Goal: Communication & Community: Answer question/provide support

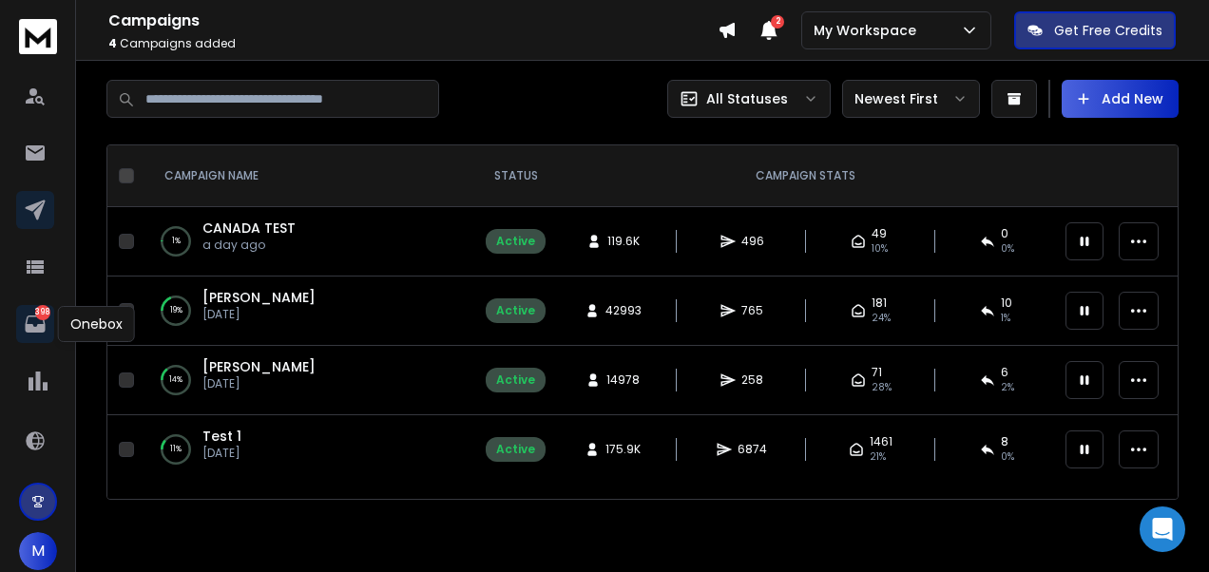
click at [35, 327] on icon at bounding box center [35, 324] width 20 height 17
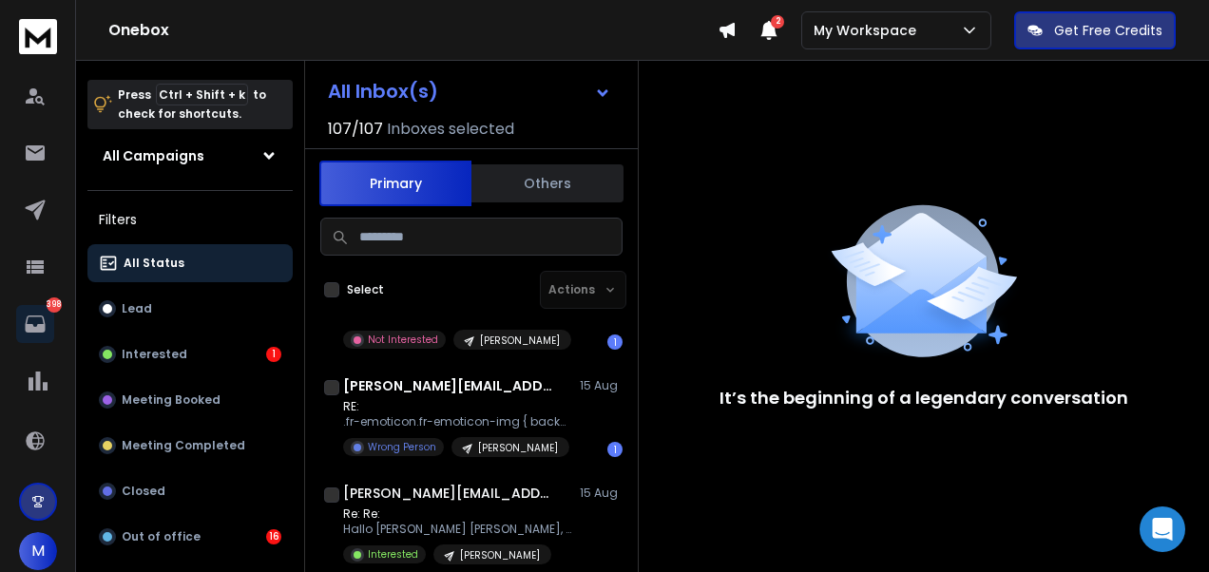
scroll to position [205, 0]
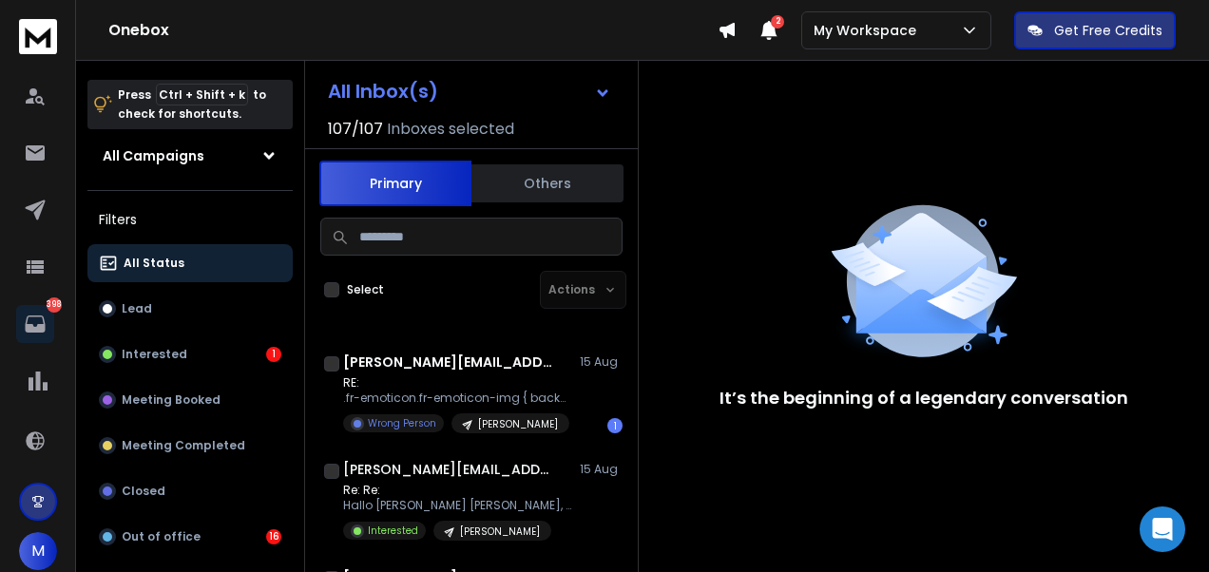
click at [502, 167] on button "Others" at bounding box center [547, 184] width 152 height 42
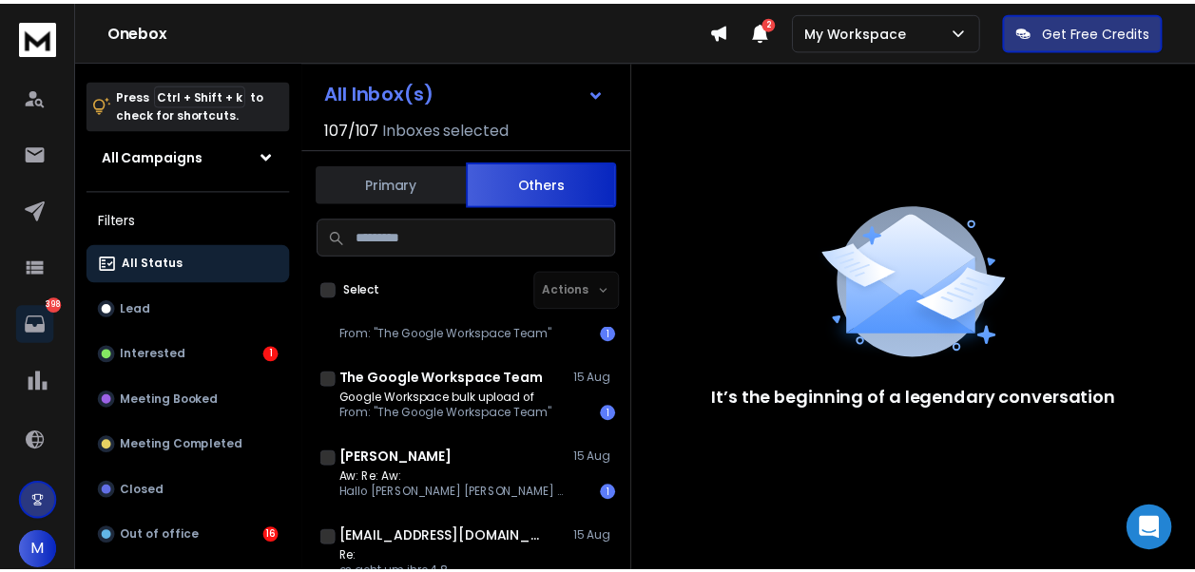
scroll to position [105, 0]
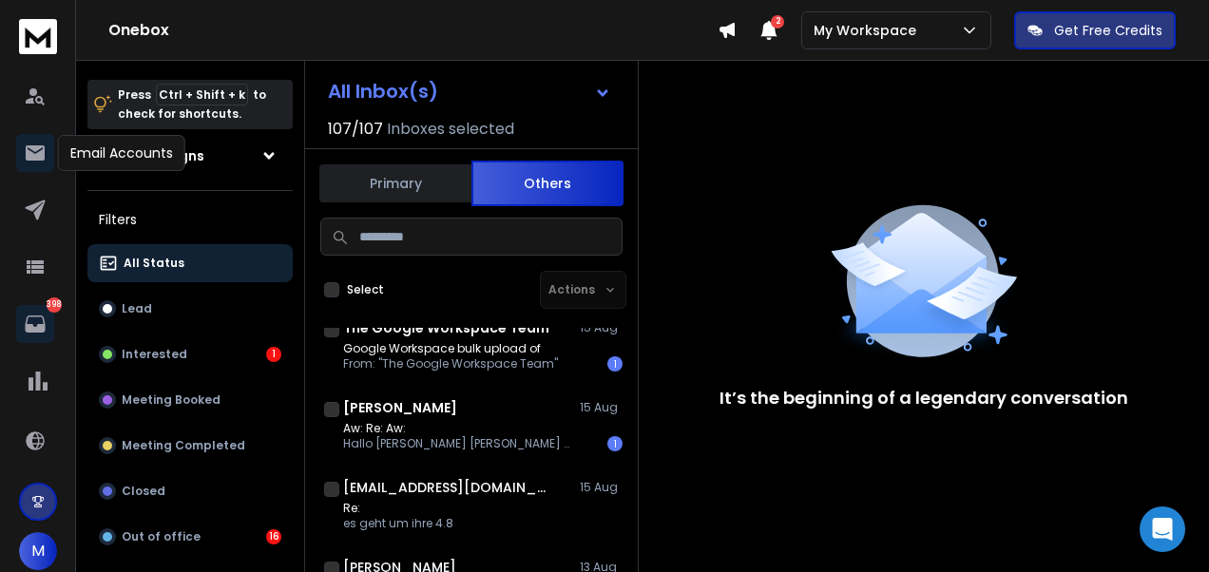
click at [34, 169] on link at bounding box center [35, 153] width 38 height 38
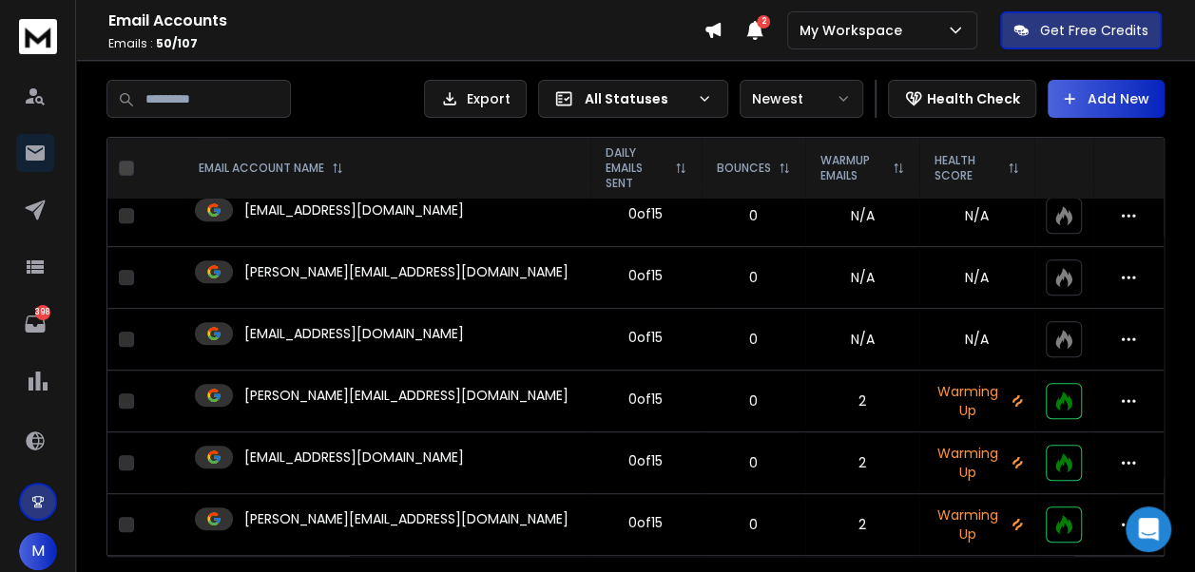
scroll to position [406, 0]
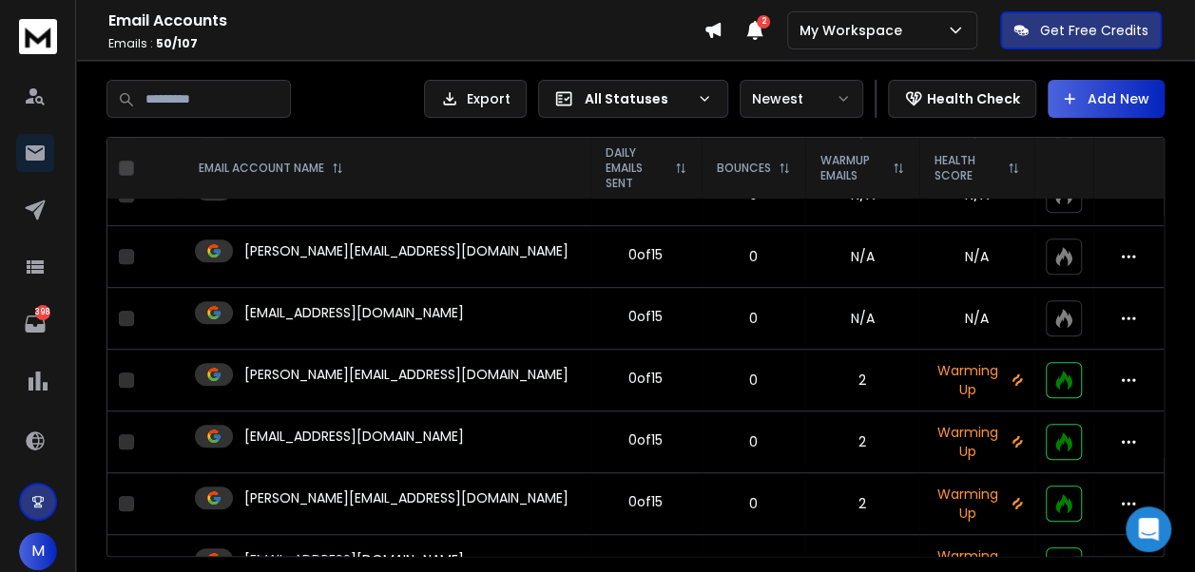
click at [1054, 309] on icon at bounding box center [1063, 318] width 19 height 19
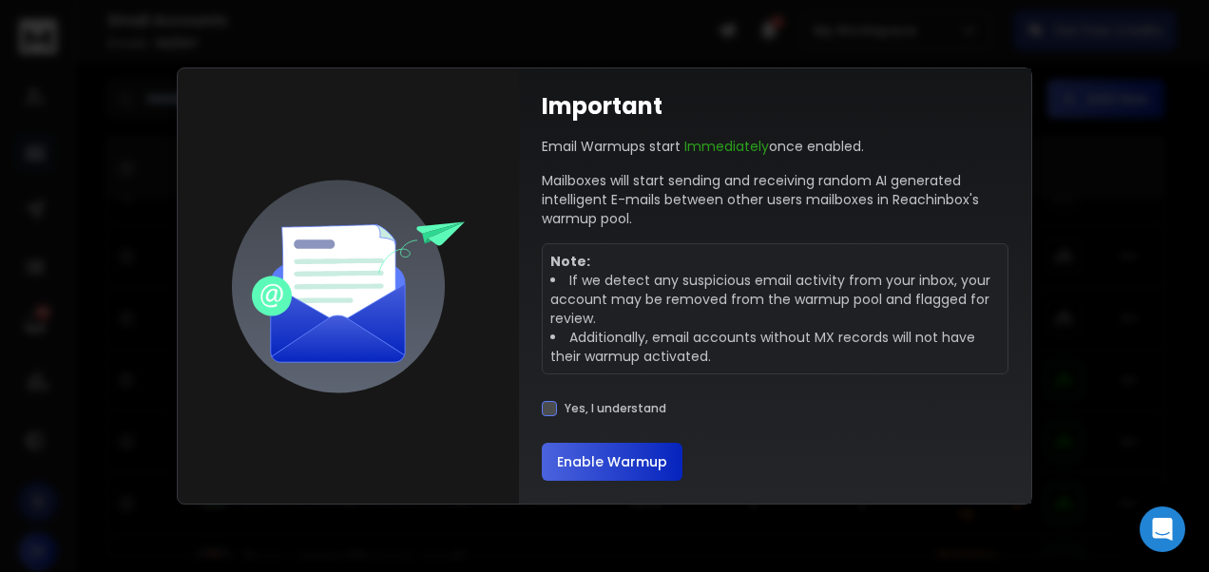
drag, startPoint x: 415, startPoint y: 316, endPoint x: 550, endPoint y: 406, distance: 162.4
click at [550, 406] on button "Yes, I understand" at bounding box center [549, 408] width 15 height 15
click at [565, 449] on button "Enable Warmup" at bounding box center [612, 462] width 141 height 38
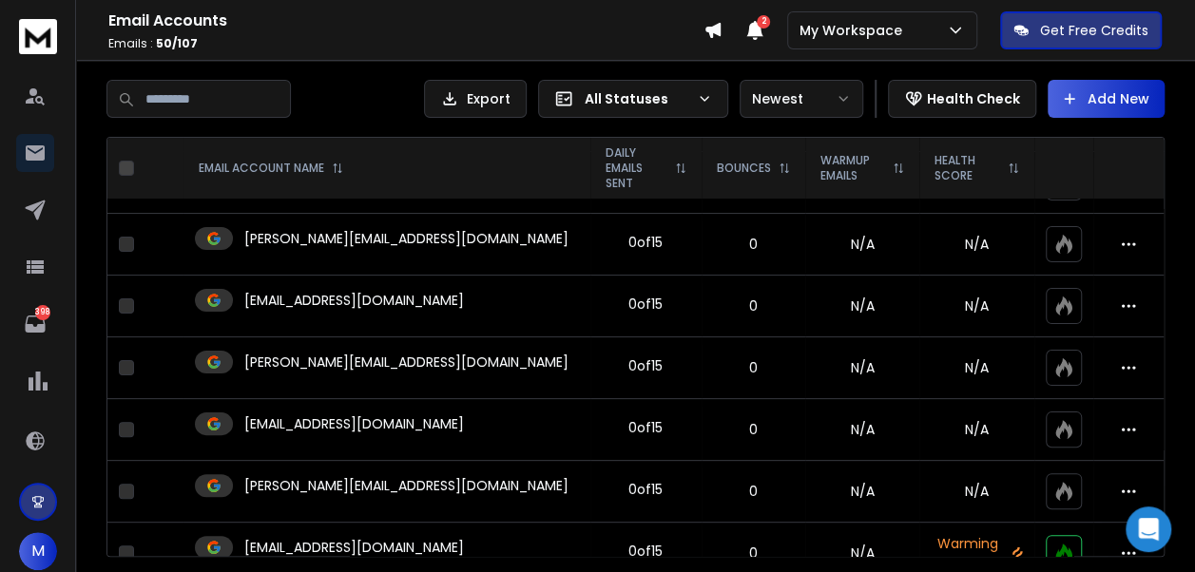
scroll to position [182, 0]
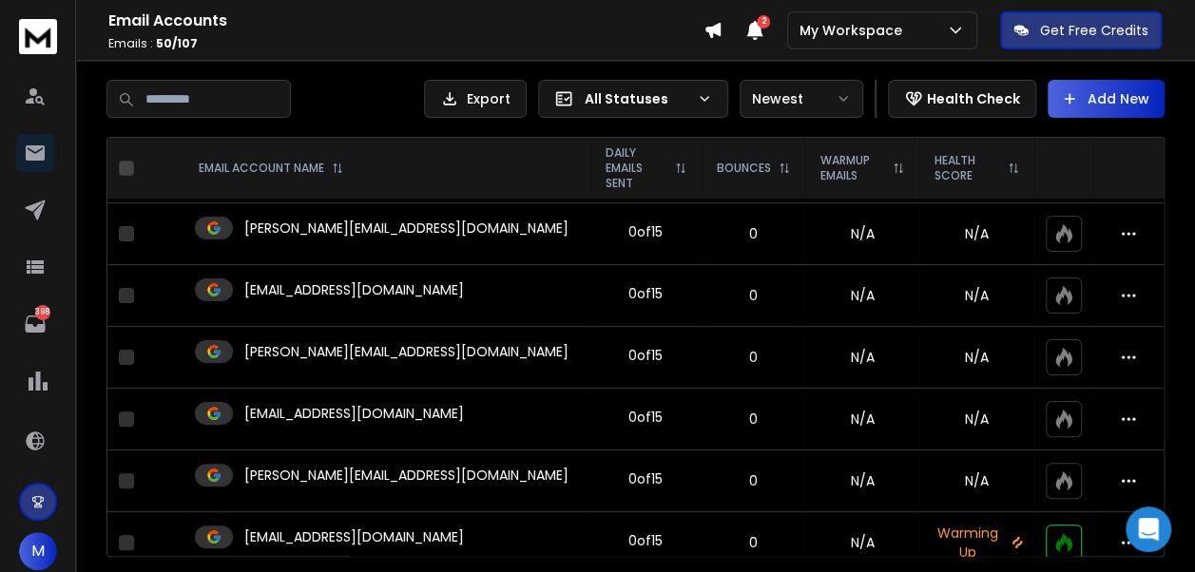
click at [130, 482] on button "button" at bounding box center [126, 480] width 15 height 15
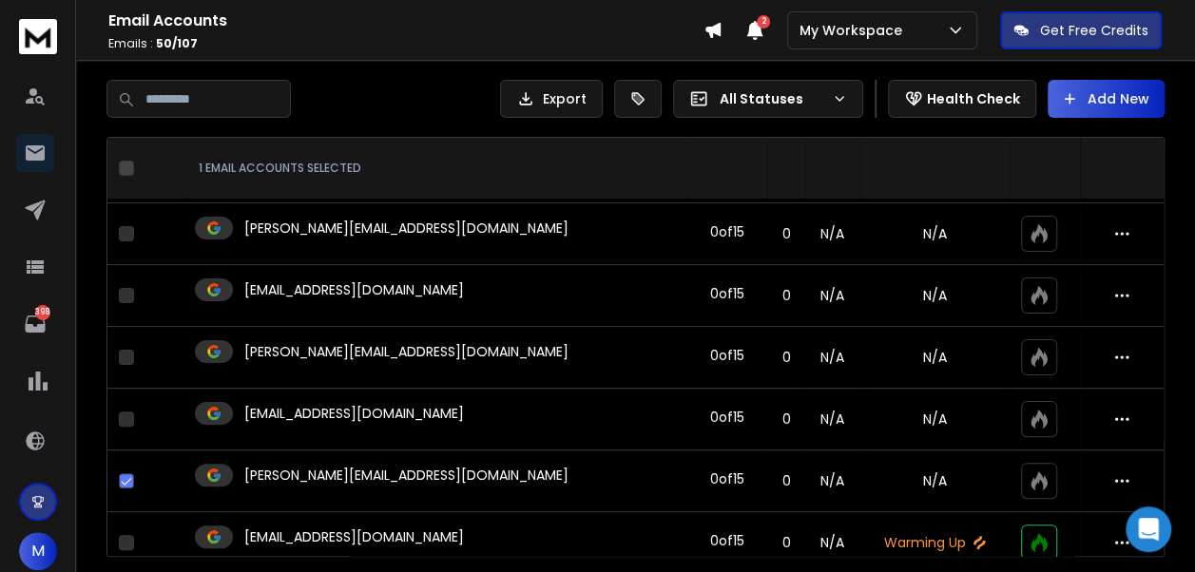
click at [124, 418] on button "button" at bounding box center [126, 419] width 15 height 15
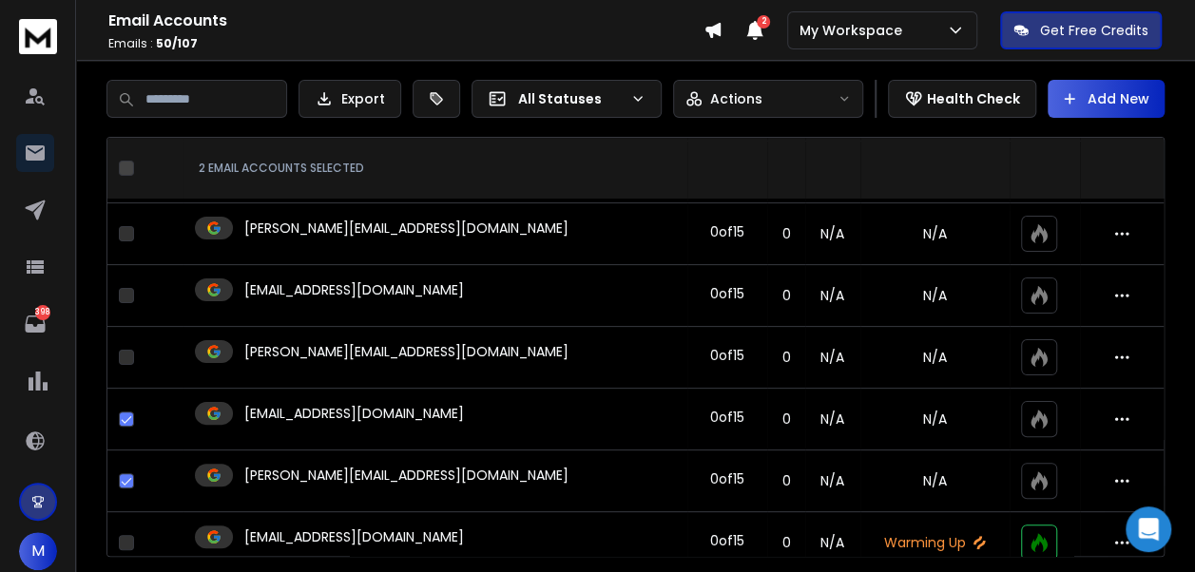
click at [131, 359] on button "button" at bounding box center [126, 357] width 15 height 15
click at [131, 295] on button "button" at bounding box center [126, 295] width 15 height 15
click at [130, 234] on button "button" at bounding box center [126, 233] width 15 height 15
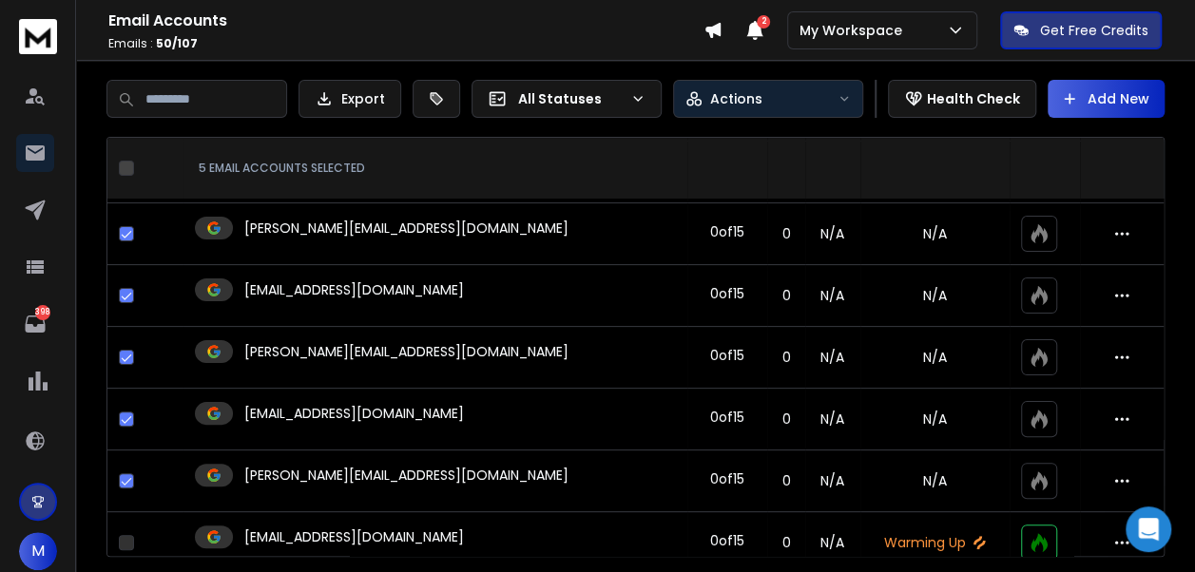
click at [758, 91] on p "Actions" at bounding box center [736, 98] width 52 height 19
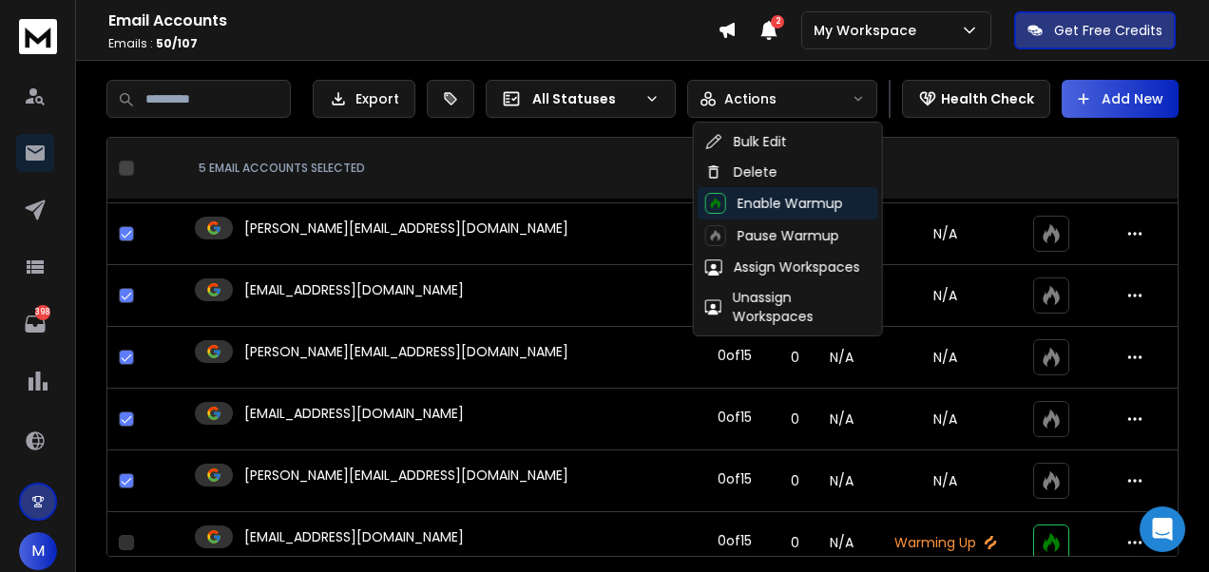
click at [751, 207] on div "Enable Warmup" at bounding box center [774, 203] width 138 height 21
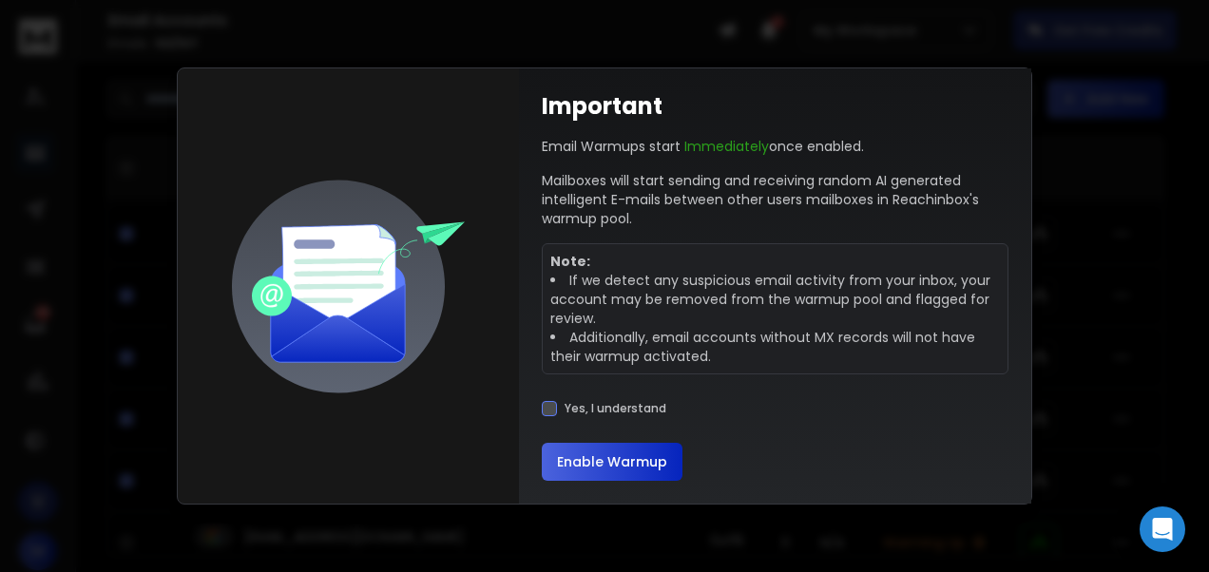
click at [554, 405] on button "Yes, I understand" at bounding box center [549, 408] width 15 height 15
click at [562, 454] on button "Enable Warmup" at bounding box center [612, 462] width 141 height 38
click at [687, 454] on td "0 of 15" at bounding box center [727, 474] width 81 height 49
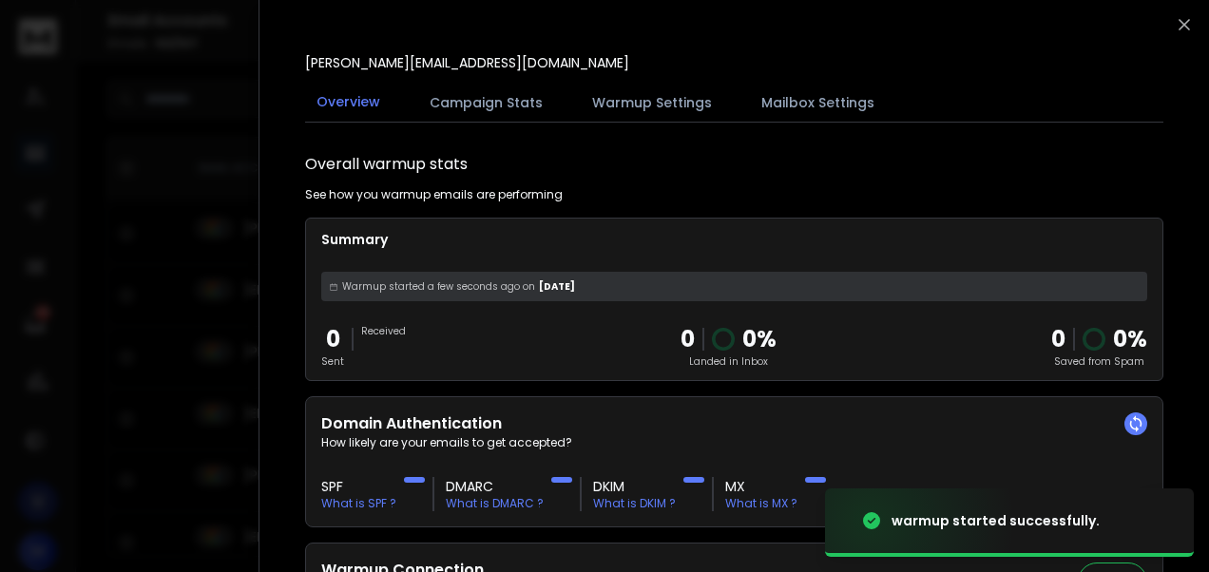
click at [226, 249] on div at bounding box center [604, 286] width 1209 height 572
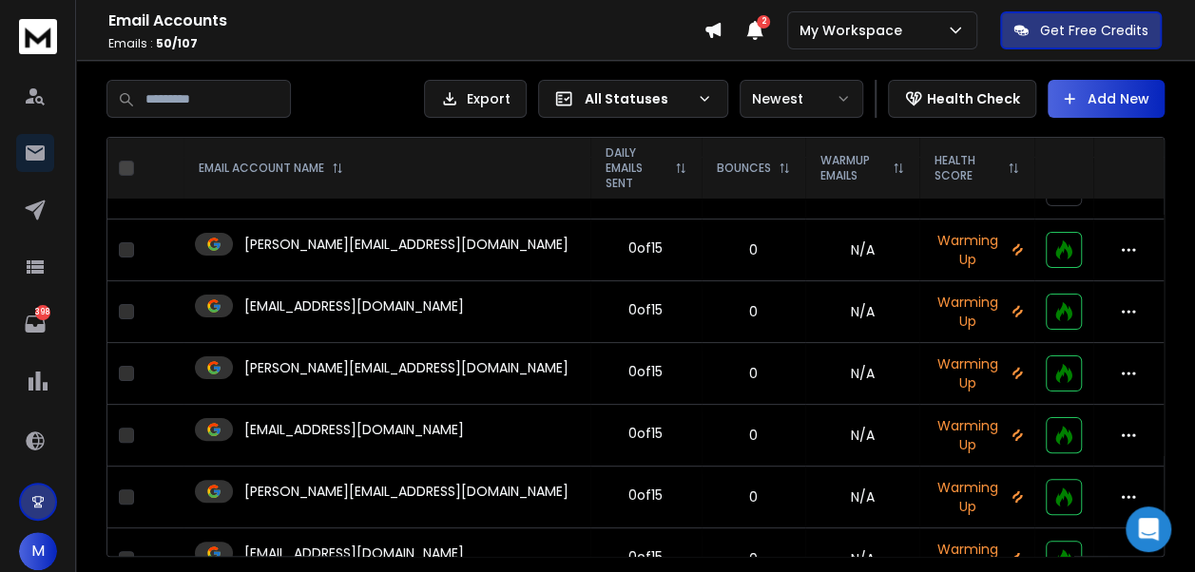
scroll to position [0, 0]
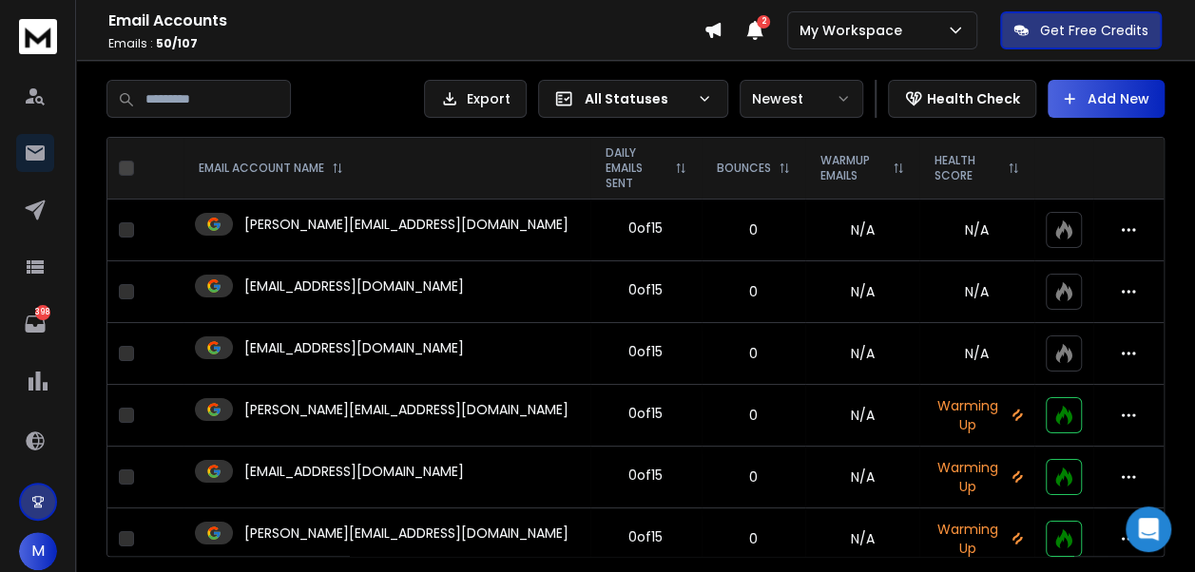
click at [124, 354] on button "button" at bounding box center [126, 353] width 15 height 15
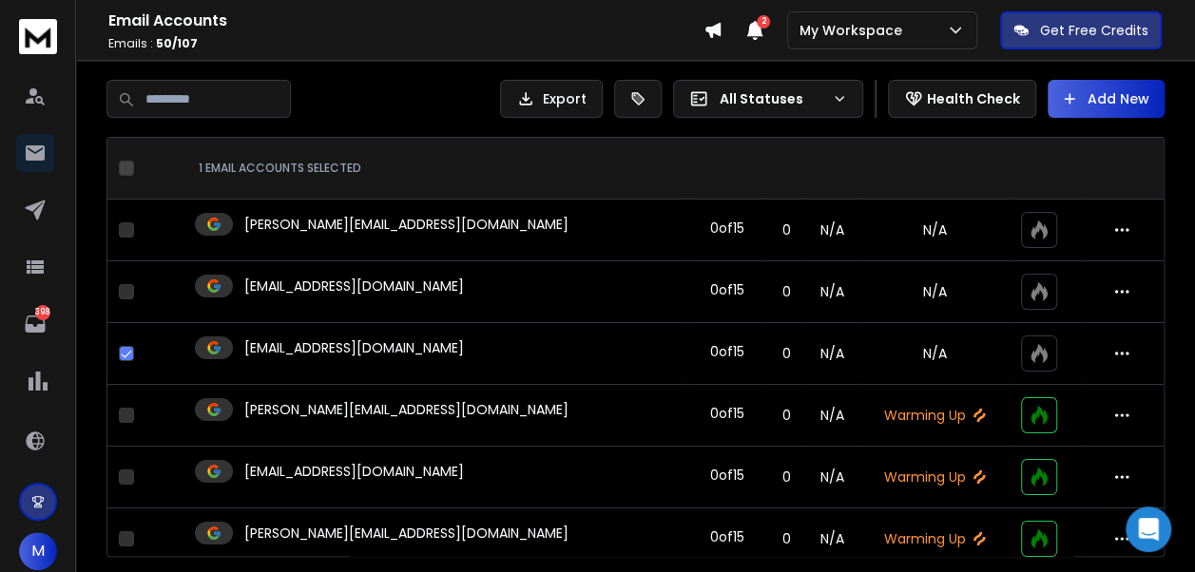
click at [125, 289] on button "button" at bounding box center [126, 291] width 15 height 15
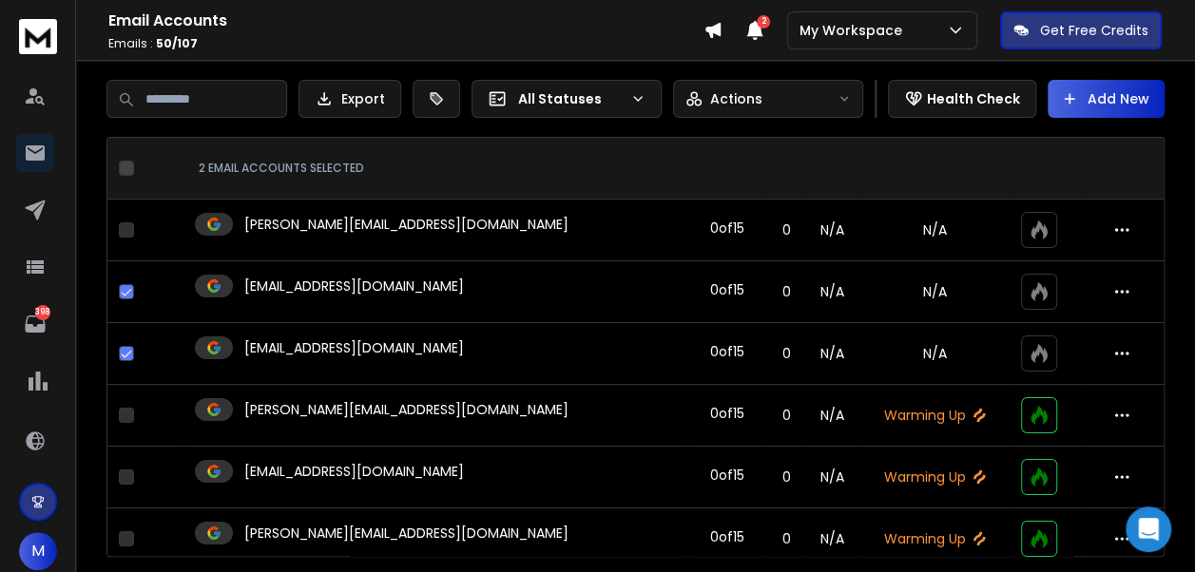
click at [125, 224] on button "button" at bounding box center [126, 229] width 15 height 15
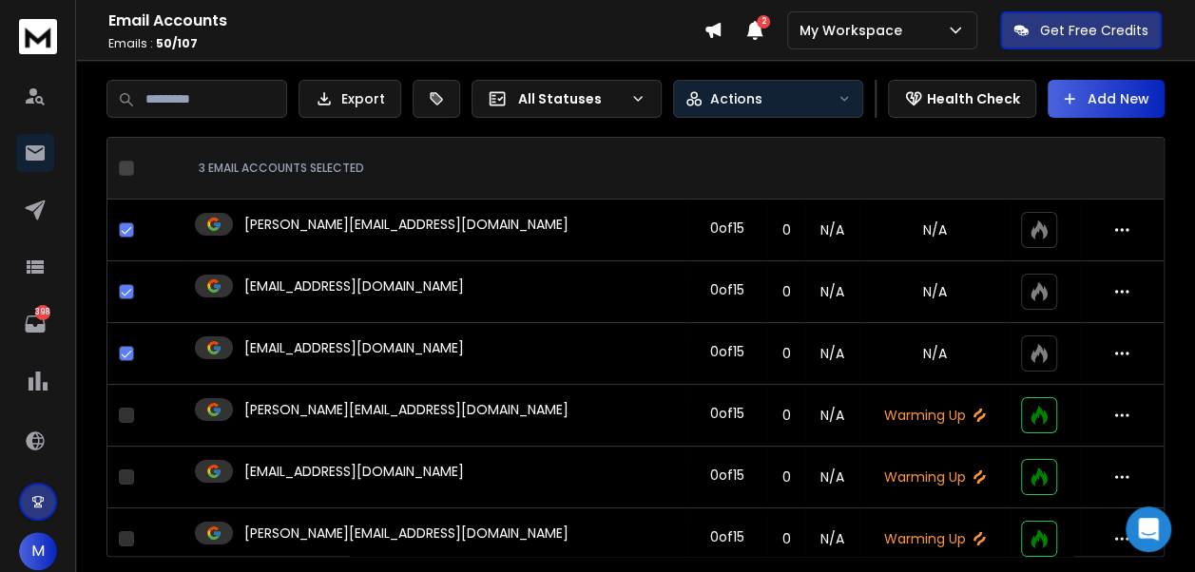
click at [718, 97] on p "Actions" at bounding box center [736, 98] width 52 height 19
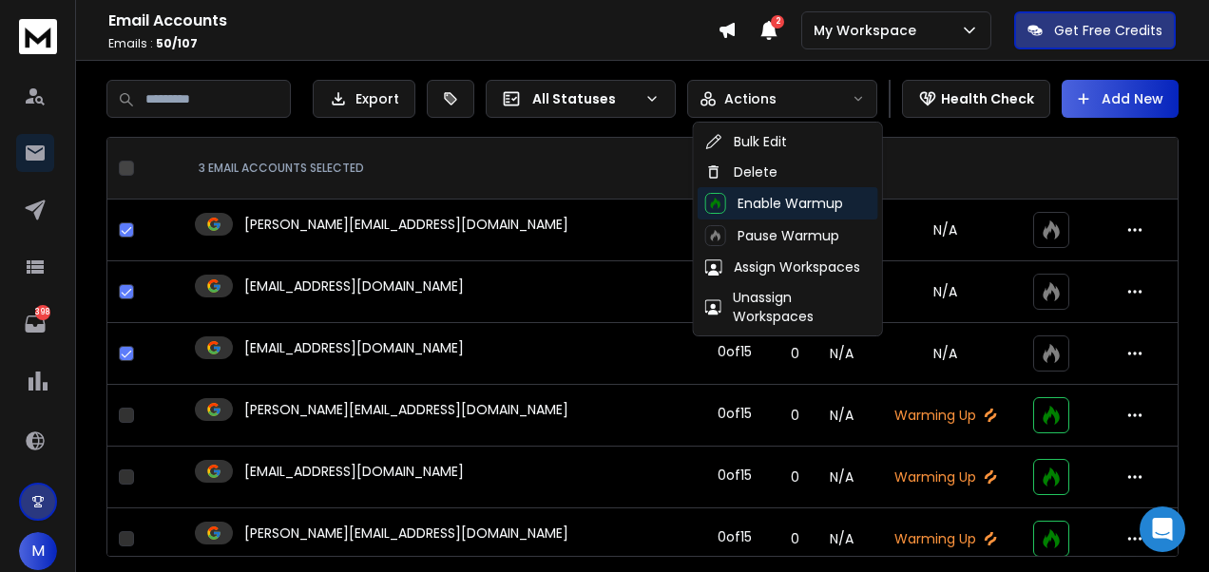
click at [734, 197] on div "Enable Warmup" at bounding box center [774, 203] width 138 height 21
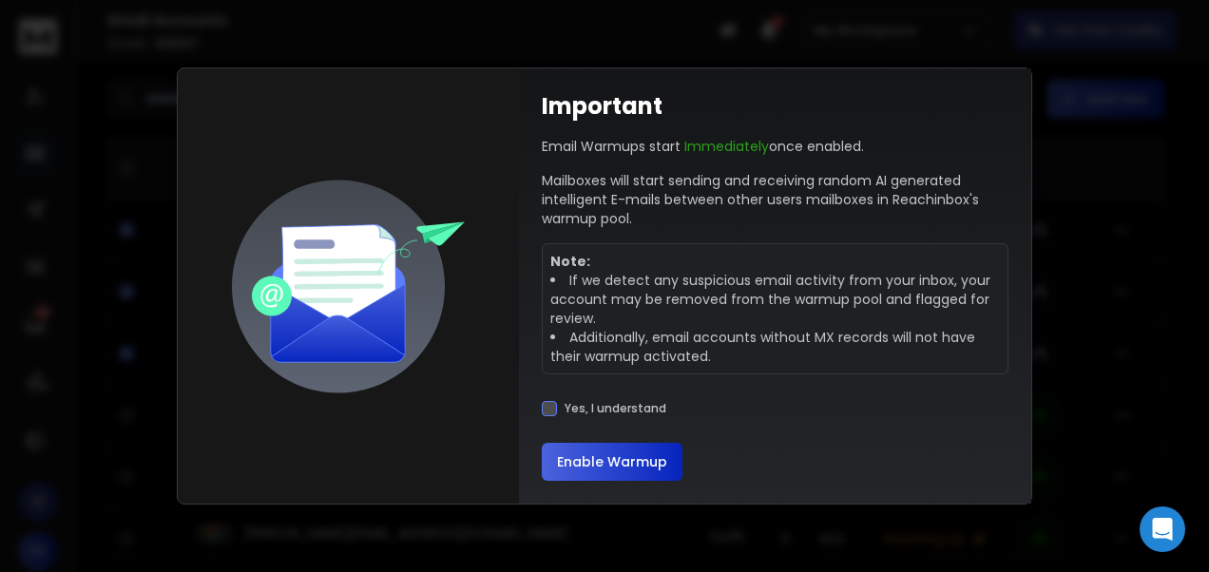
click at [551, 412] on button "Yes, I understand" at bounding box center [549, 408] width 15 height 15
click at [581, 448] on button "Enable Warmup" at bounding box center [612, 462] width 141 height 38
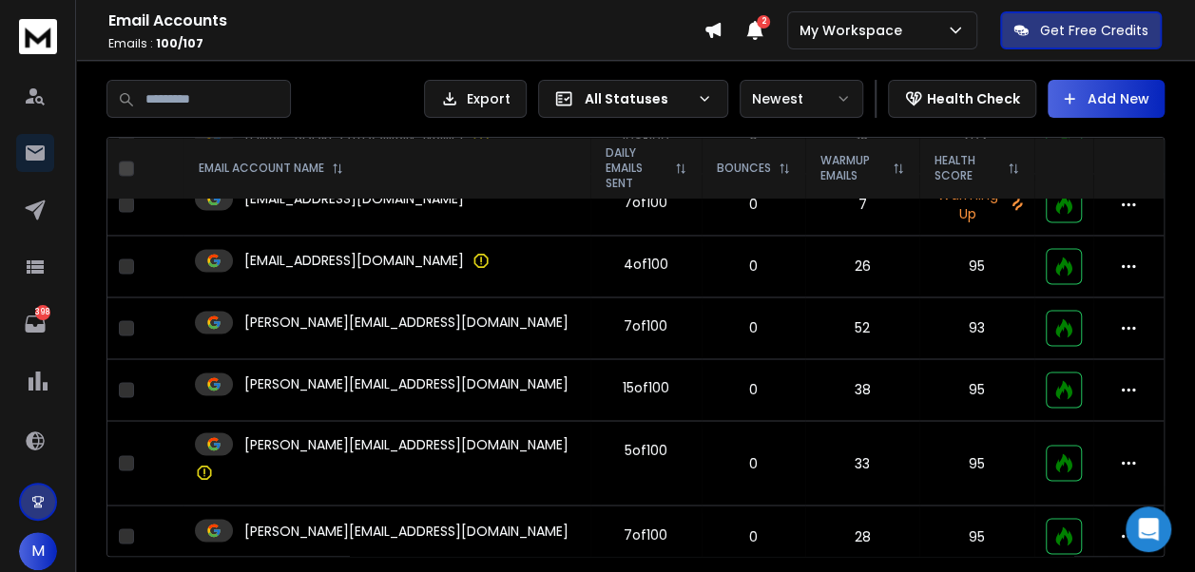
scroll to position [5337, 0]
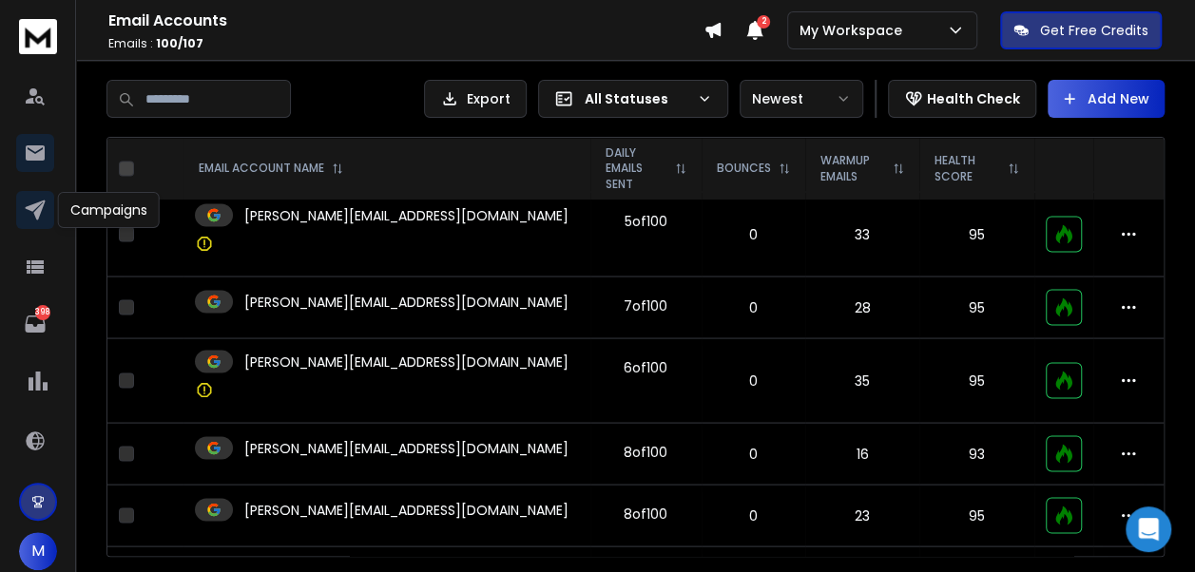
click at [34, 207] on icon at bounding box center [35, 210] width 20 height 20
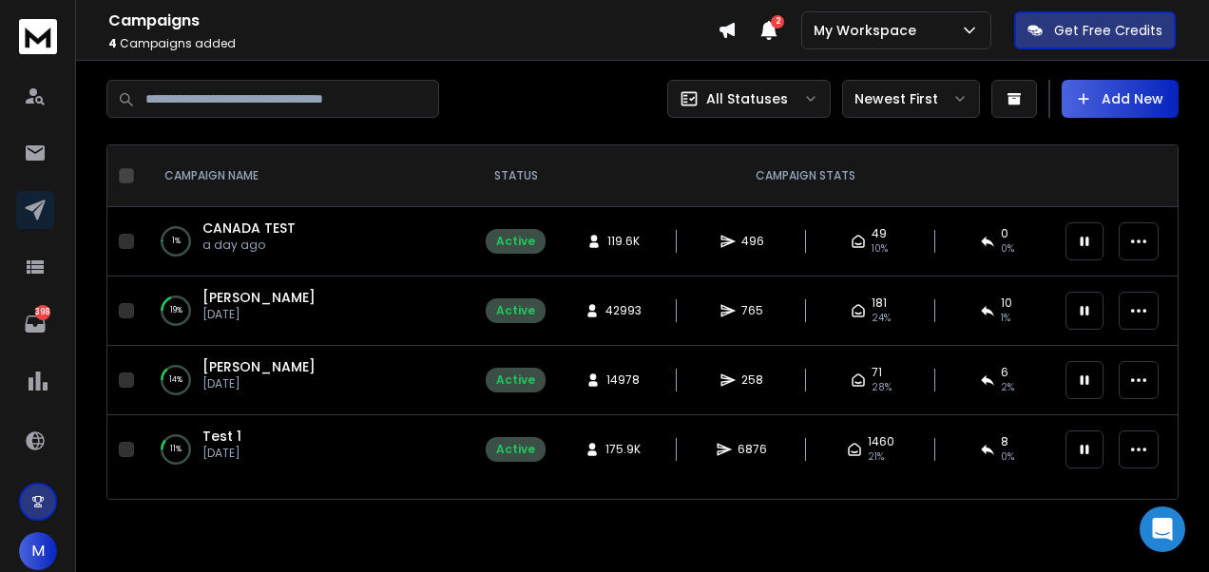
click at [242, 245] on p "a day ago" at bounding box center [248, 245] width 93 height 15
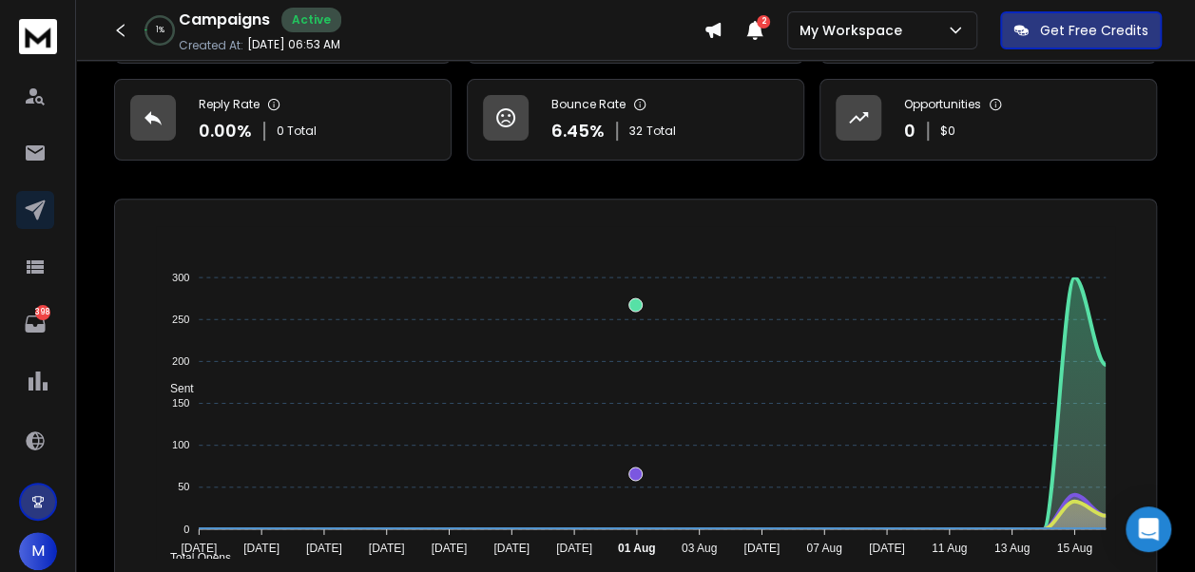
scroll to position [298, 0]
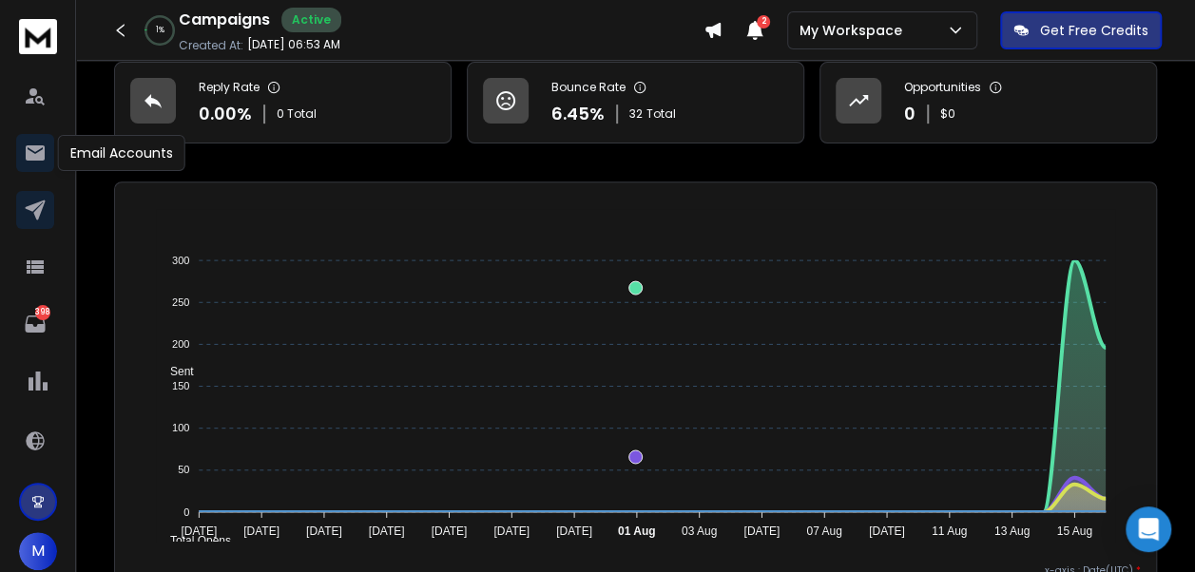
click at [42, 161] on icon at bounding box center [35, 153] width 23 height 23
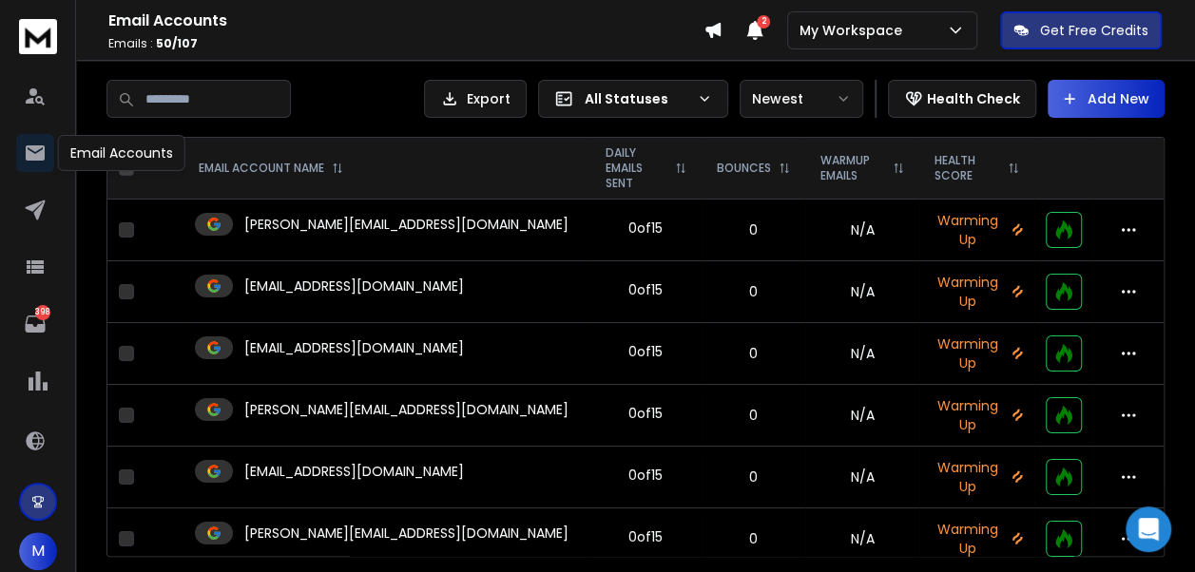
click at [36, 201] on icon at bounding box center [35, 210] width 23 height 23
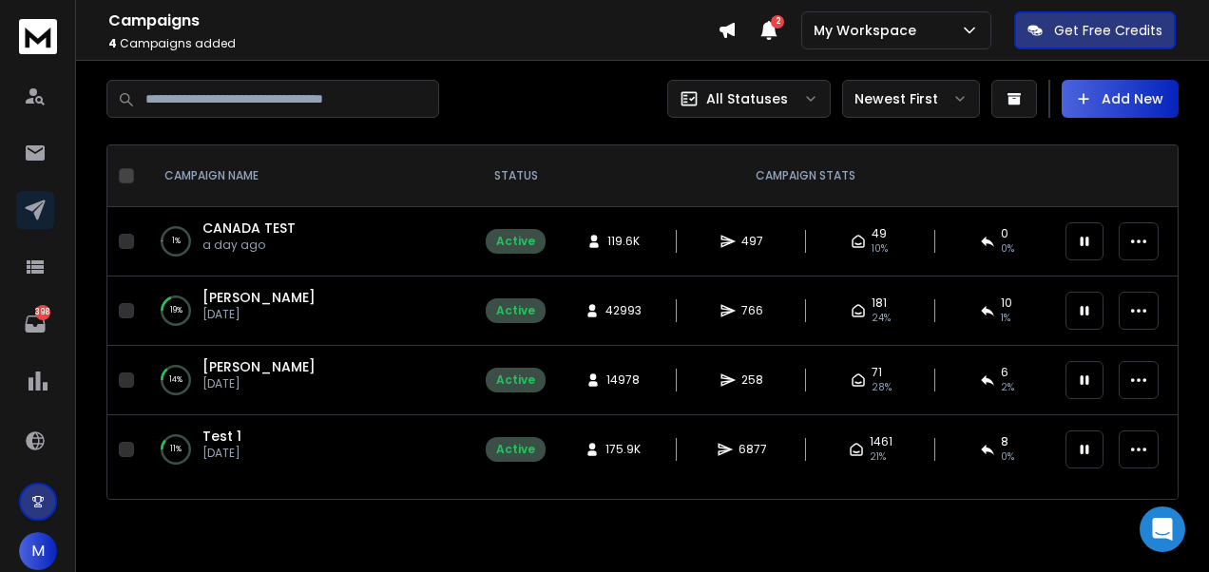
click at [781, 31] on div "2 My Workspace Get Free Credits" at bounding box center [947, 30] width 458 height 38
click at [774, 25] on span "2" at bounding box center [777, 21] width 13 height 13
click at [49, 302] on div "398" at bounding box center [38, 272] width 44 height 391
click at [40, 317] on p "398" at bounding box center [42, 312] width 15 height 15
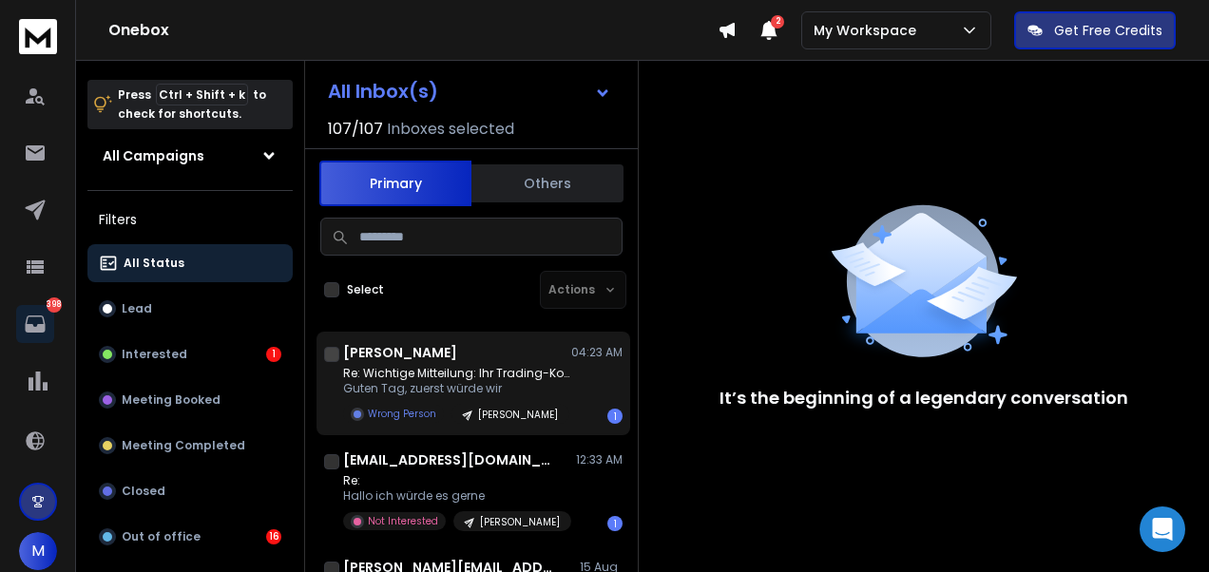
click at [419, 363] on div "Thomas 04:23 AM Re: Wichtige Mitteilung: Ihr Trading-Konto Guten Tag, zuerst wü…" at bounding box center [482, 383] width 279 height 81
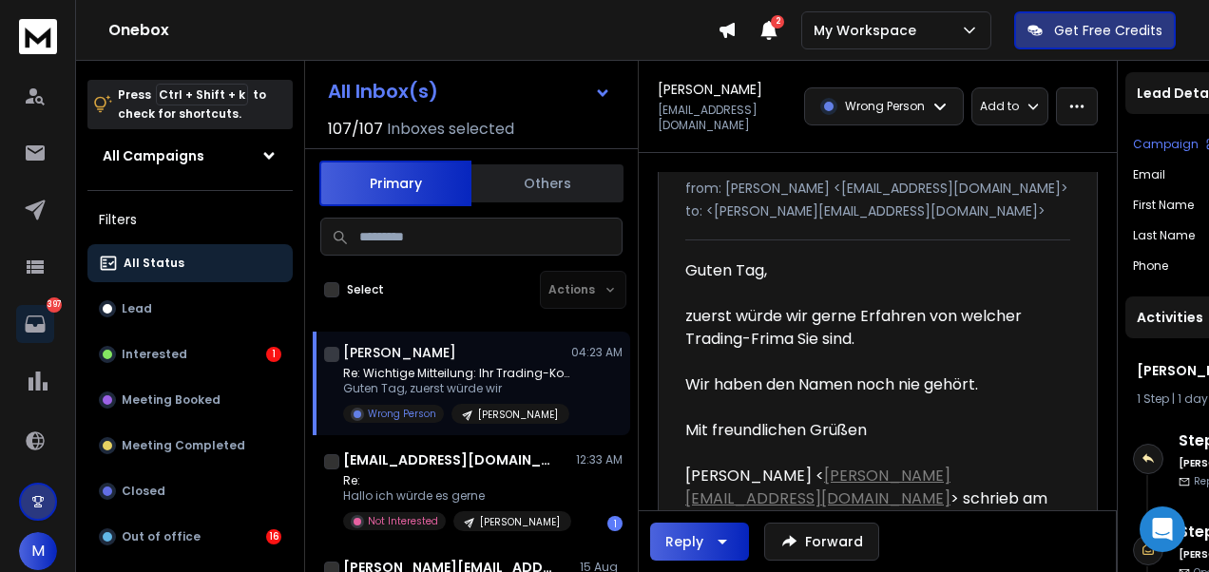
scroll to position [156, 0]
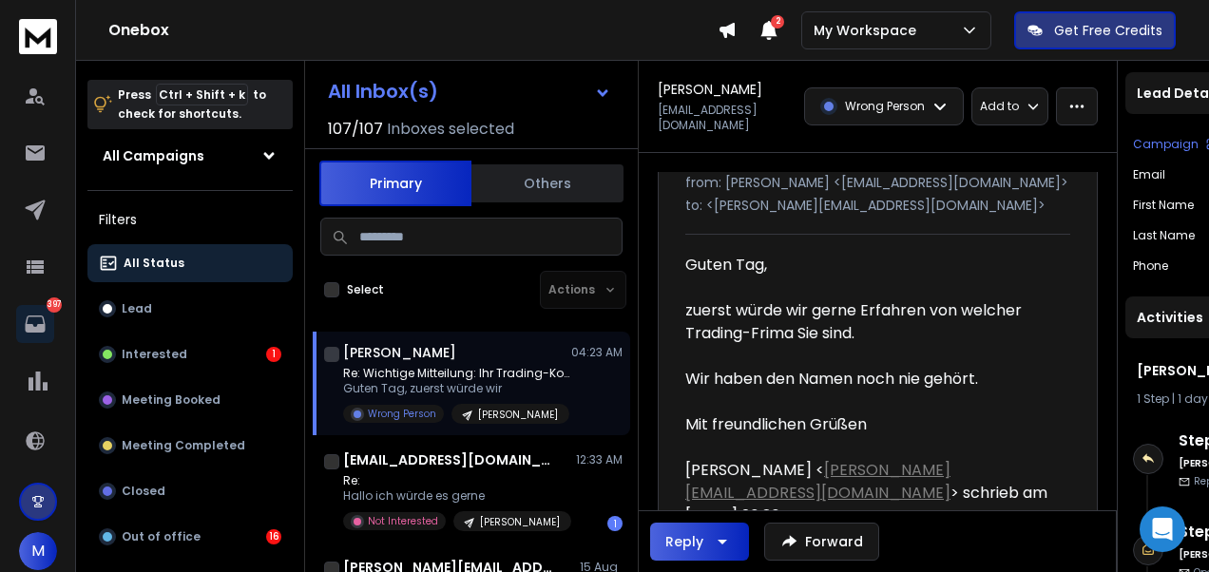
click at [684, 534] on div "Reply" at bounding box center [684, 541] width 38 height 19
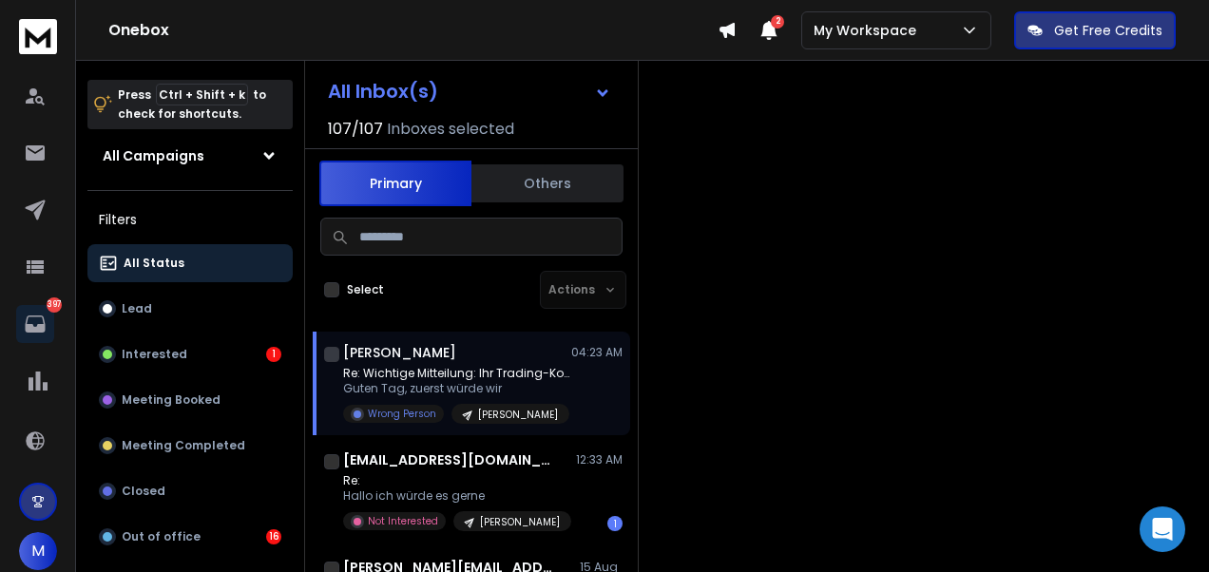
scroll to position [0, 0]
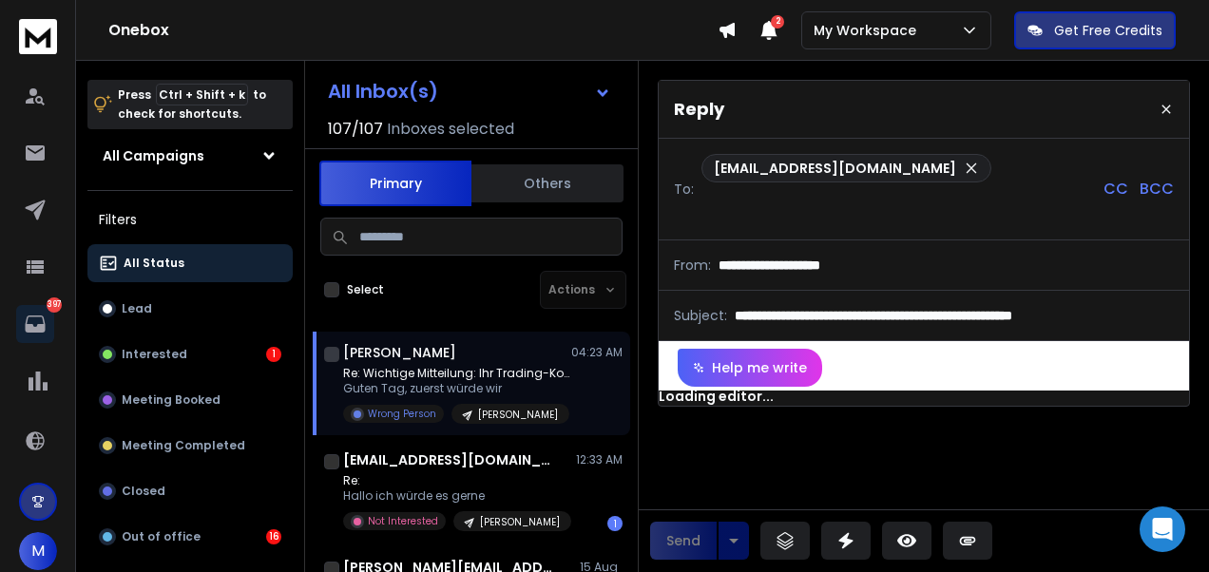
click at [684, 534] on div "Send" at bounding box center [699, 541] width 99 height 38
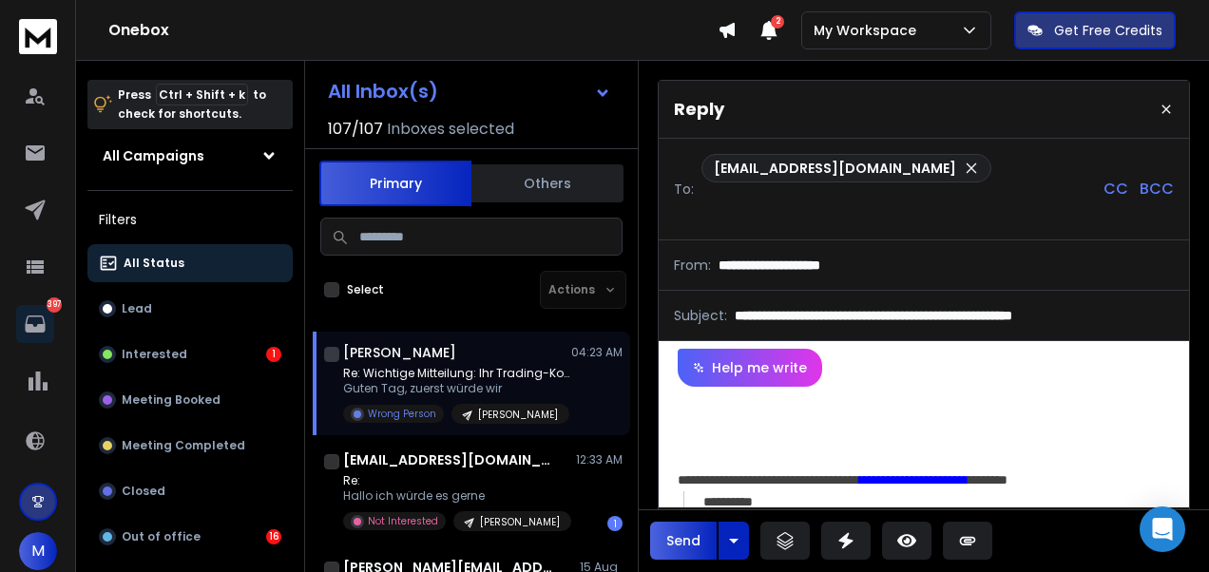
click at [693, 450] on div at bounding box center [924, 459] width 492 height 21
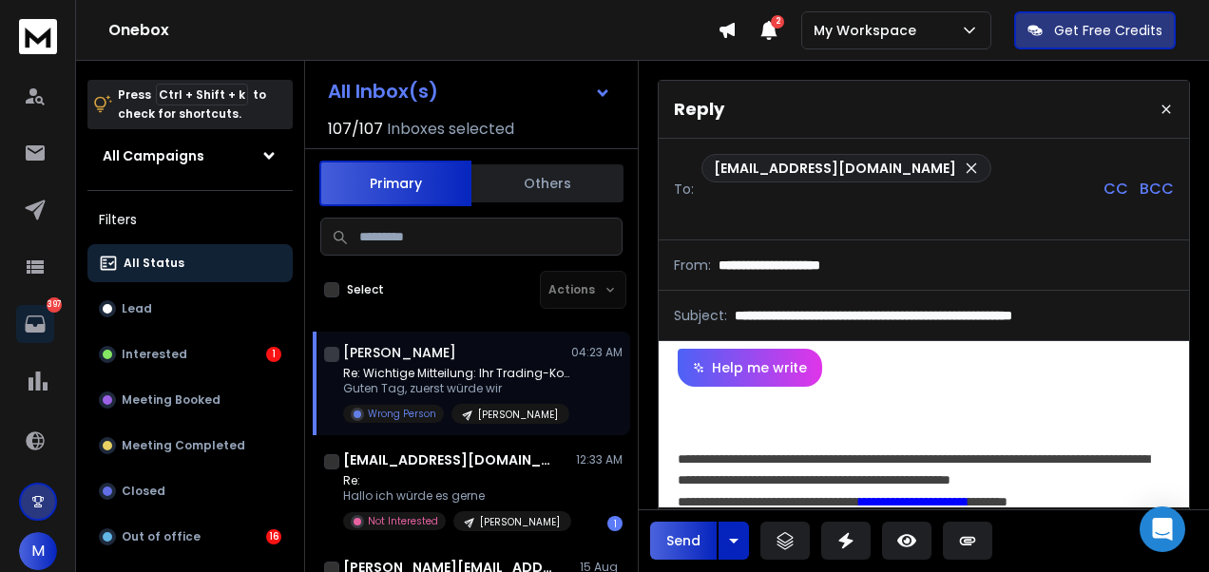
scroll to position [2, 0]
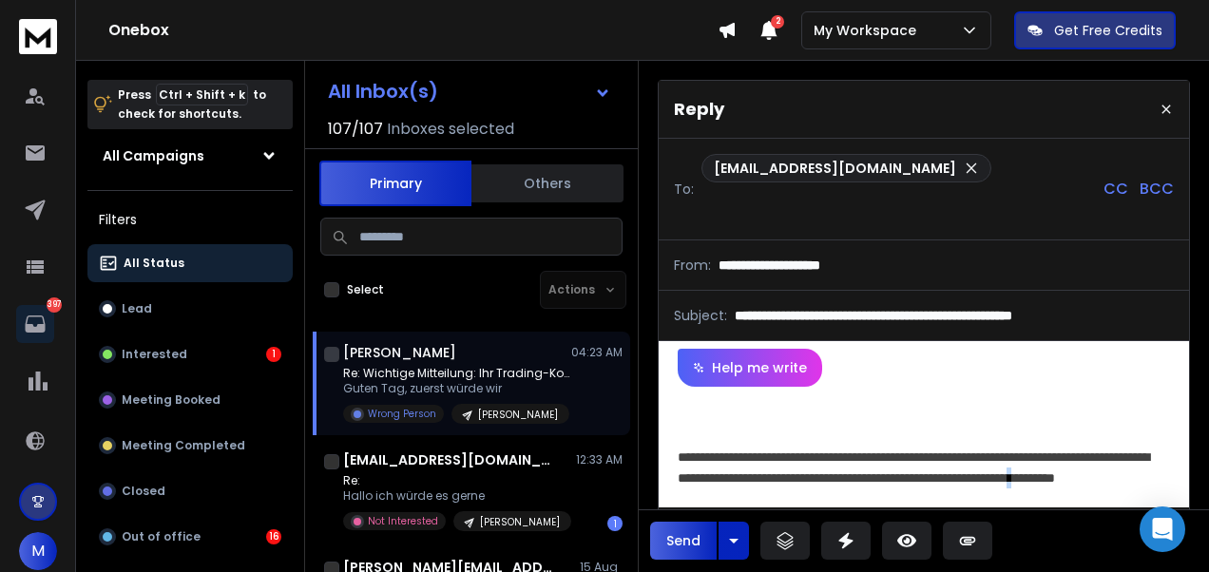
click at [737, 496] on div "**********" at bounding box center [914, 479] width 472 height 64
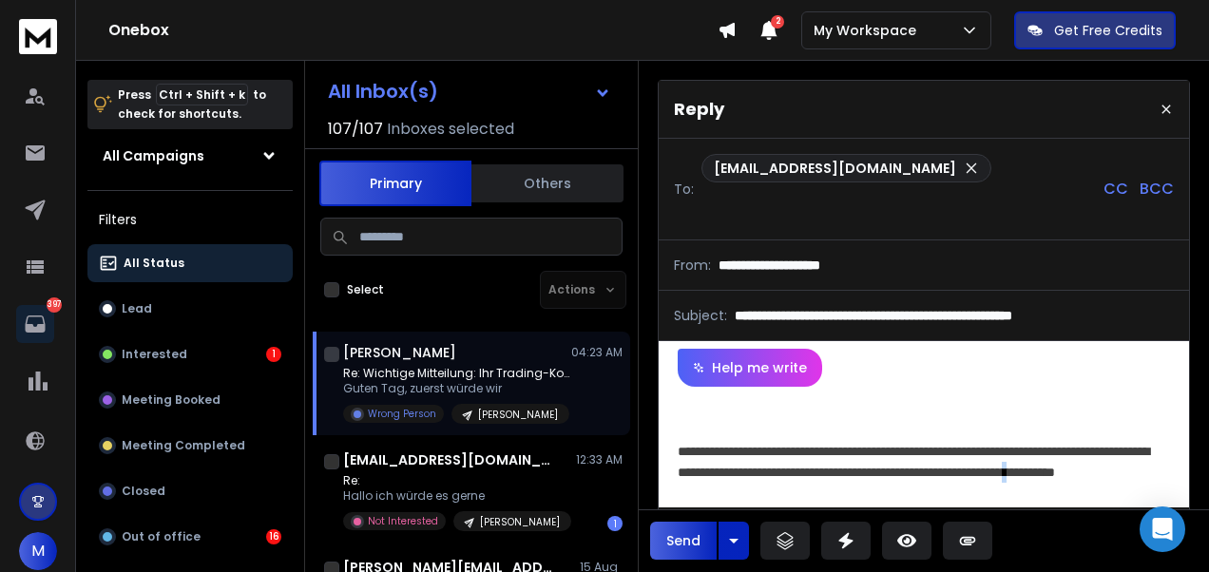
click at [732, 492] on div "**********" at bounding box center [914, 473] width 472 height 64
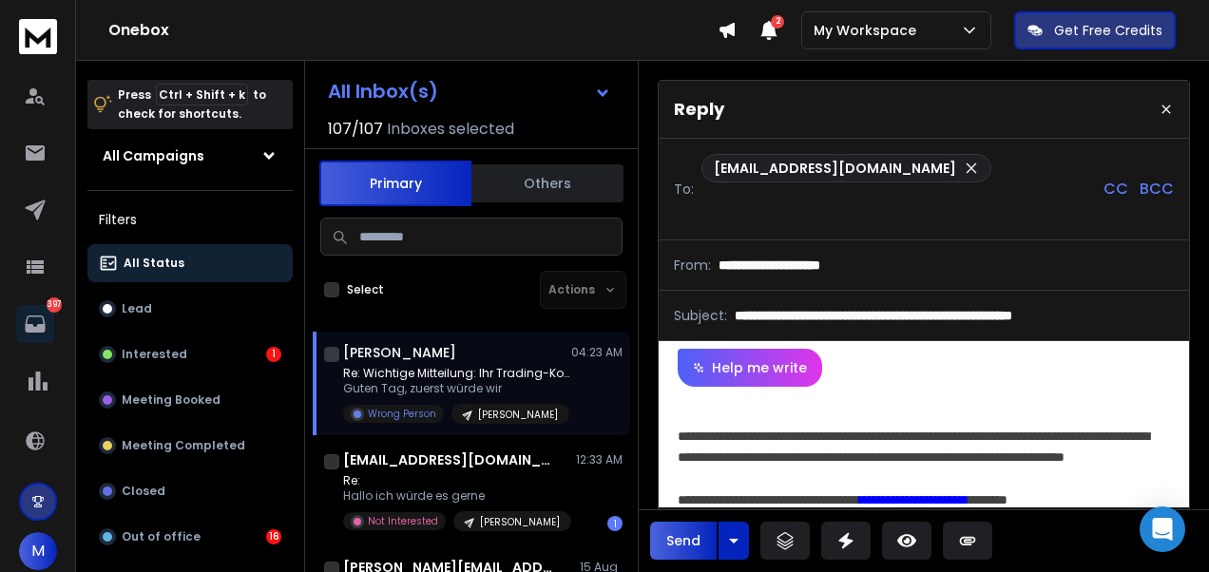
click at [699, 534] on button "Send" at bounding box center [683, 541] width 67 height 38
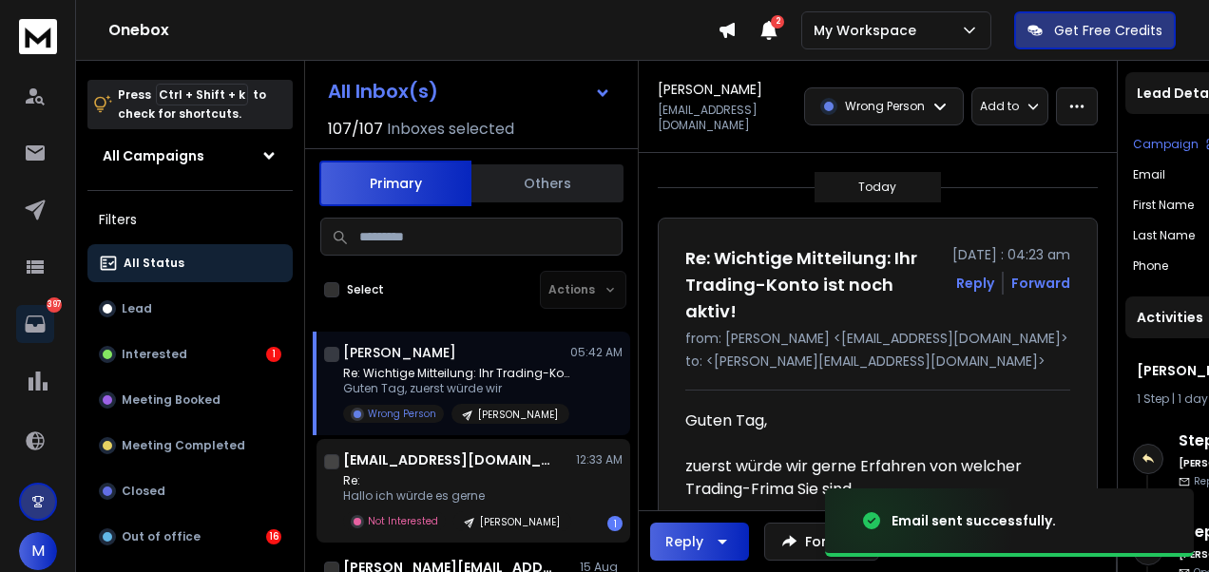
click at [441, 483] on p "Re:" at bounding box center [457, 480] width 228 height 15
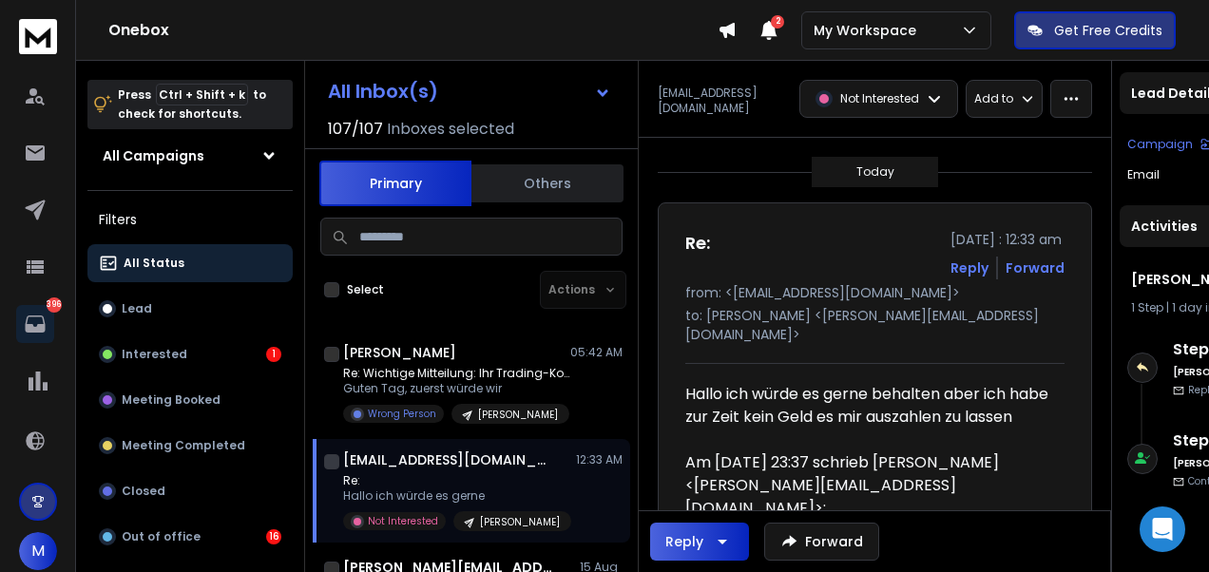
click at [684, 540] on div "Reply" at bounding box center [684, 541] width 38 height 19
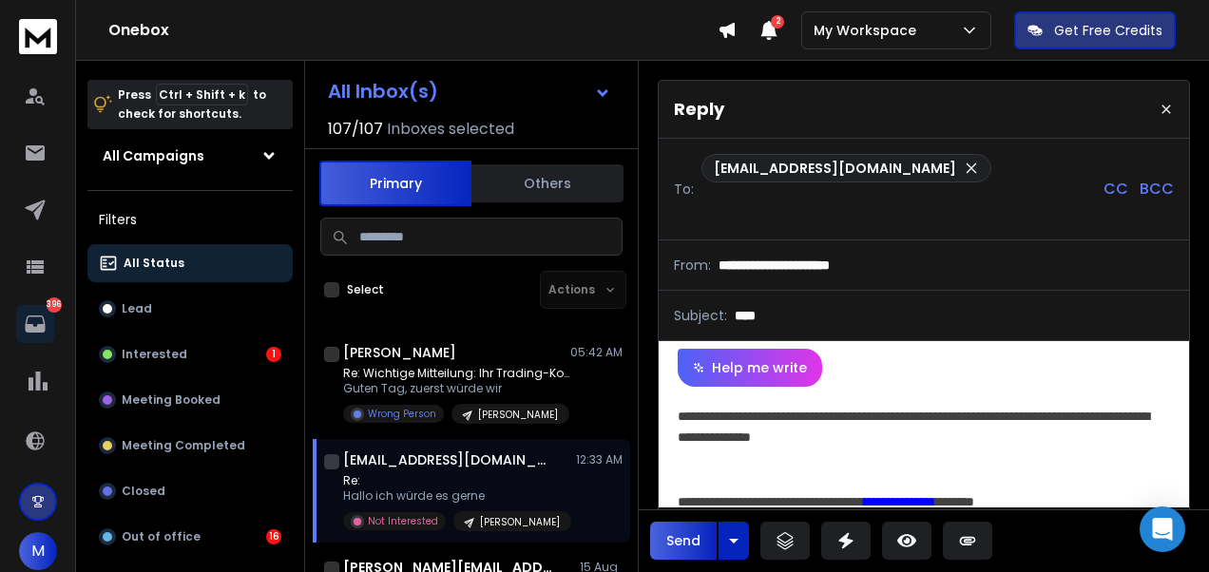
click at [676, 528] on button "Send" at bounding box center [683, 541] width 67 height 38
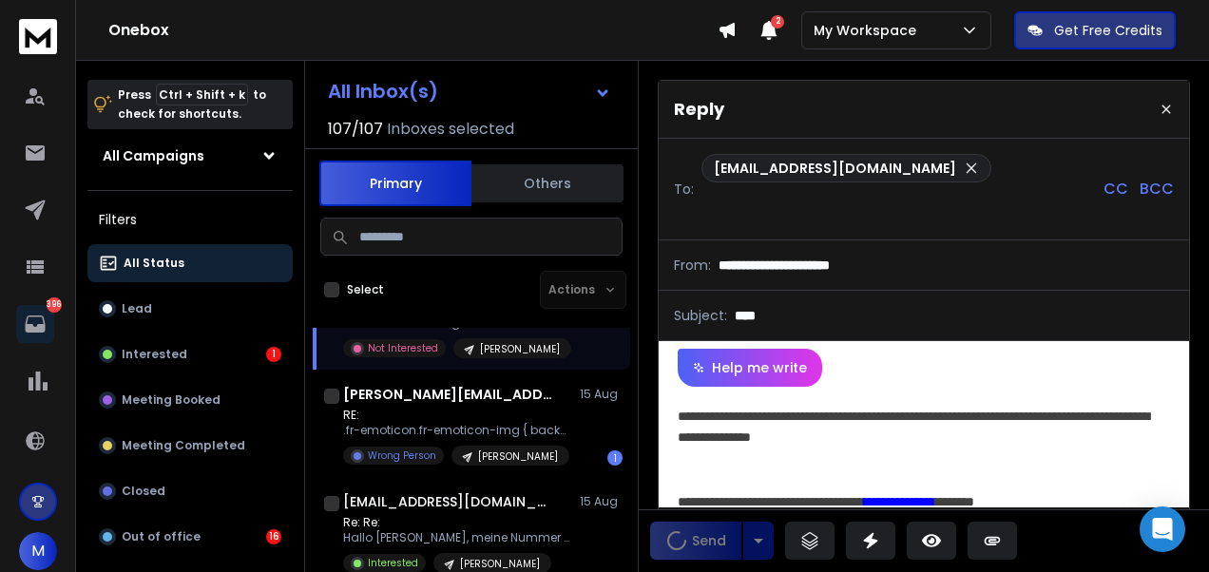
scroll to position [182, 0]
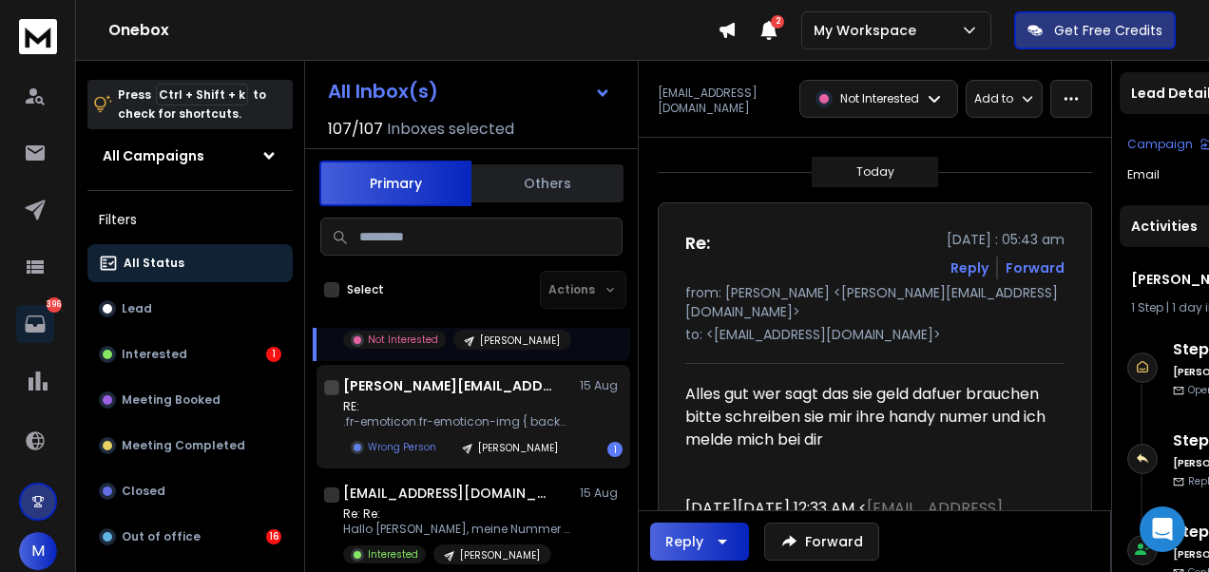
click at [543, 400] on p "RE:" at bounding box center [457, 406] width 228 height 15
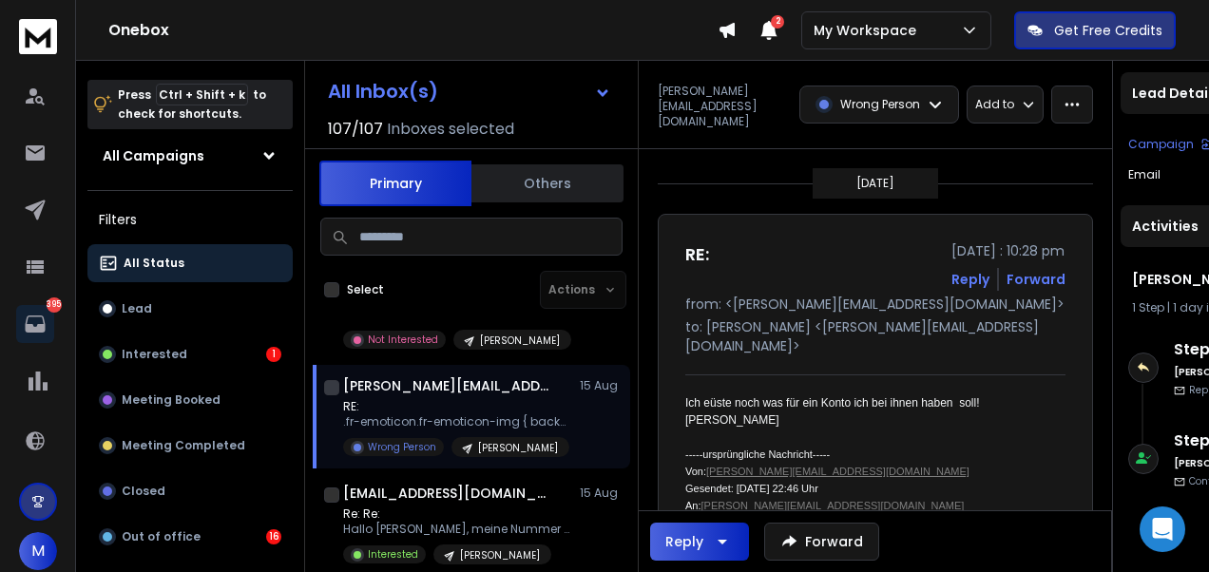
click at [758, 394] on div "Ich eüste noch was für ein Konto ich bei ihnen haben soll! Mfg Holger ernst" at bounding box center [867, 411] width 365 height 34
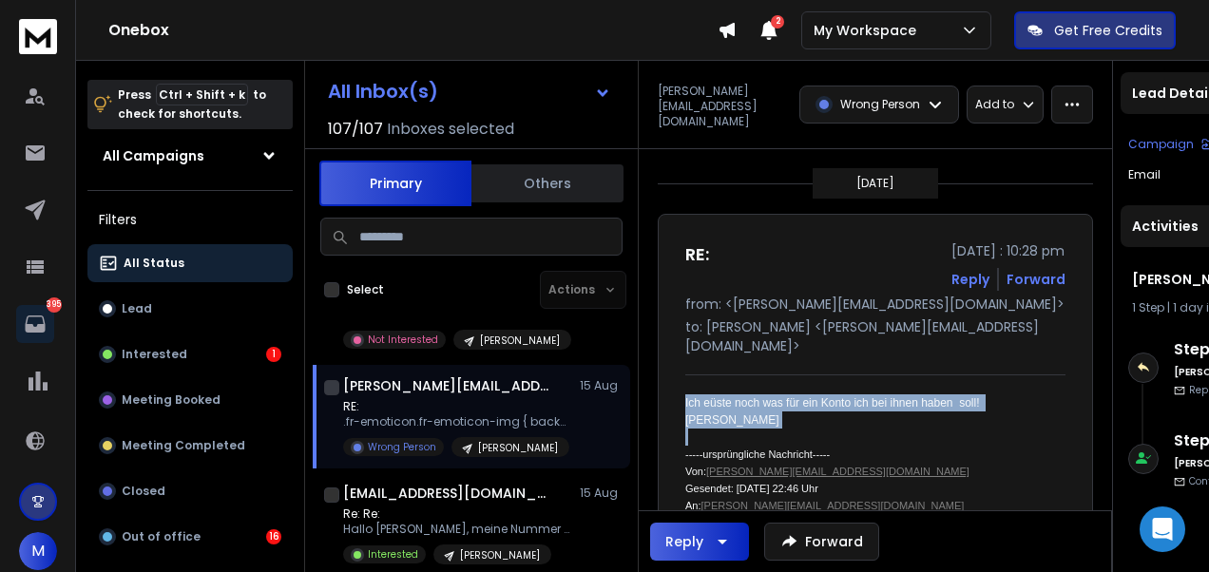
click at [758, 394] on div "Ich eüste noch was für ein Konto ich bei ihnen haben soll! Mfg Holger ernst" at bounding box center [867, 411] width 365 height 34
click at [781, 394] on div "Ich eüste noch was für ein Konto ich bei ihnen haben soll! Mfg Holger ernst" at bounding box center [867, 411] width 365 height 34
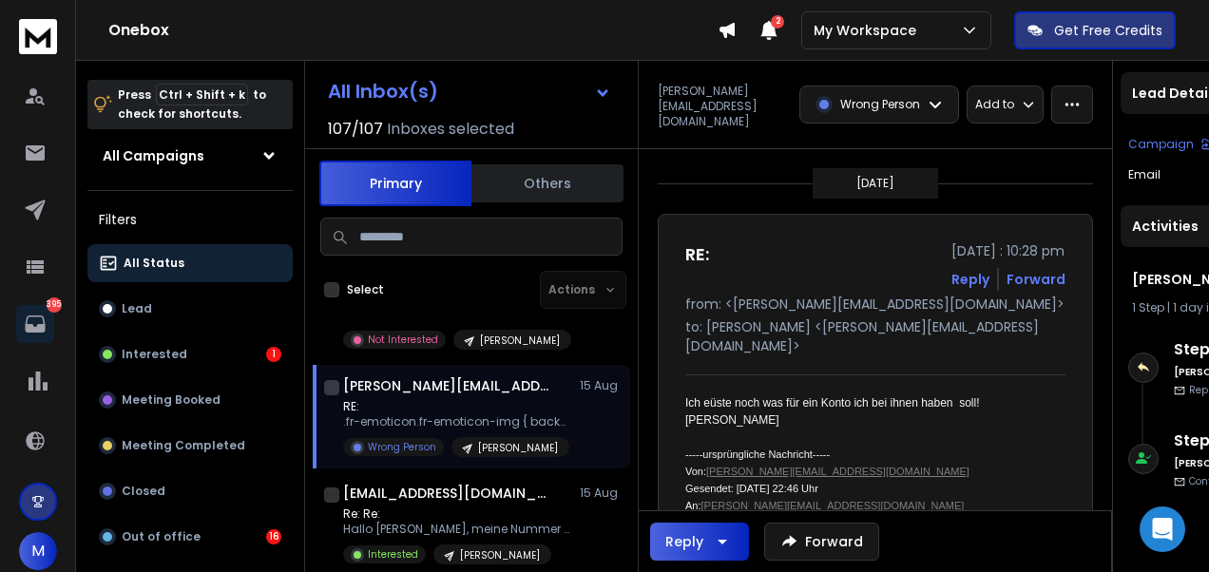
click at [781, 394] on div "Ich eüste noch was für ein Konto ich bei ihnen haben soll! Mfg Holger ernst" at bounding box center [867, 411] width 365 height 34
click at [661, 528] on button "Reply" at bounding box center [699, 542] width 99 height 38
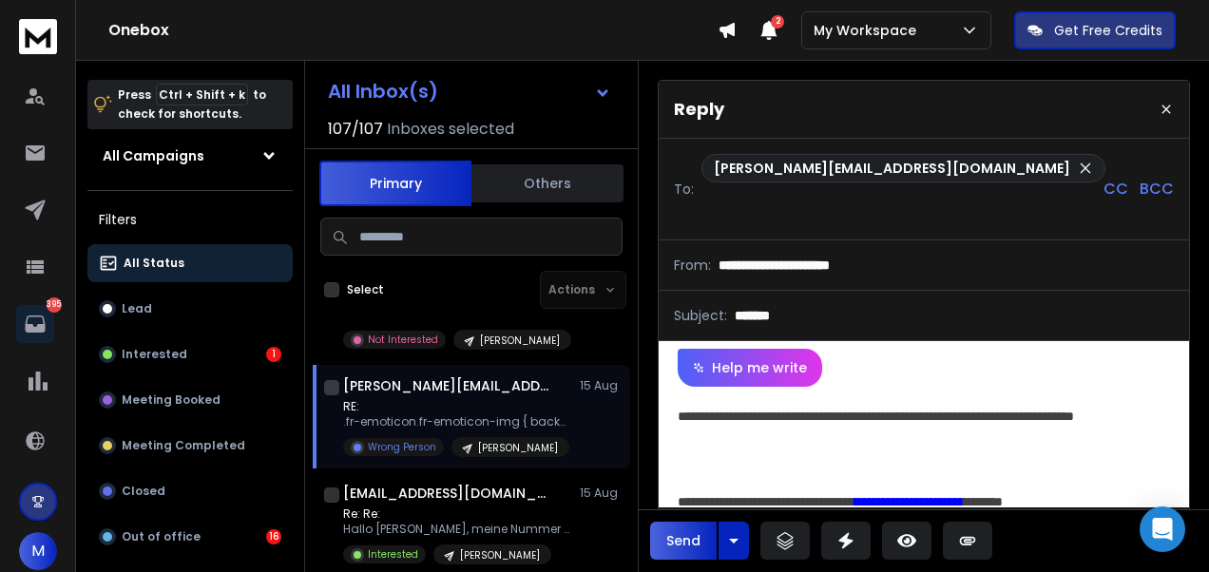
click at [880, 447] on div "**********" at bounding box center [914, 427] width 472 height 43
click at [967, 424] on div "**********" at bounding box center [914, 427] width 472 height 43
click at [690, 559] on div "Send" at bounding box center [924, 540] width 570 height 62
click at [690, 559] on button "Send" at bounding box center [683, 541] width 67 height 38
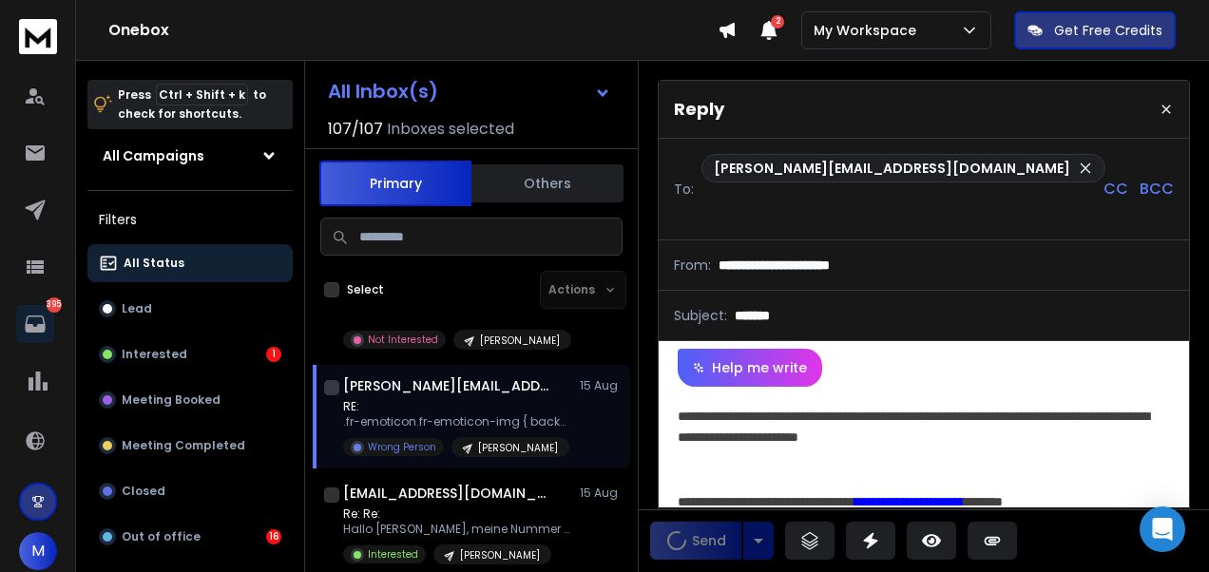
click at [690, 559] on div "Send" at bounding box center [712, 541] width 124 height 38
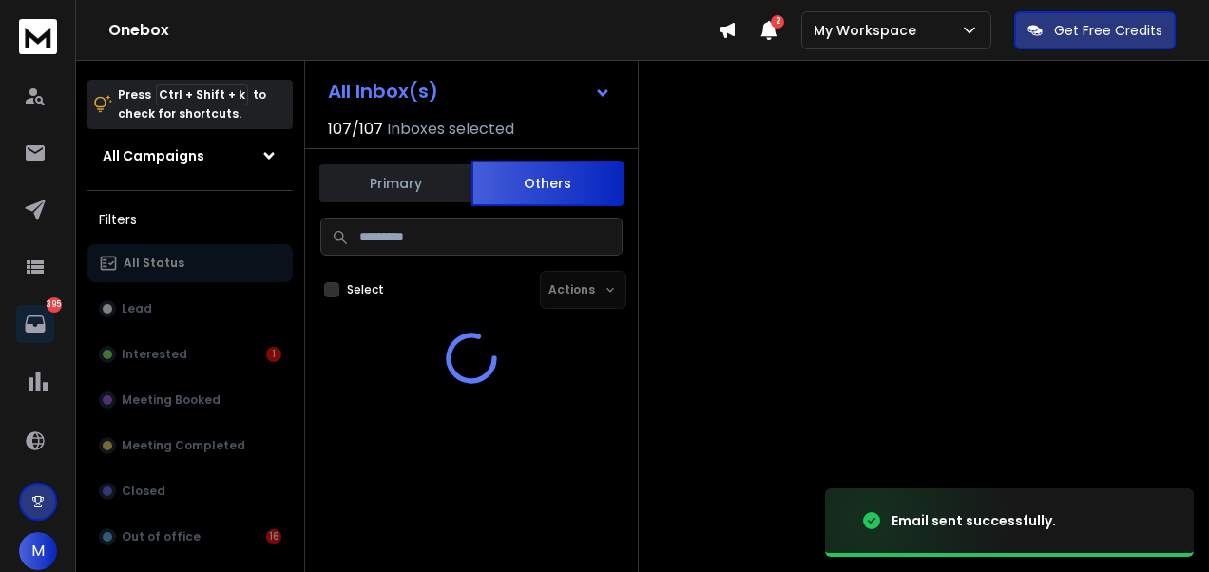
click at [520, 188] on button "Others" at bounding box center [547, 184] width 152 height 46
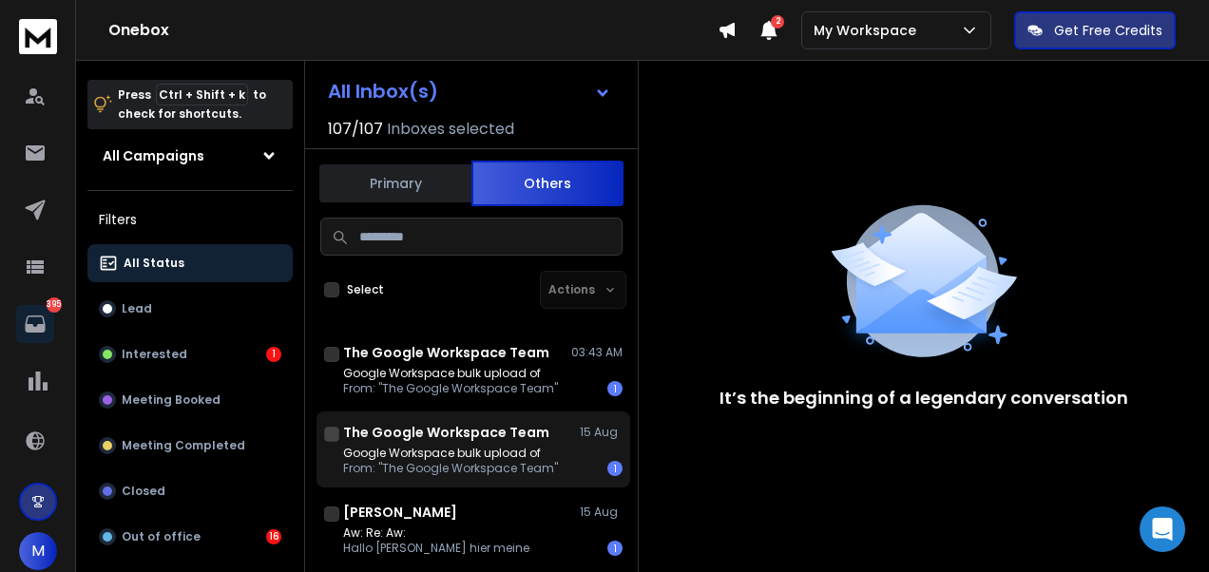
click at [328, 434] on button "button" at bounding box center [331, 434] width 15 height 15
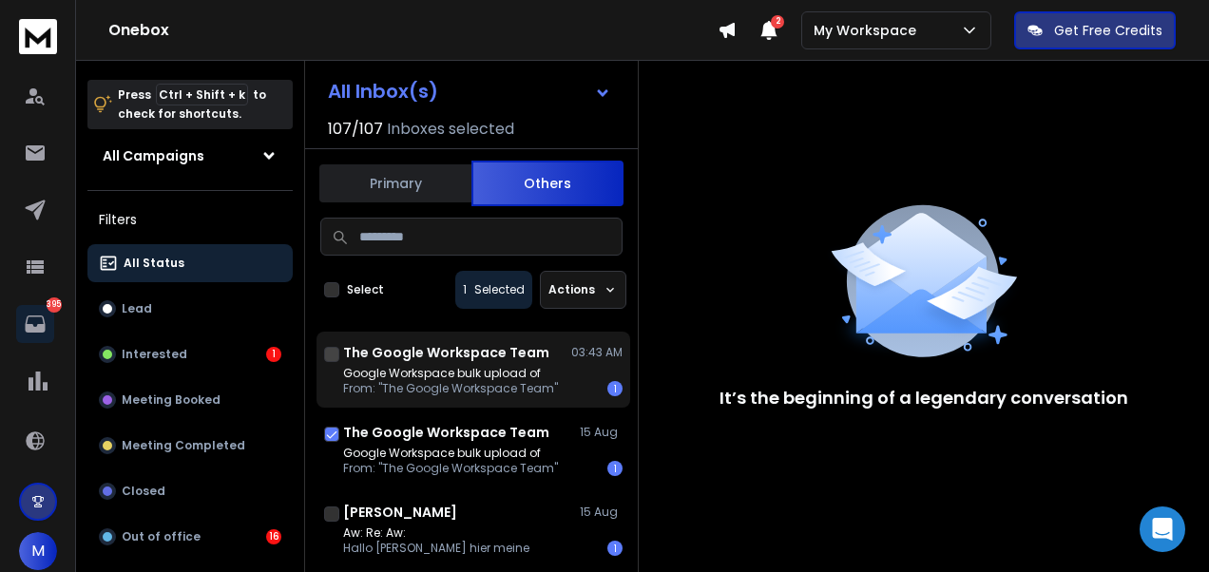
click at [331, 354] on button "button" at bounding box center [331, 354] width 15 height 15
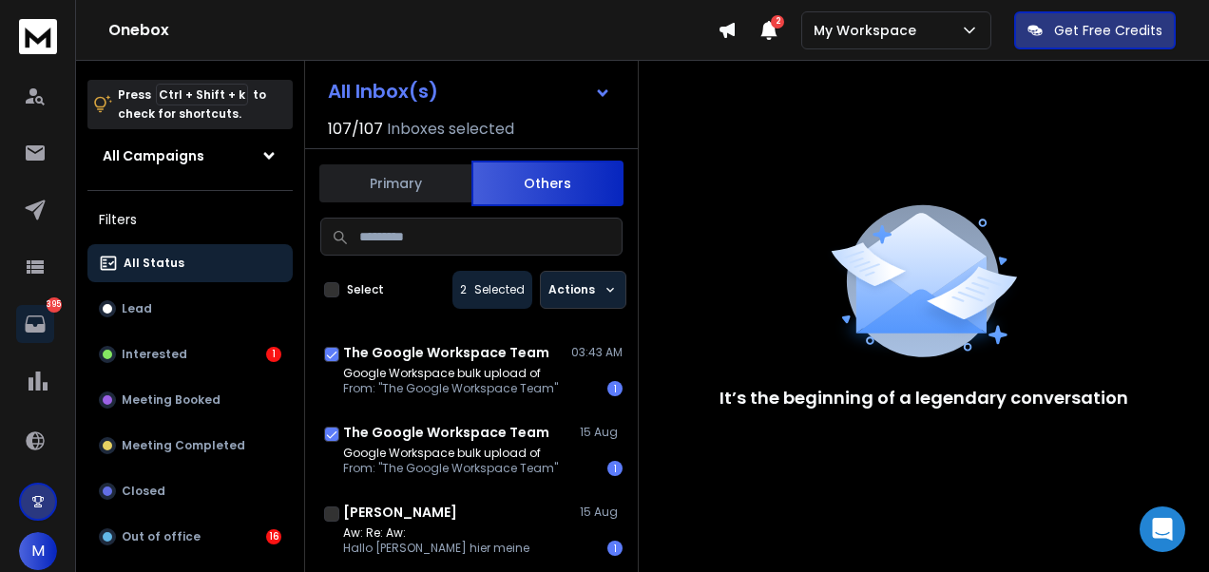
click at [553, 283] on p "Actions" at bounding box center [571, 289] width 47 height 15
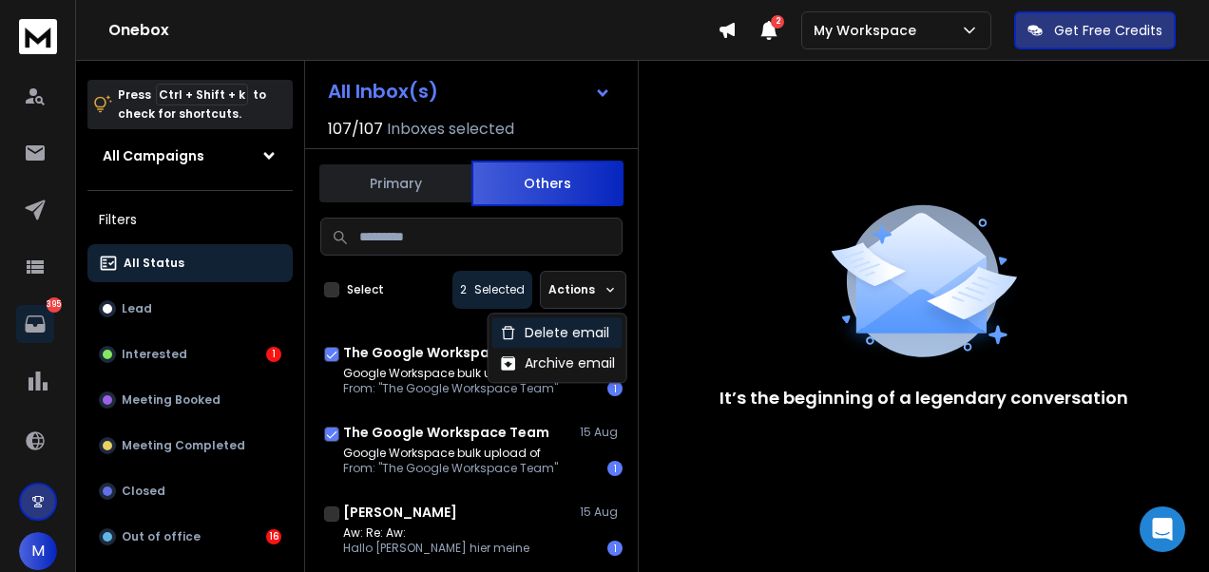
click at [536, 328] on div "Delete email" at bounding box center [554, 332] width 109 height 19
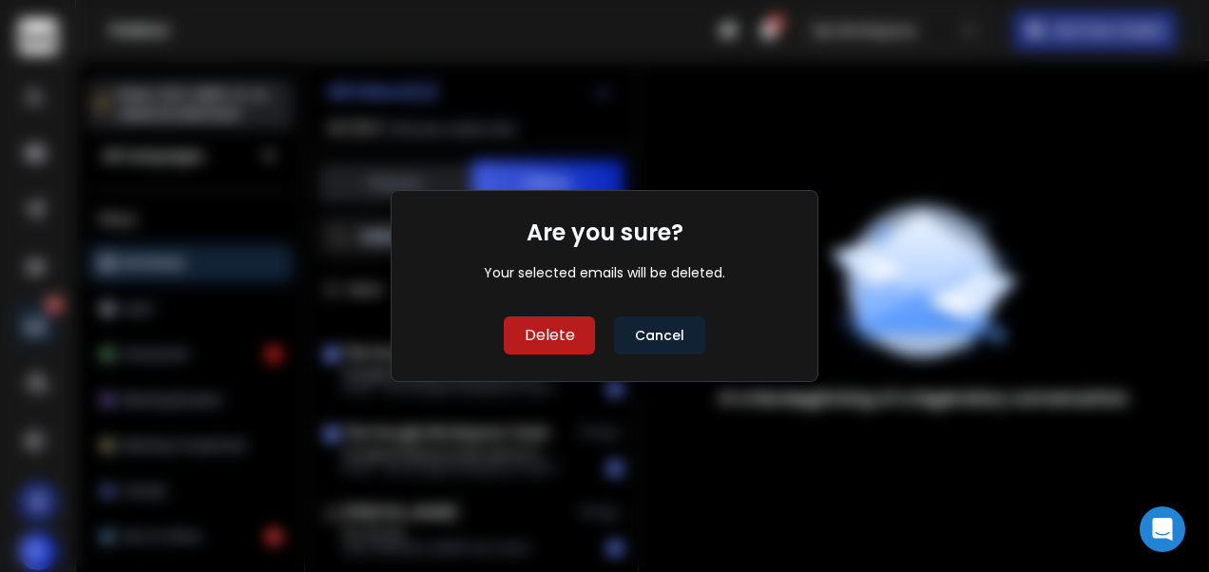
click at [549, 333] on button "Delete" at bounding box center [549, 335] width 91 height 38
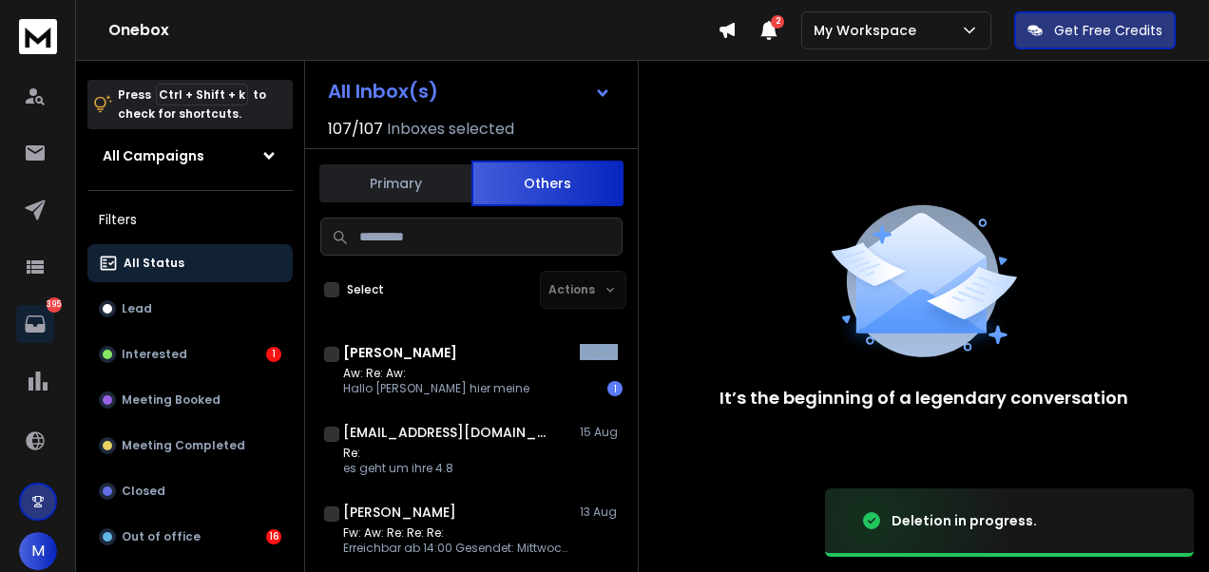
drag, startPoint x: 549, startPoint y: 333, endPoint x: 631, endPoint y: 346, distance: 82.8
click at [633, 346] on div "[PERSON_NAME] [DATE] Aw: Re: Aw: Hallo [PERSON_NAME] hier meine 1 [EMAIL_ADDRES…" at bounding box center [471, 539] width 333 height 423
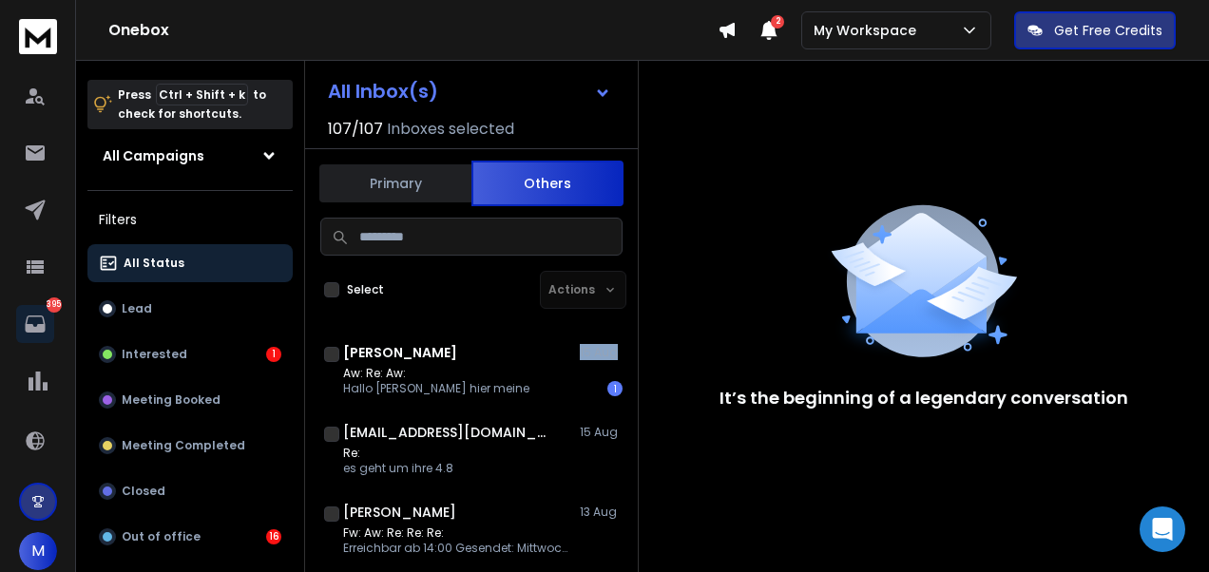
drag, startPoint x: 631, startPoint y: 346, endPoint x: 423, endPoint y: 197, distance: 256.1
click at [423, 197] on button "Primary" at bounding box center [395, 184] width 152 height 42
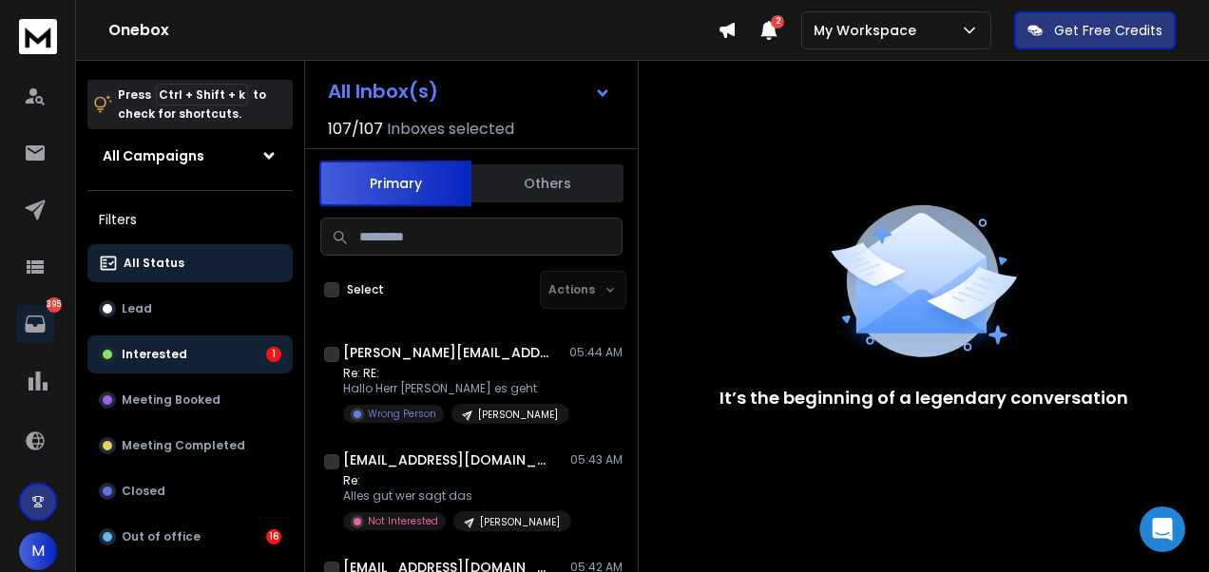
click at [145, 362] on div "Interested" at bounding box center [143, 354] width 88 height 17
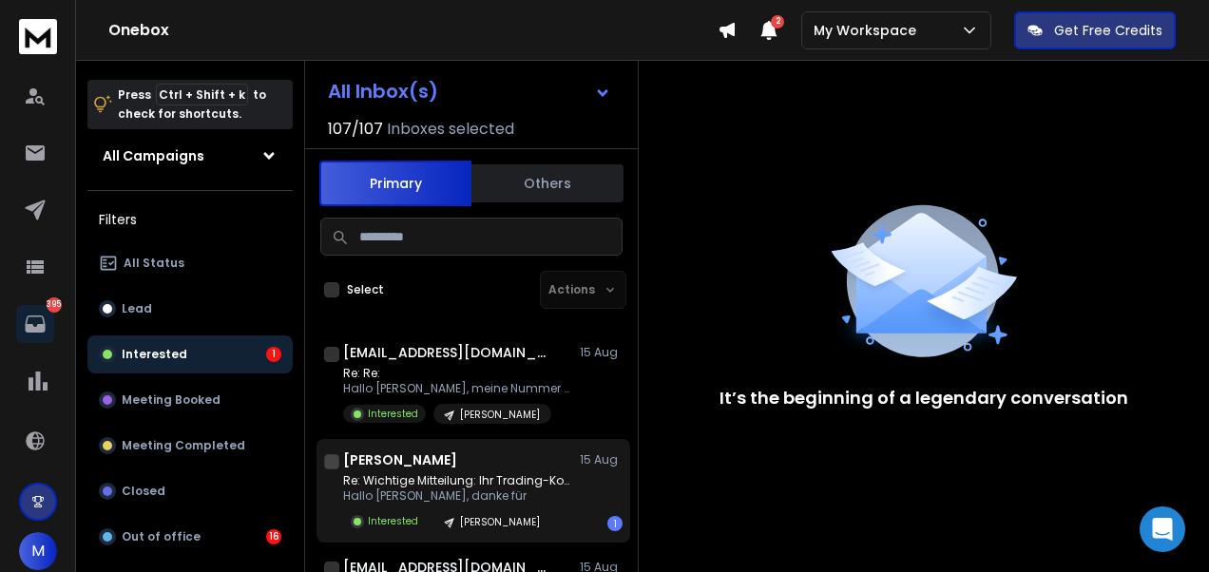
click at [372, 465] on h1 "Ruth Höferlin" at bounding box center [400, 459] width 114 height 19
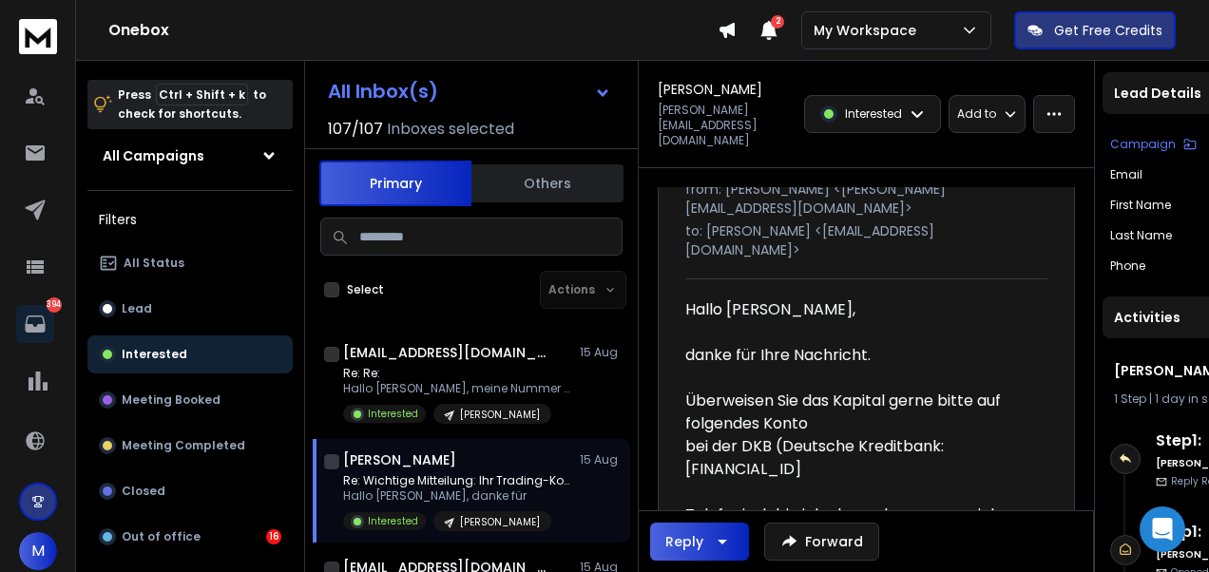
scroll to position [204, 0]
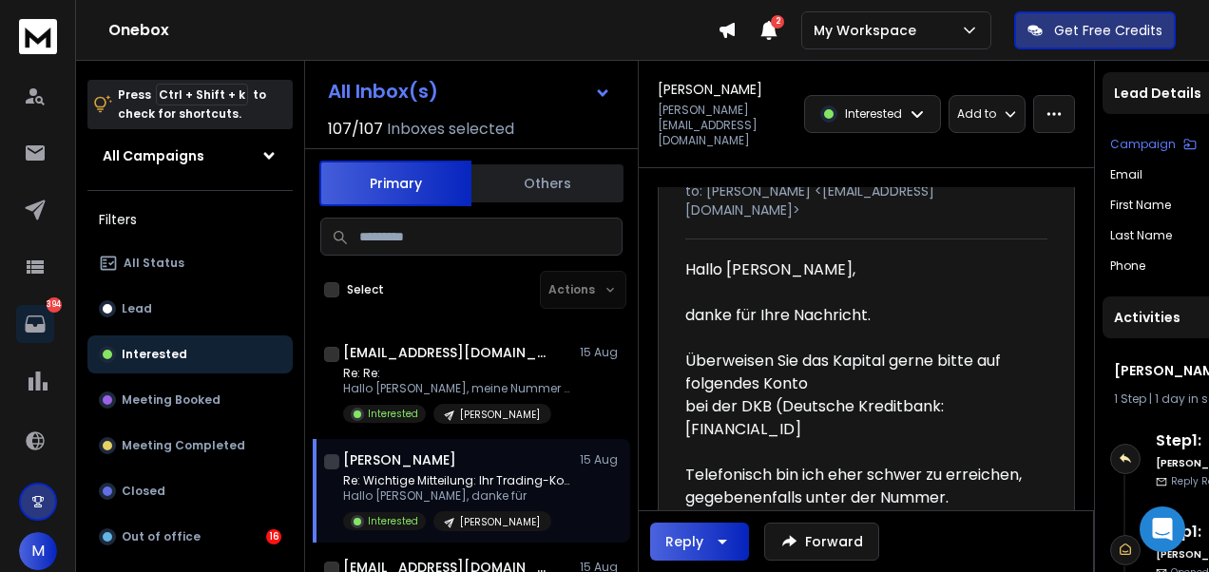
click at [802, 395] on div "bei der DKB (Deutsche Kreditbank:" at bounding box center [858, 406] width 347 height 23
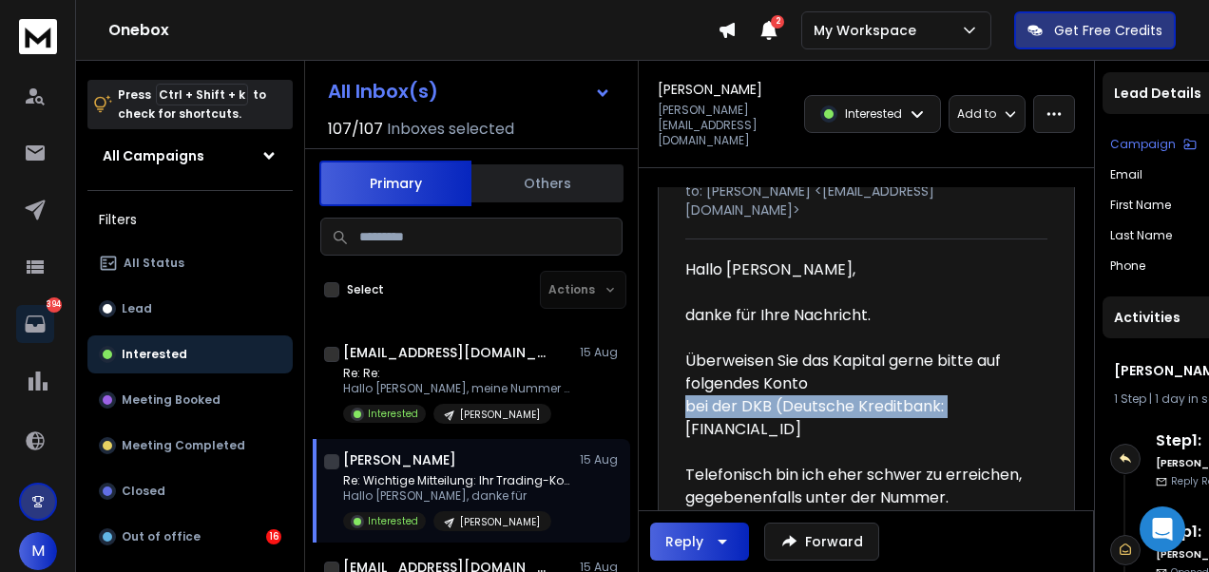
click at [802, 395] on div "bei der DKB (Deutsche Kreditbank:" at bounding box center [858, 406] width 347 height 23
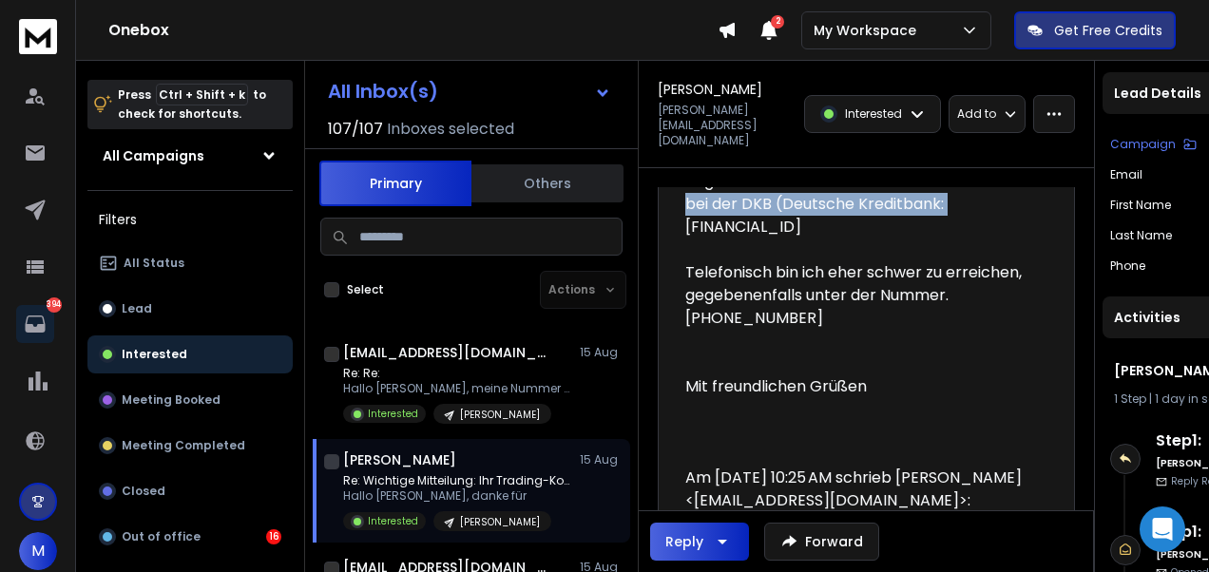
scroll to position [406, 0]
click at [698, 549] on div "Reply" at bounding box center [684, 541] width 38 height 19
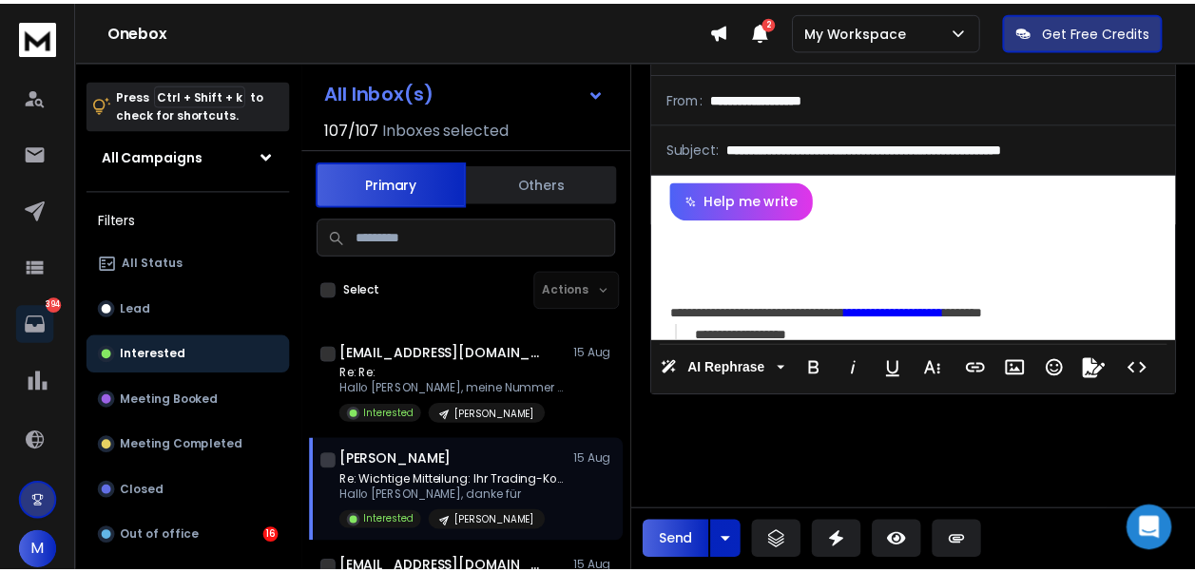
scroll to position [0, 0]
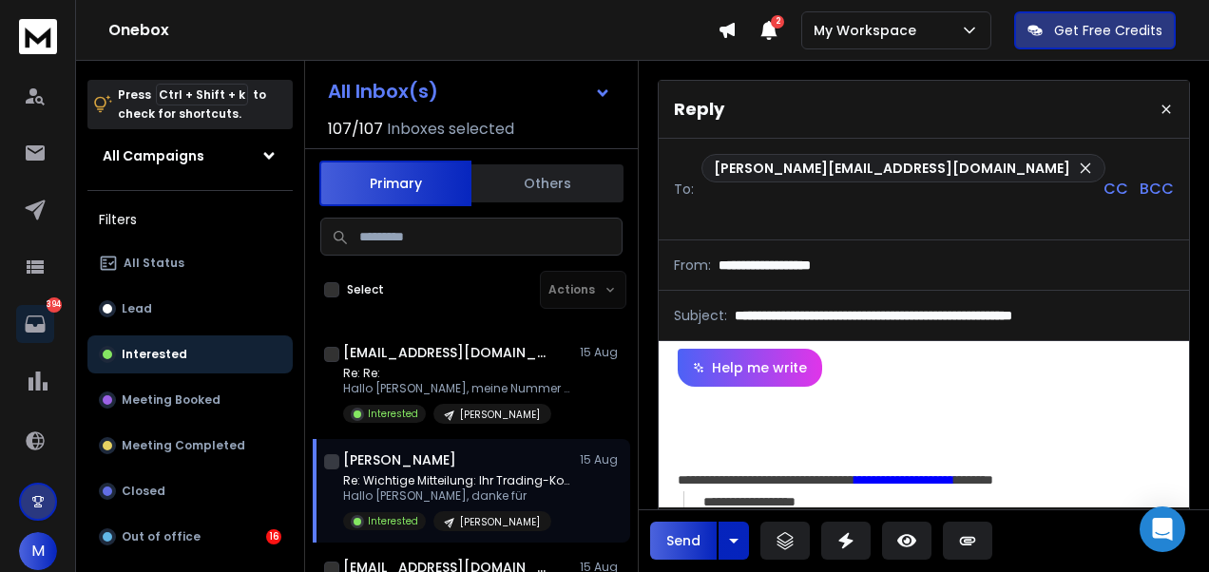
click at [698, 549] on div "Send" at bounding box center [699, 541] width 99 height 38
drag, startPoint x: 698, startPoint y: 549, endPoint x: 704, endPoint y: 399, distance: 150.3
click at [704, 427] on div at bounding box center [924, 437] width 492 height 21
click at [720, 427] on div "**********" at bounding box center [914, 437] width 472 height 21
click at [702, 539] on button "Send" at bounding box center [683, 541] width 67 height 38
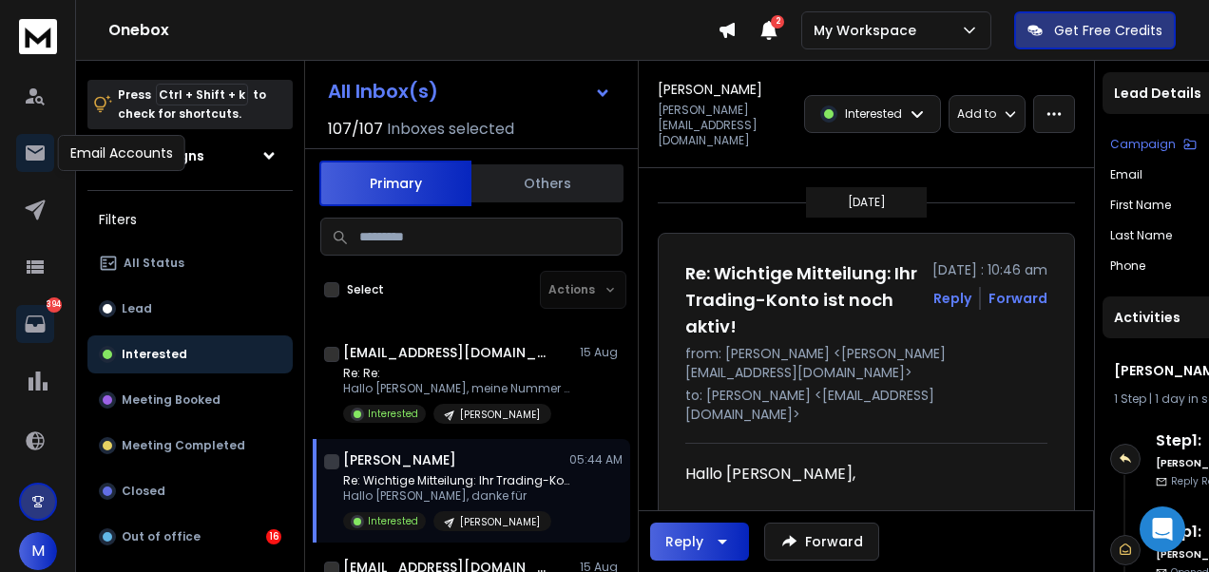
click at [32, 151] on icon at bounding box center [35, 153] width 23 height 23
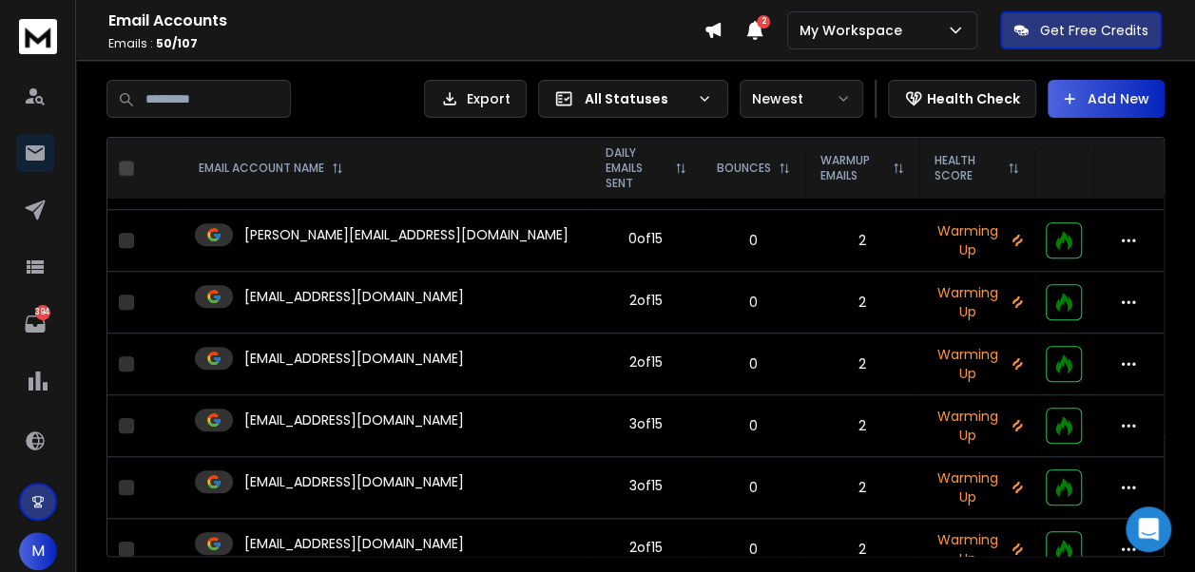
scroll to position [675, 0]
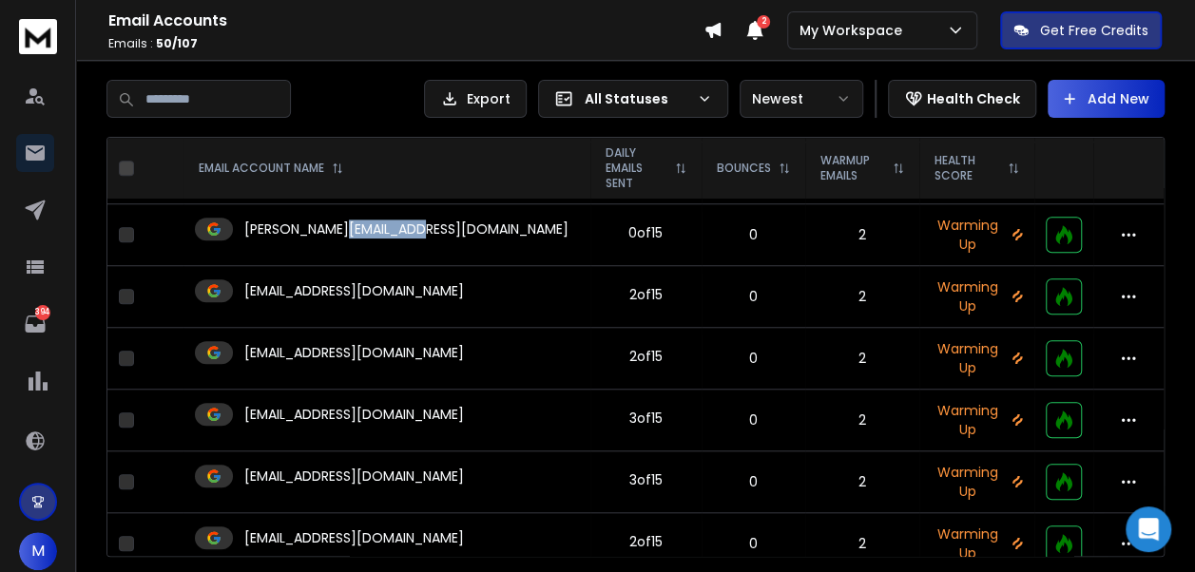
drag, startPoint x: 354, startPoint y: 216, endPoint x: 427, endPoint y: 220, distance: 73.3
click at [427, 220] on div "sarahhoffman@binref.com" at bounding box center [387, 229] width 384 height 23
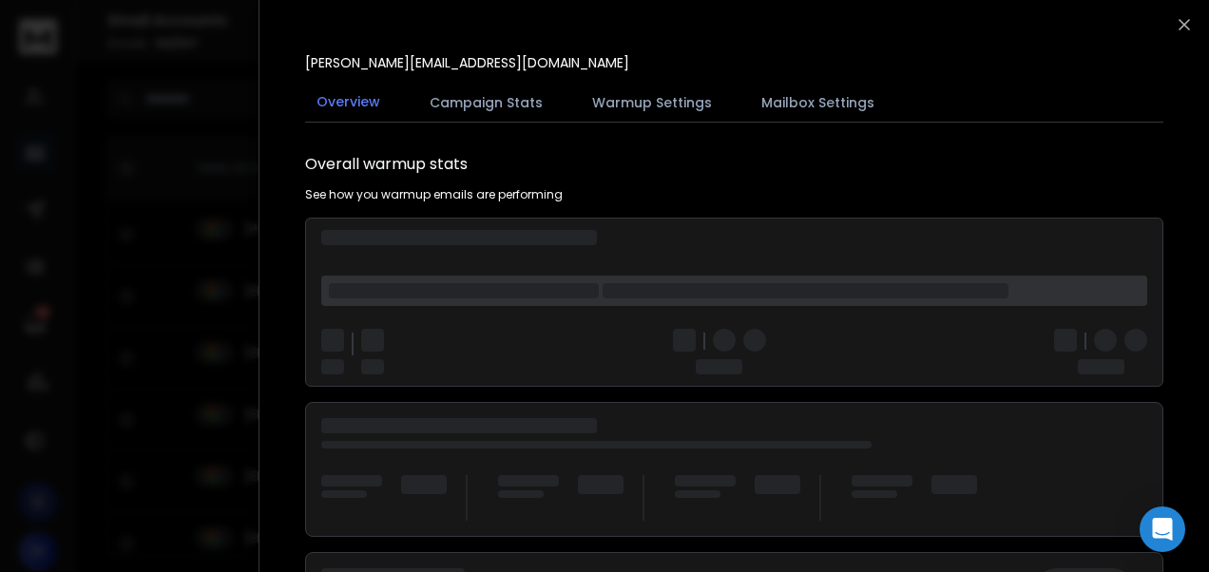
copy p "binref.com"
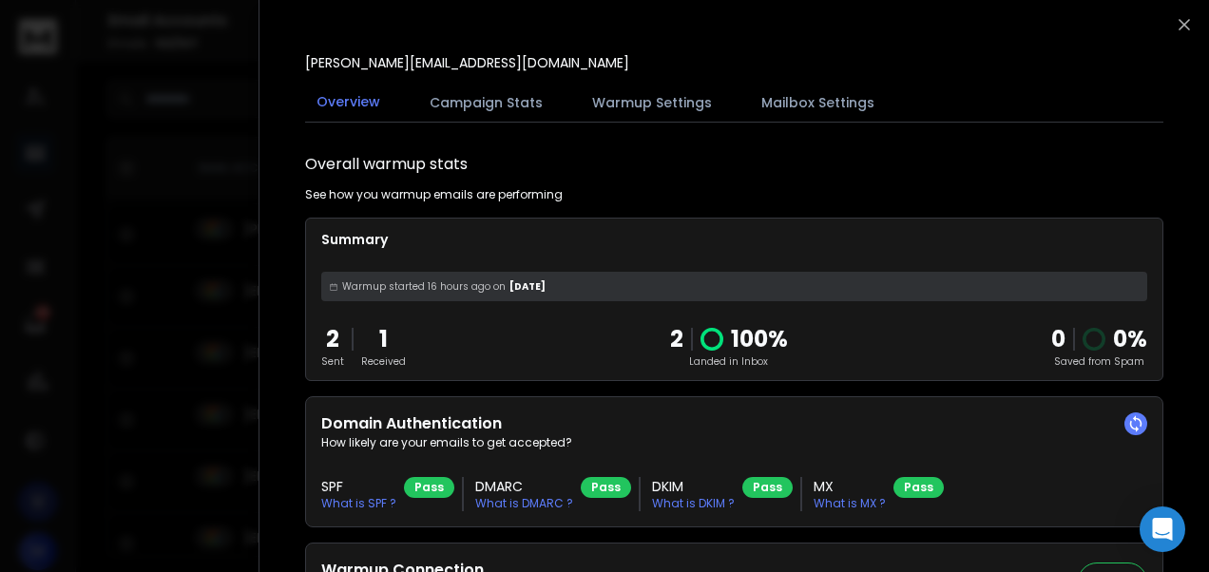
click at [274, 114] on div "Multi Select Table Sheet sarahhoffman@binref.com Overview Campaign Stats Warmup…" at bounding box center [733, 286] width 950 height 572
click at [183, 120] on div at bounding box center [604, 286] width 1209 height 572
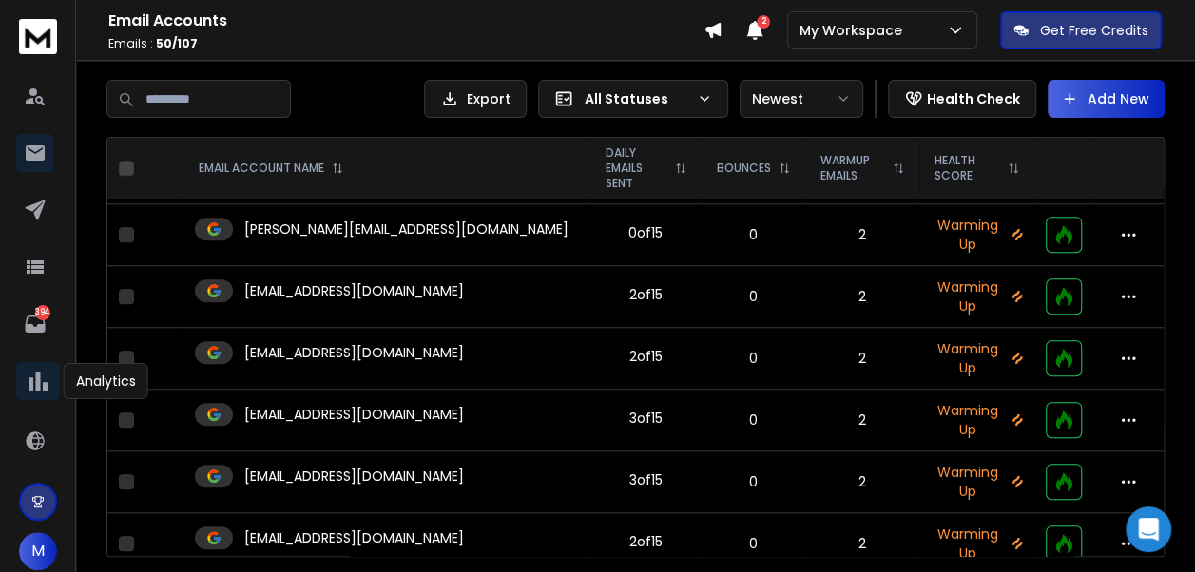
click at [35, 392] on icon at bounding box center [38, 381] width 29 height 29
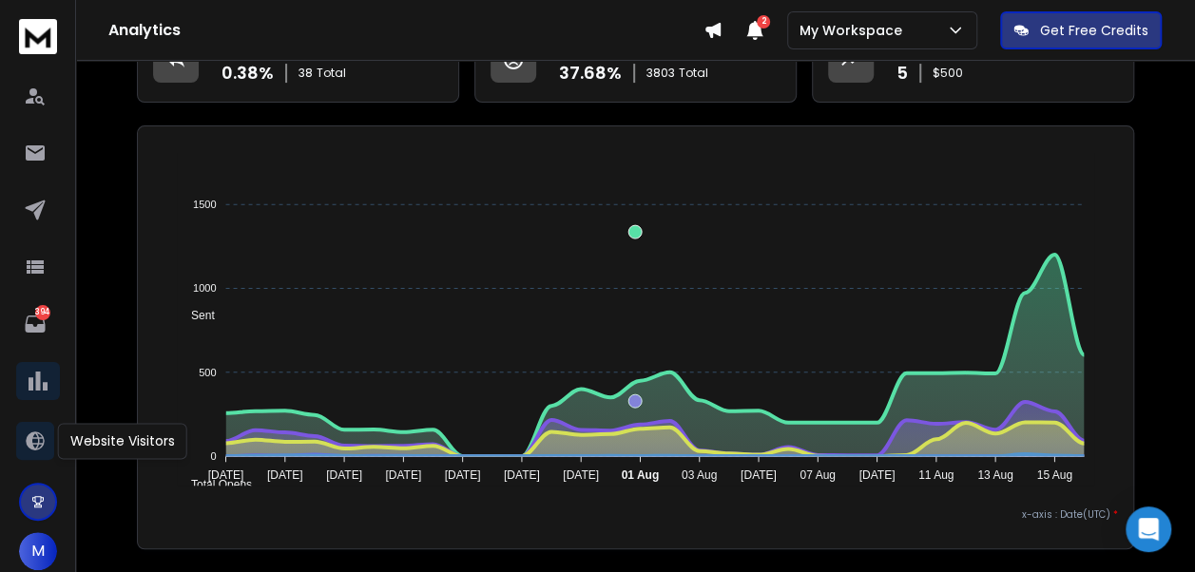
scroll to position [250, 0]
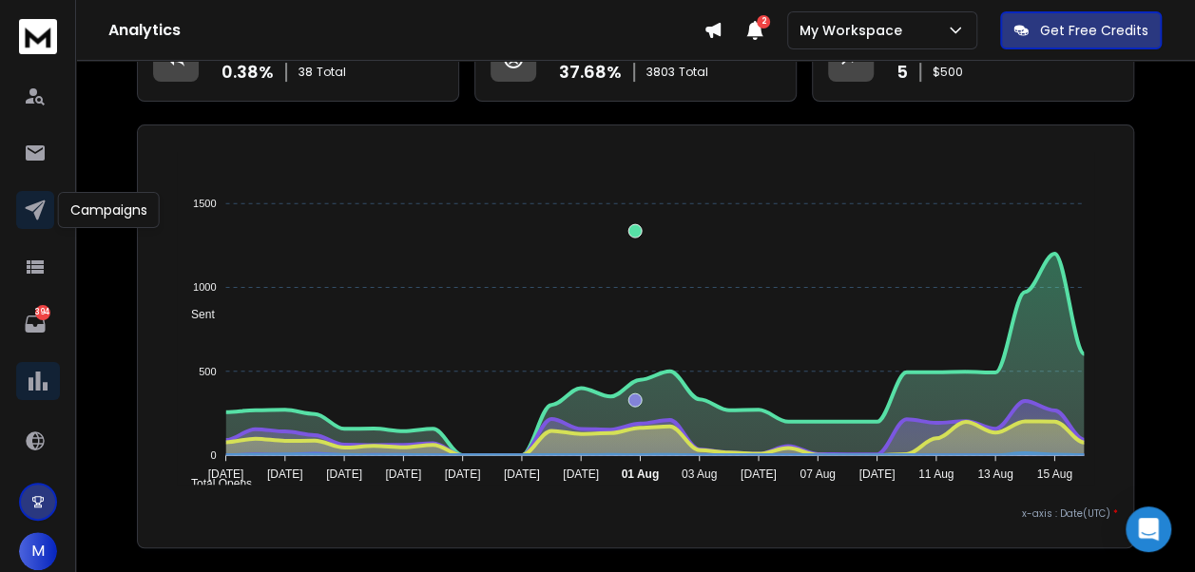
click at [36, 195] on link at bounding box center [35, 210] width 38 height 38
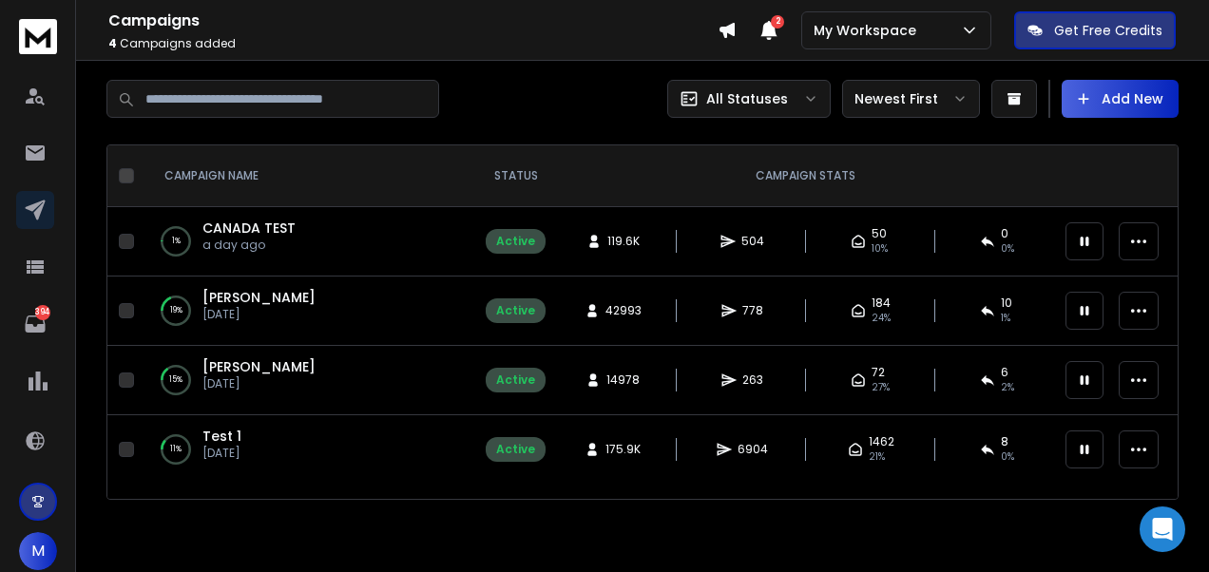
click at [44, 301] on div "394" at bounding box center [38, 272] width 44 height 391
click at [30, 310] on link "394" at bounding box center [35, 324] width 38 height 38
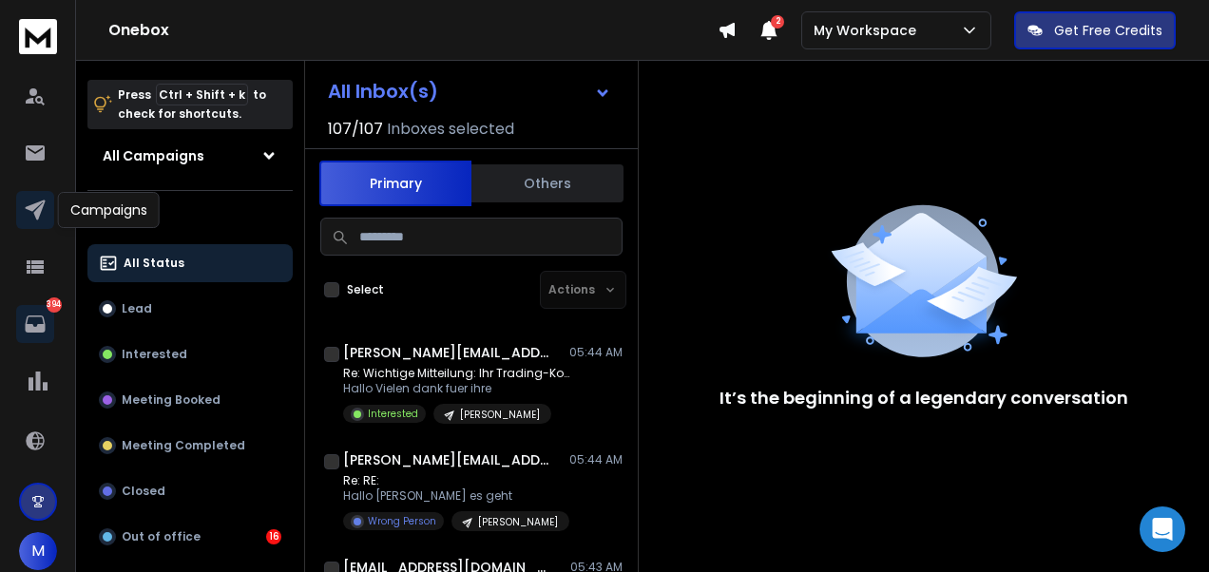
click at [36, 207] on icon at bounding box center [35, 210] width 20 height 20
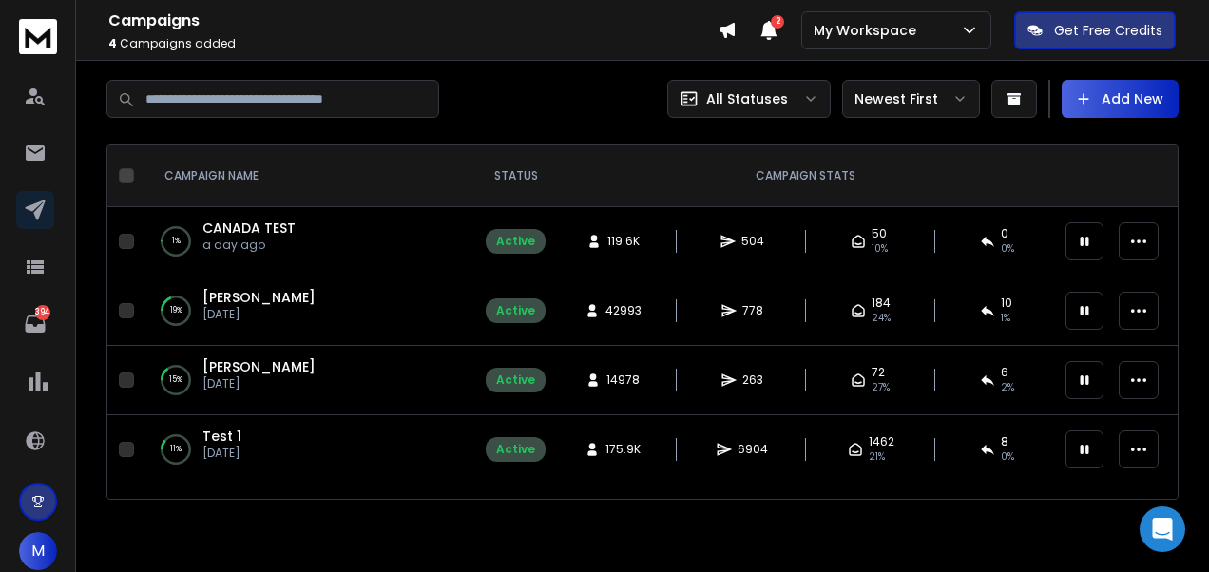
click at [315, 428] on div "11 % Test 1 18 days ago" at bounding box center [308, 450] width 295 height 46
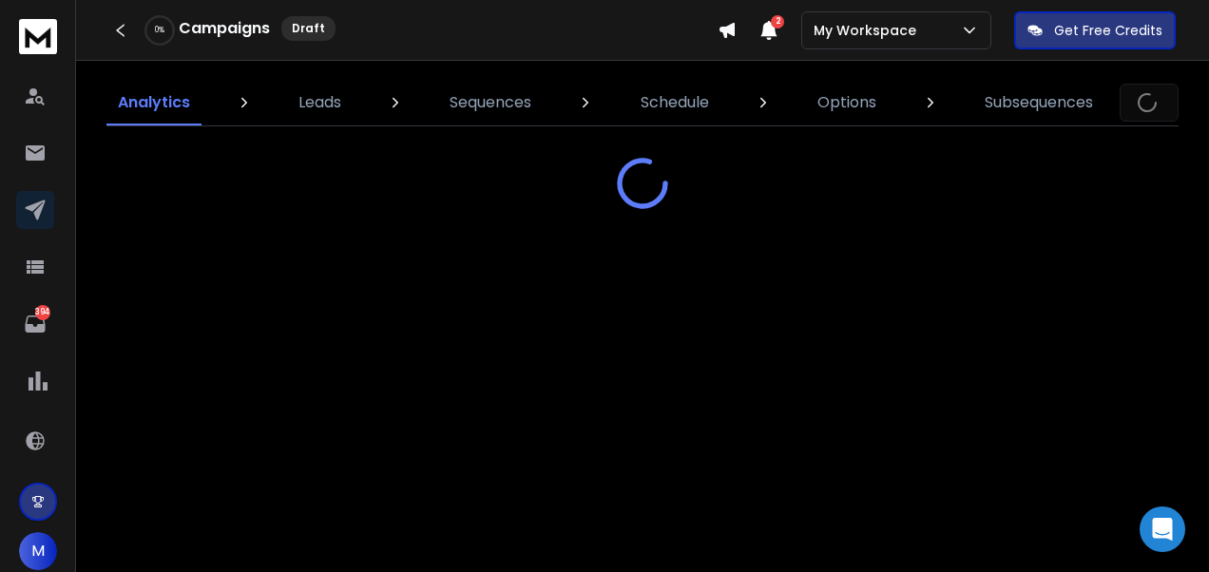
click at [315, 428] on div "Get only verified leads with our AI-powered Lead Finder, starting at $22/mo Try…" at bounding box center [604, 286] width 1209 height 572
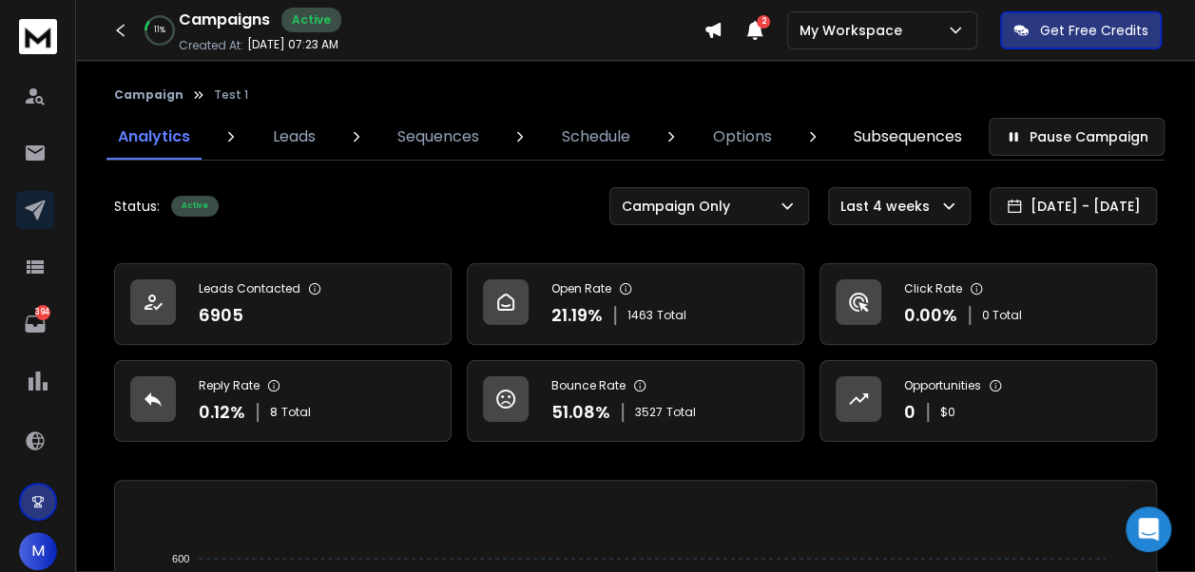
click at [913, 152] on link "Subsequences" at bounding box center [907, 137] width 131 height 46
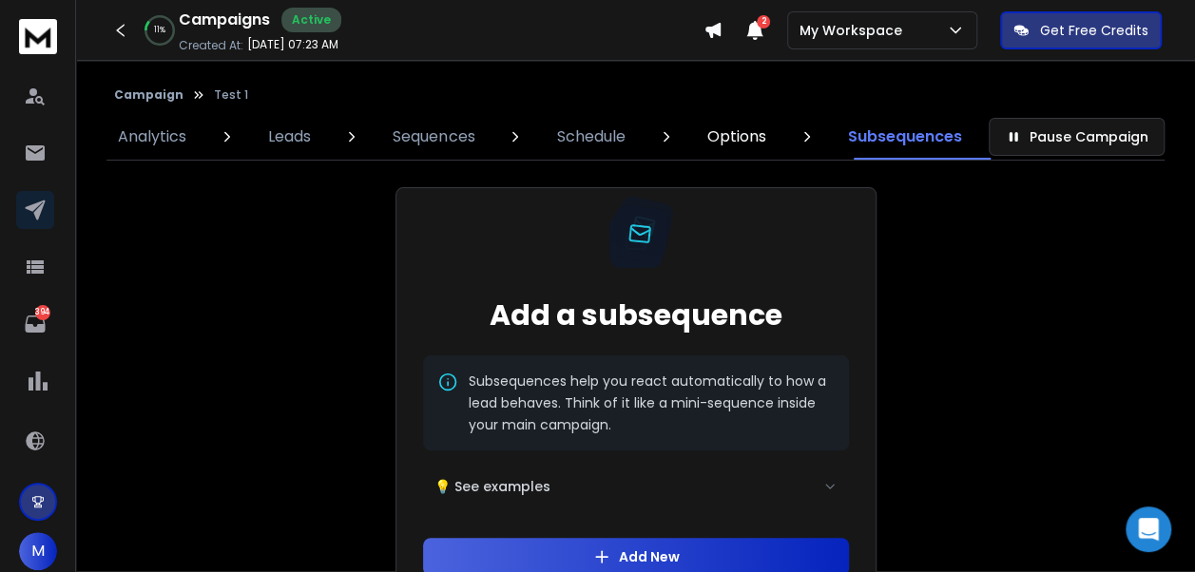
click at [742, 135] on p "Options" at bounding box center [736, 136] width 59 height 23
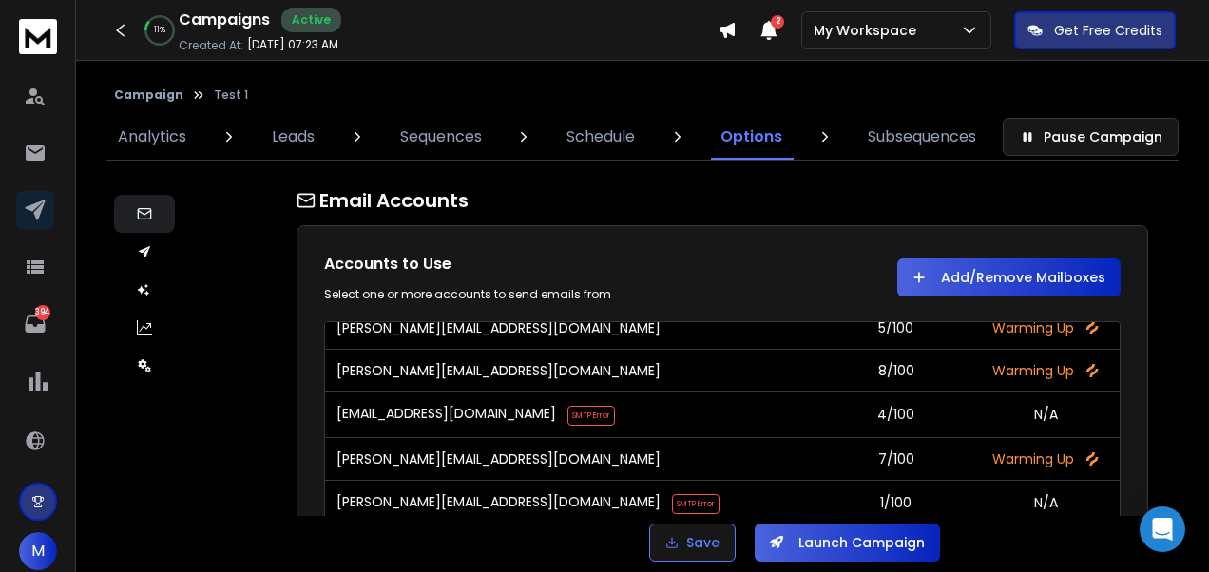
scroll to position [2338, 0]
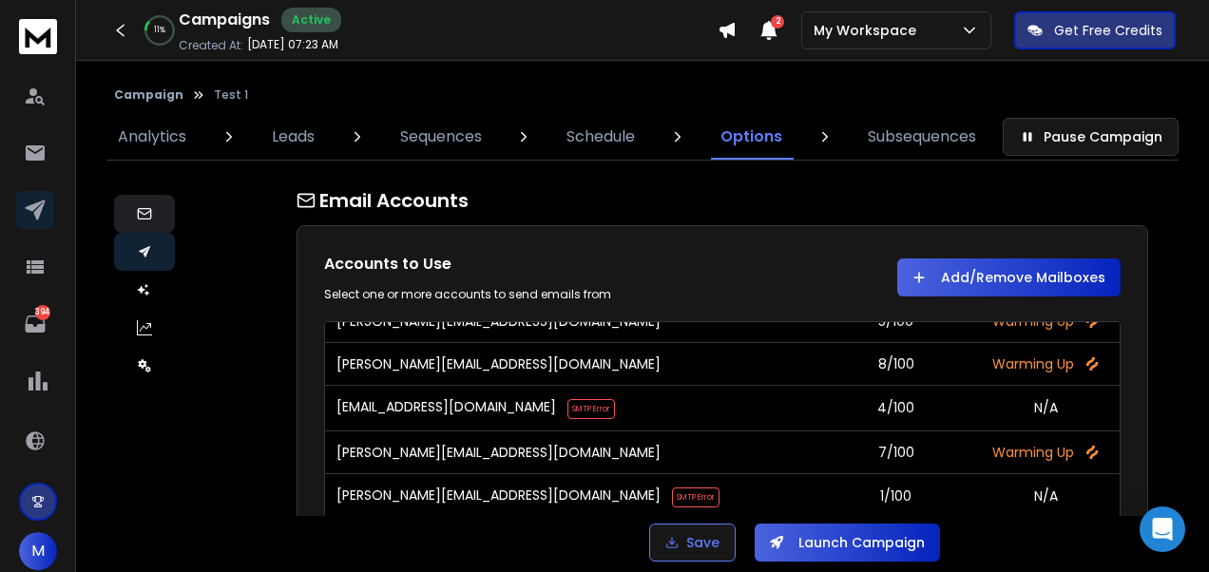
click at [157, 249] on button "Sending Patterns" at bounding box center [144, 252] width 61 height 38
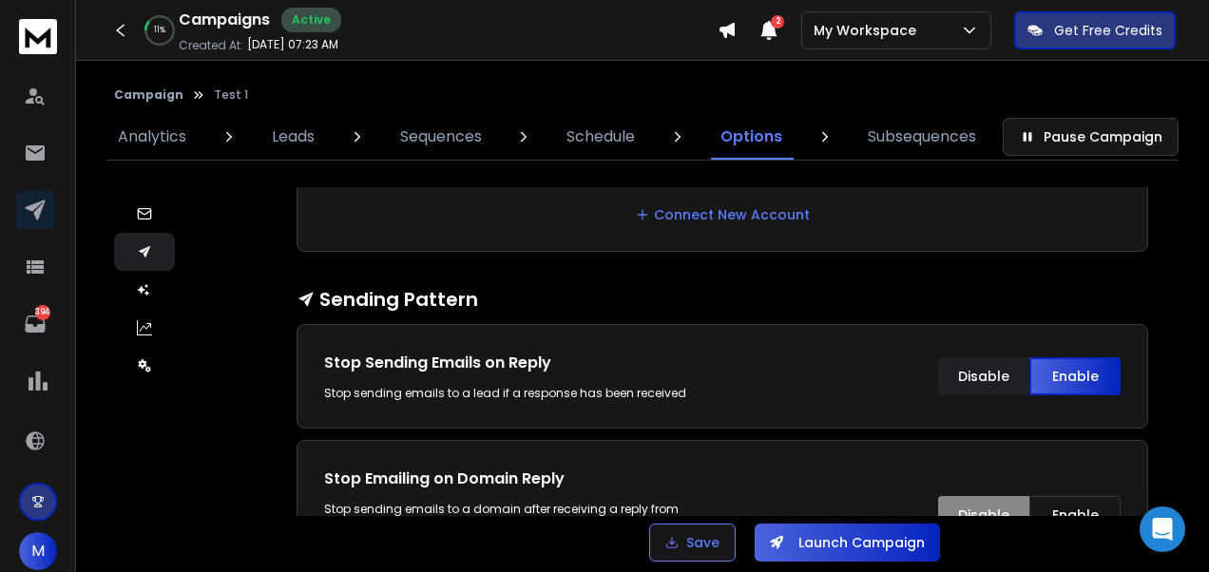
scroll to position [613, 0]
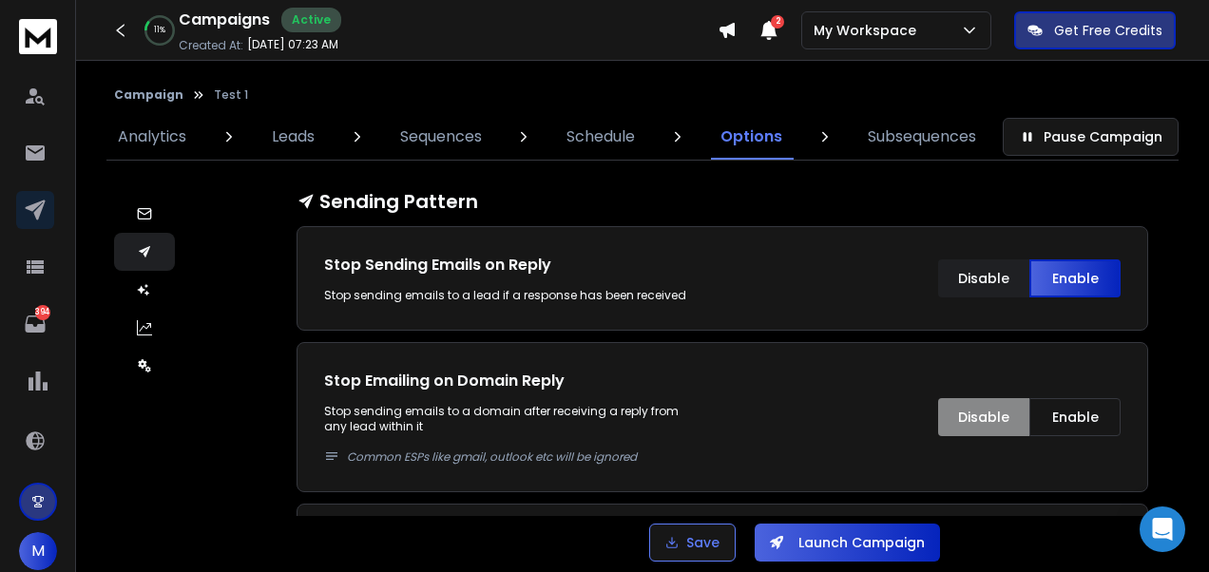
click at [376, 268] on h1 "Stop Sending Emails on Reply" at bounding box center [513, 265] width 379 height 23
drag, startPoint x: 376, startPoint y: 268, endPoint x: 400, endPoint y: 298, distance: 38.6
click at [400, 298] on div "Stop sending emails to a lead if a response has been received" at bounding box center [513, 295] width 379 height 15
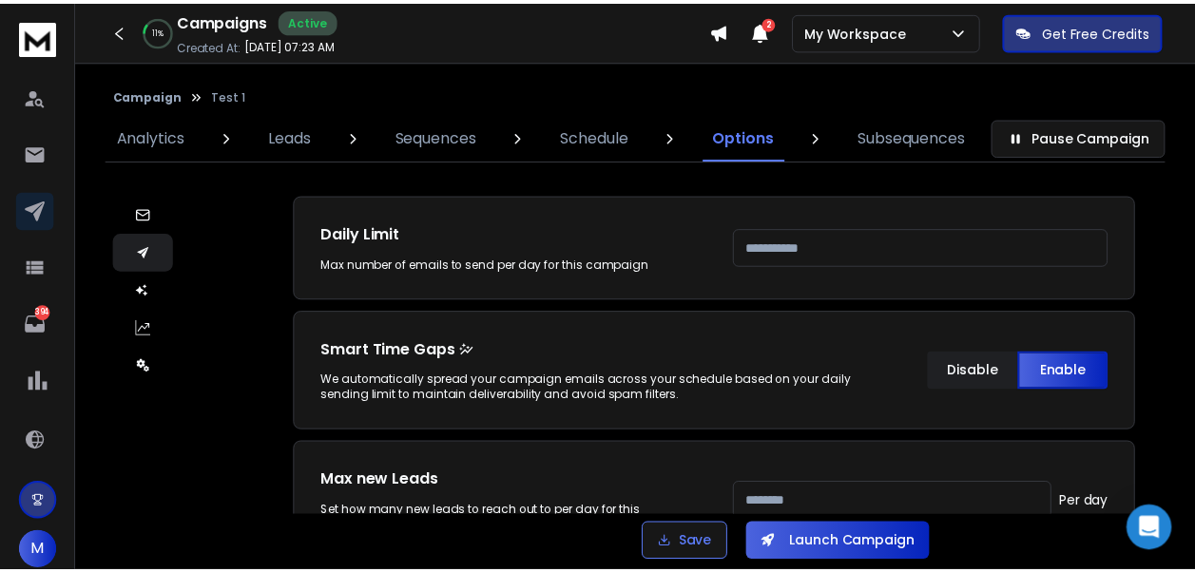
scroll to position [928, 0]
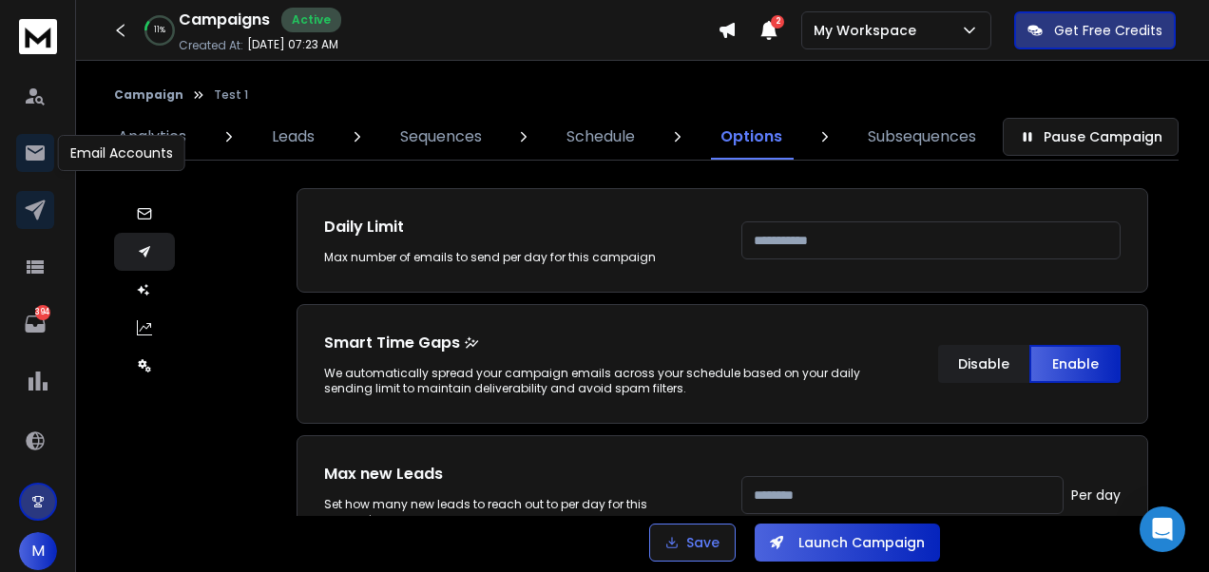
click at [35, 156] on icon at bounding box center [35, 152] width 19 height 15
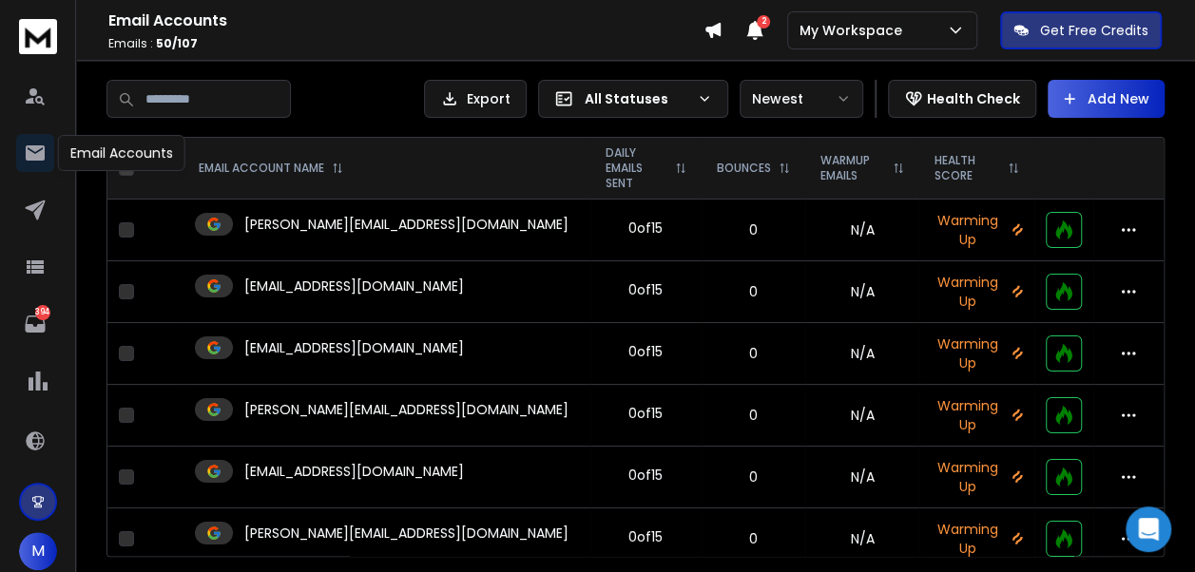
click at [37, 162] on icon at bounding box center [35, 153] width 23 height 23
click at [33, 148] on icon at bounding box center [35, 152] width 19 height 15
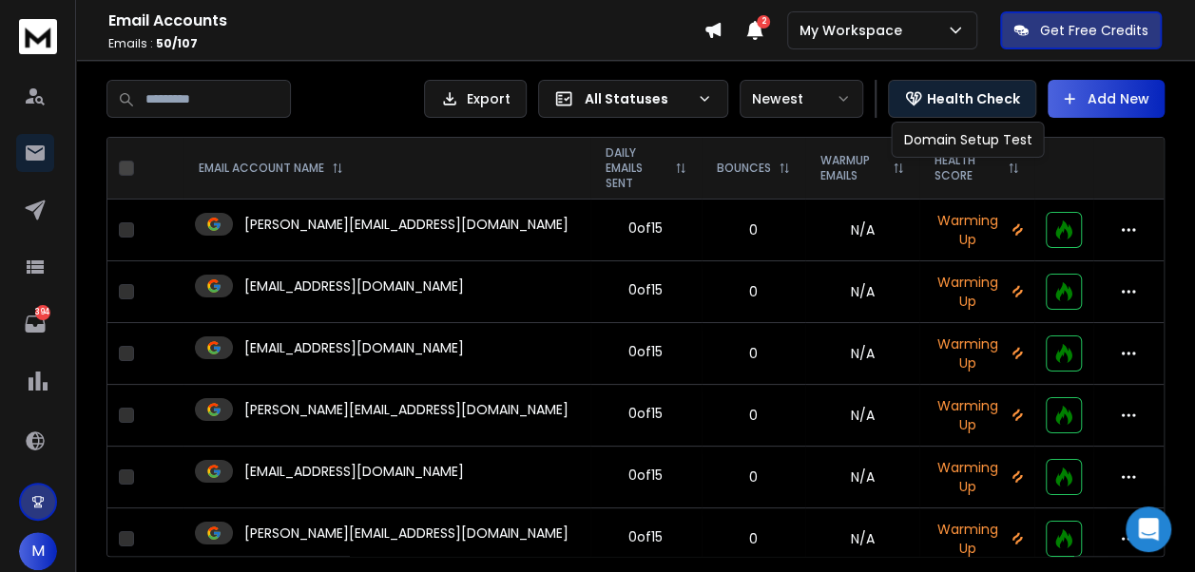
click at [914, 105] on icon at bounding box center [913, 98] width 19 height 19
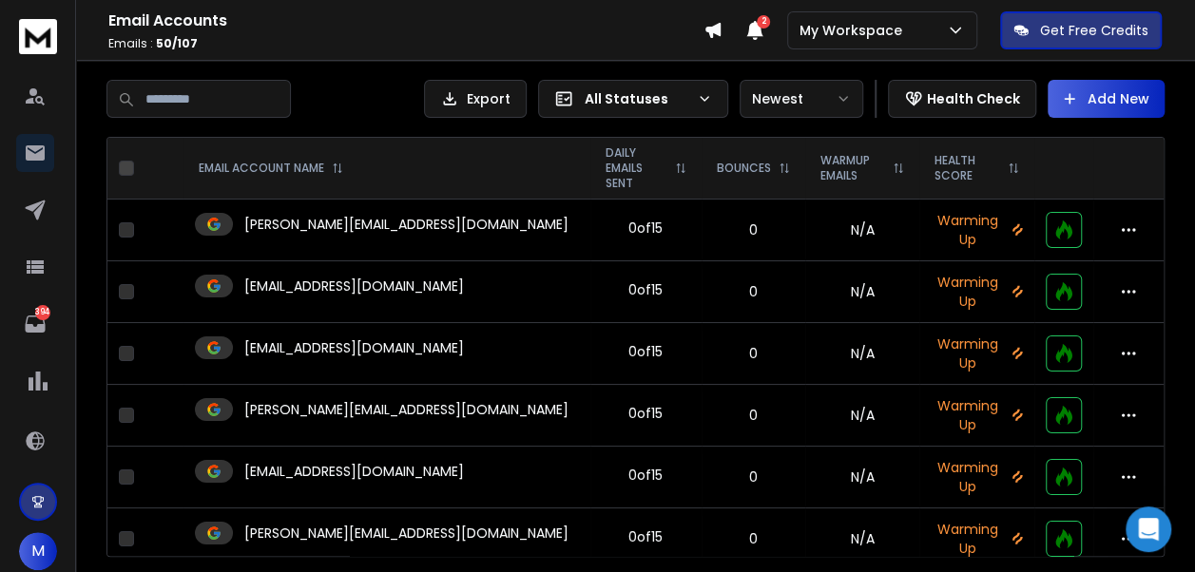
click at [170, 48] on span "50 / 107" at bounding box center [177, 43] width 42 height 16
click at [17, 327] on link "394" at bounding box center [35, 324] width 38 height 38
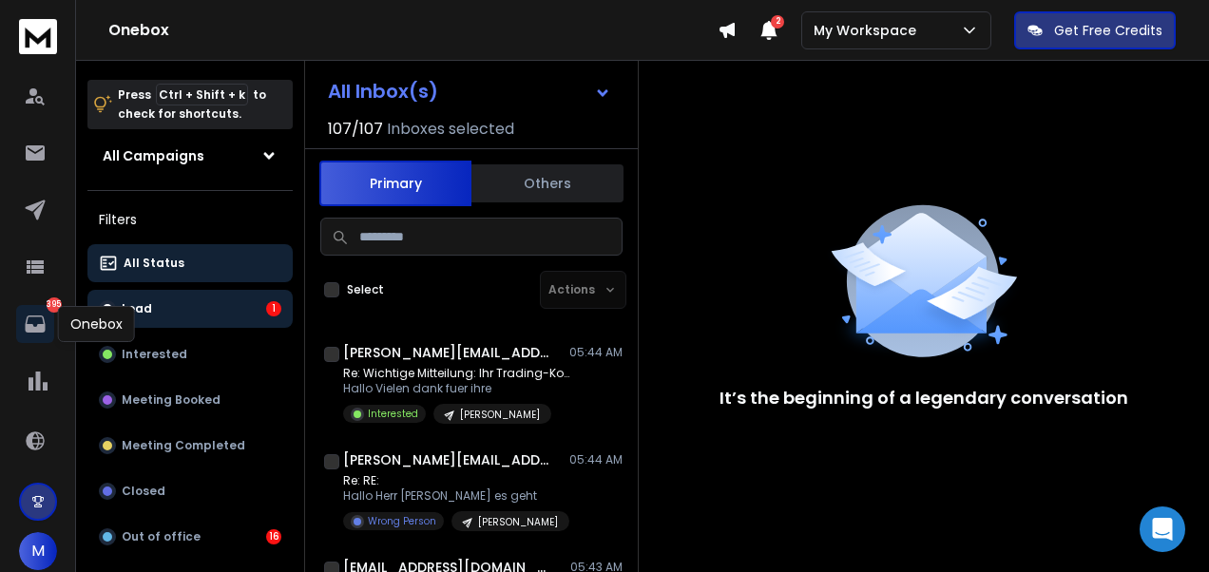
click at [166, 322] on button "Lead 1" at bounding box center [189, 309] width 205 height 38
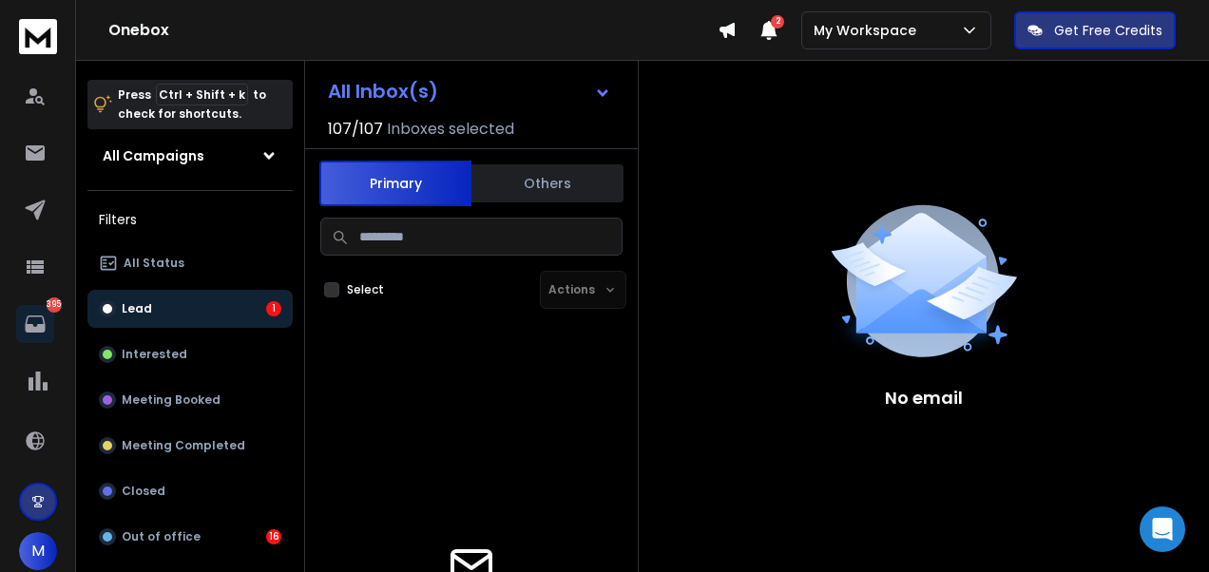
drag, startPoint x: 554, startPoint y: 147, endPoint x: 552, endPoint y: 162, distance: 14.4
click at [553, 160] on div "All Inbox(s) 107 / 107 Inboxes selected Primary Others Select Actions No Emails" at bounding box center [471, 347] width 333 height 572
click at [551, 165] on button "Others" at bounding box center [547, 184] width 152 height 42
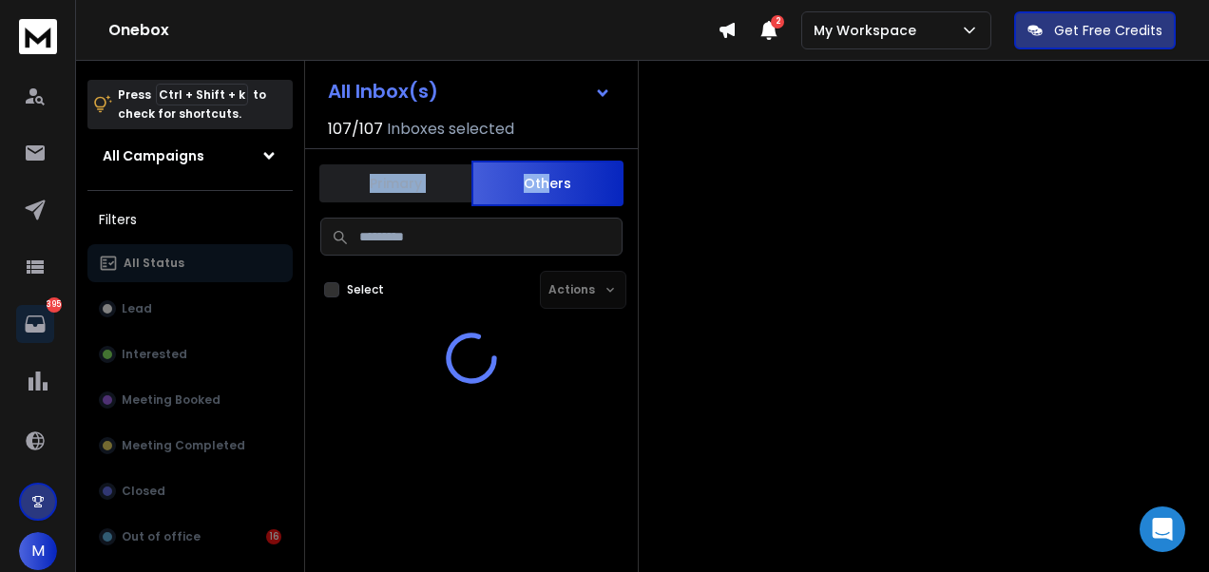
click at [551, 173] on button "Others" at bounding box center [547, 184] width 152 height 46
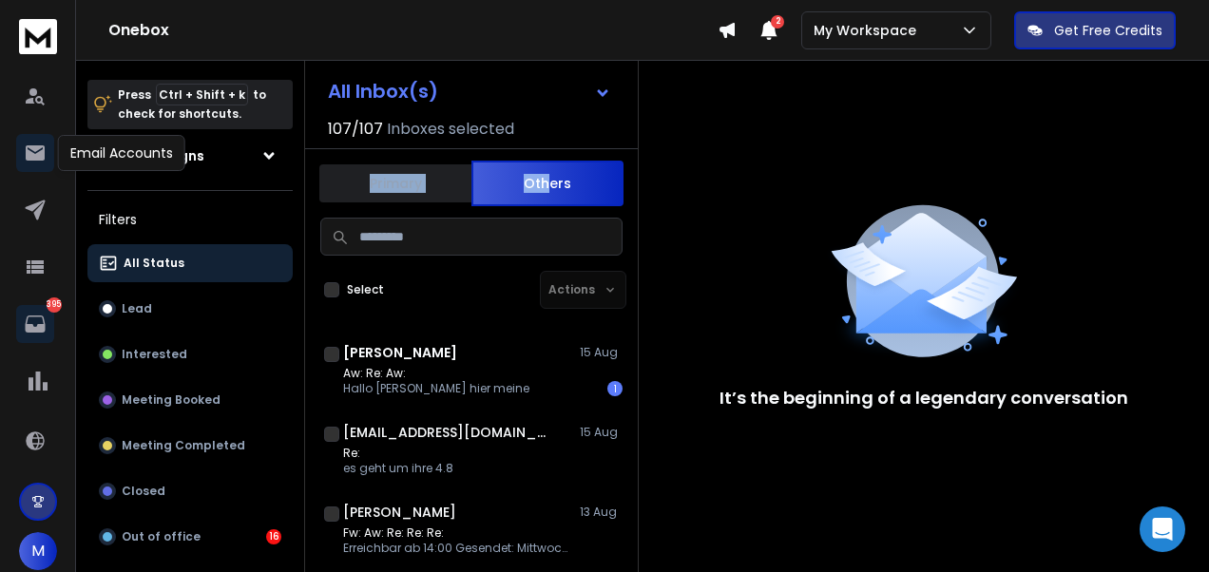
click at [30, 146] on icon at bounding box center [35, 152] width 19 height 15
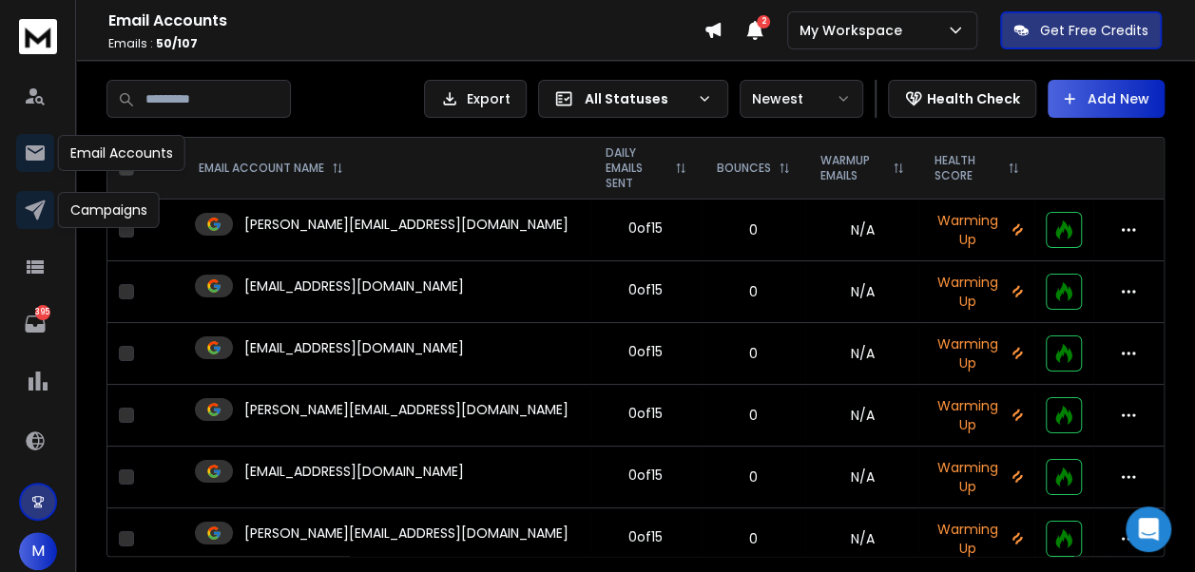
click at [17, 196] on link at bounding box center [35, 210] width 38 height 38
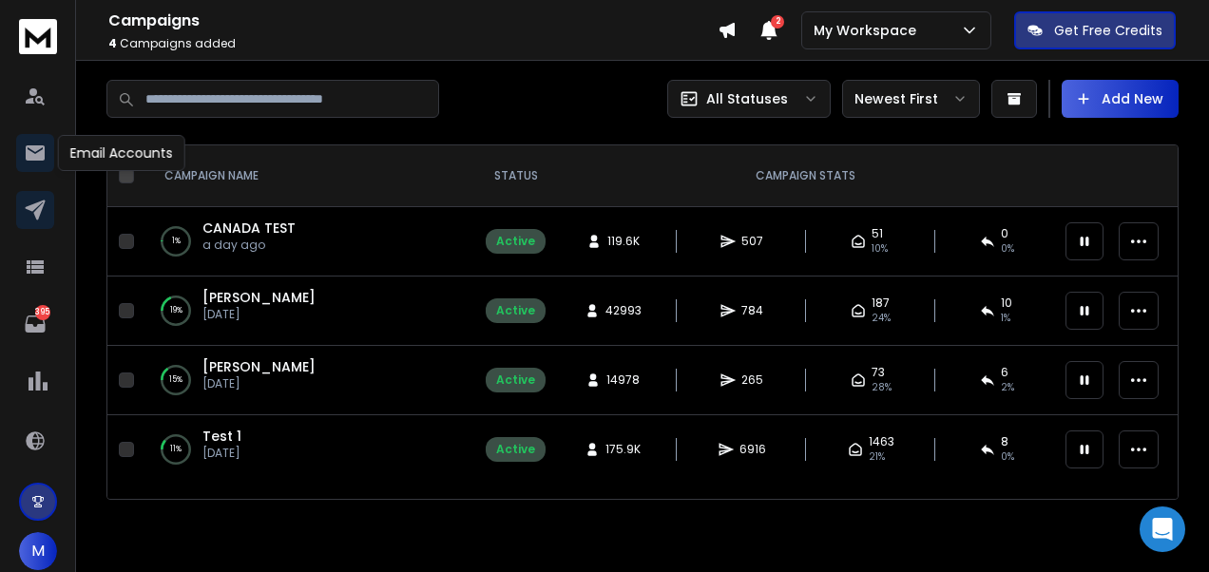
click at [50, 148] on link at bounding box center [35, 153] width 38 height 38
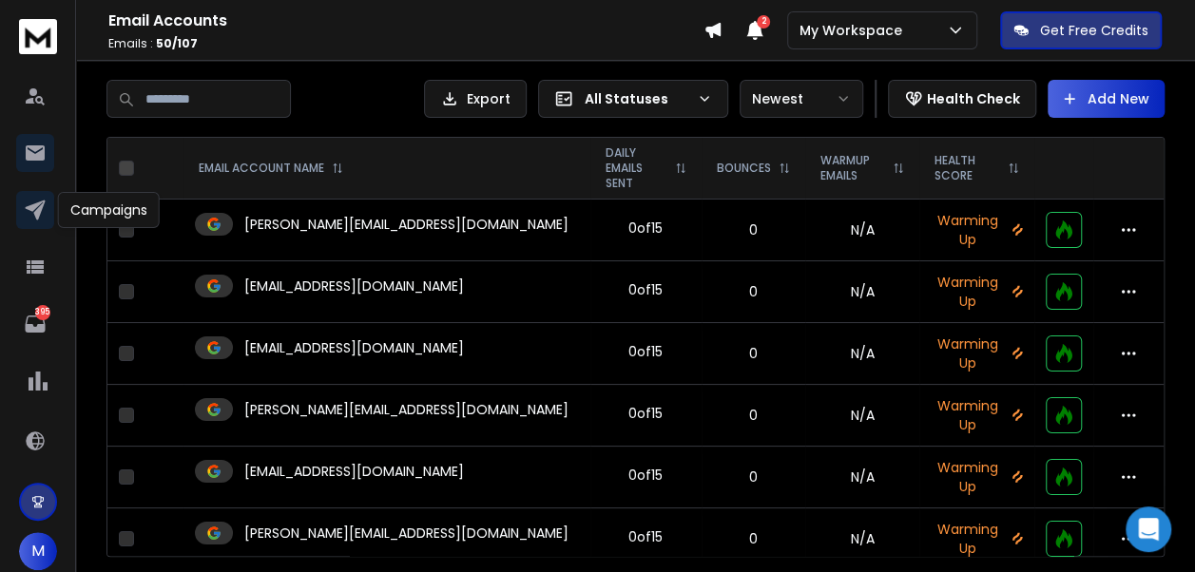
click at [27, 220] on icon at bounding box center [35, 210] width 23 height 23
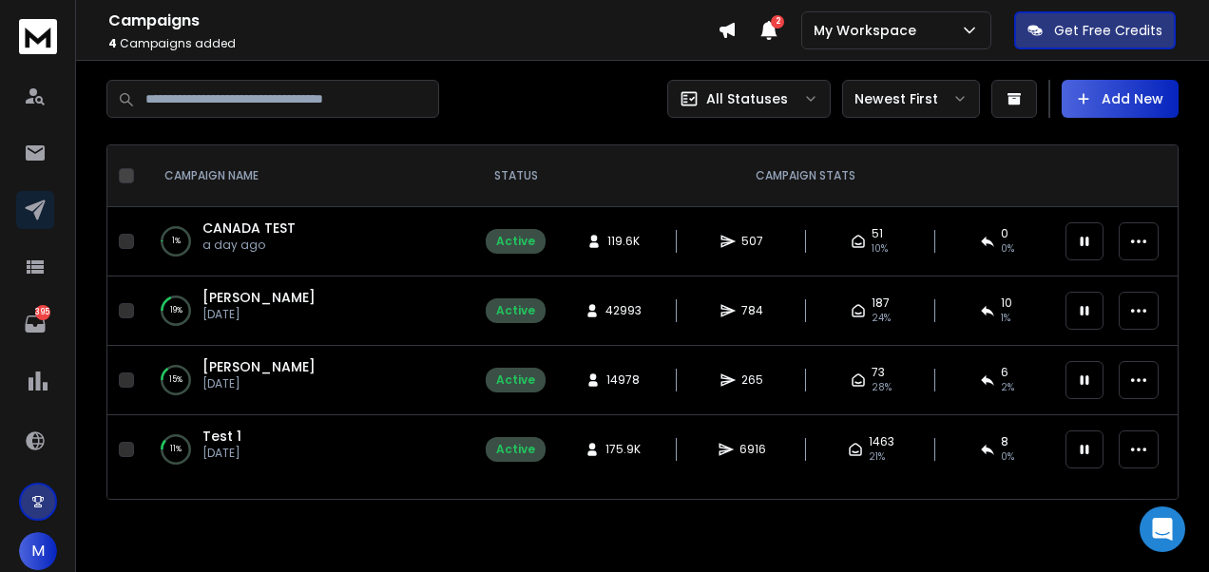
click at [158, 64] on div "Campaigns 4 Campaigns Added All Statuses Newest First Add New CAMPAIGN NAME STA…" at bounding box center [642, 290] width 1133 height 458
drag, startPoint x: 158, startPoint y: 64, endPoint x: 107, endPoint y: 8, distance: 75.4
click at [107, 8] on div "Campaigns 4 Campaigns added 2 My Workspace Get Free Credits Campaigns 4 Campaig…" at bounding box center [604, 259] width 1209 height 519
click at [107, 8] on div "Campaigns 4 Campaigns added 2 My Workspace Get Free Credits" at bounding box center [604, 30] width 1209 height 61
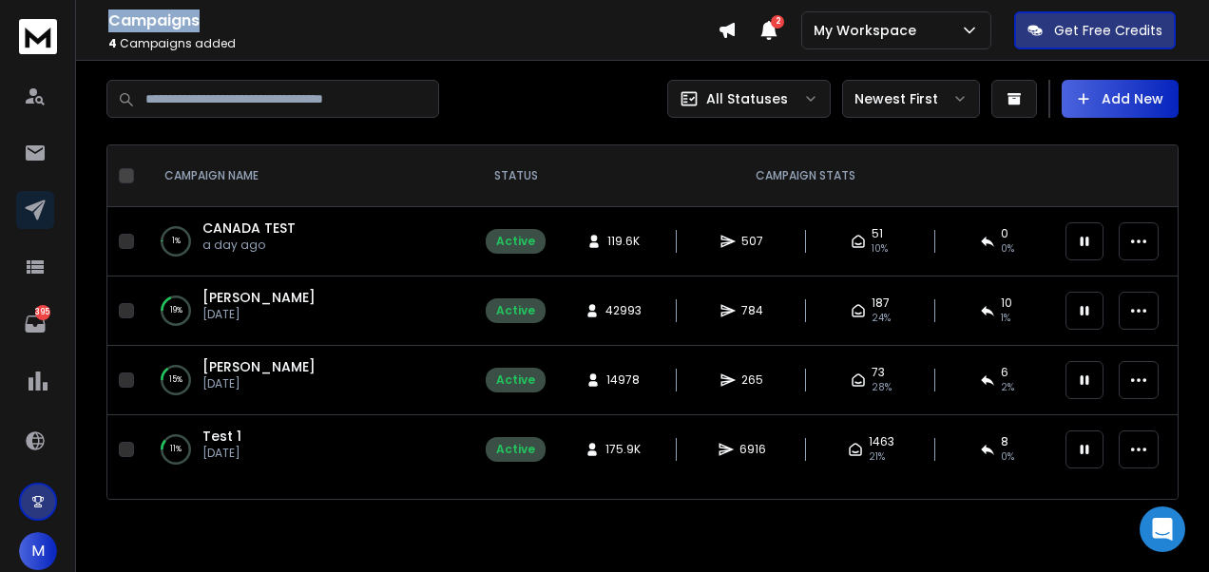
click at [107, 8] on div "Campaigns 4 Campaigns added 2 My Workspace Get Free Credits" at bounding box center [604, 30] width 1209 height 61
drag, startPoint x: 107, startPoint y: 8, endPoint x: 316, endPoint y: 35, distance: 209.9
click at [316, 35] on div "Campaigns 4 Campaigns added" at bounding box center [412, 31] width 609 height 42
click at [144, 38] on p "4 Campaigns added" at bounding box center [412, 43] width 609 height 15
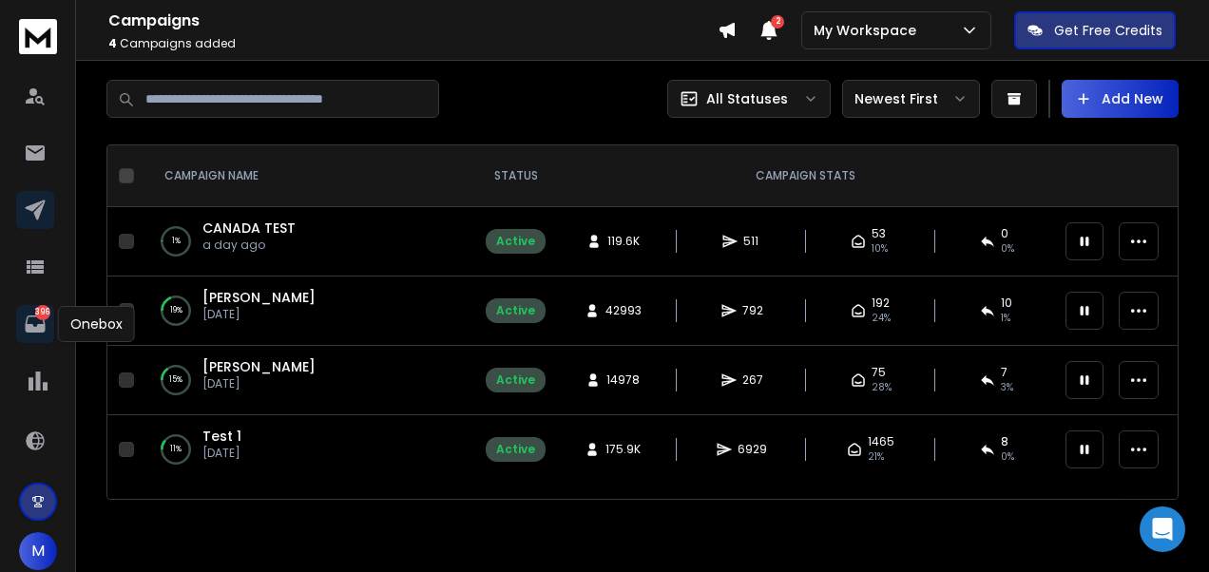
click at [48, 323] on link "396" at bounding box center [35, 324] width 38 height 38
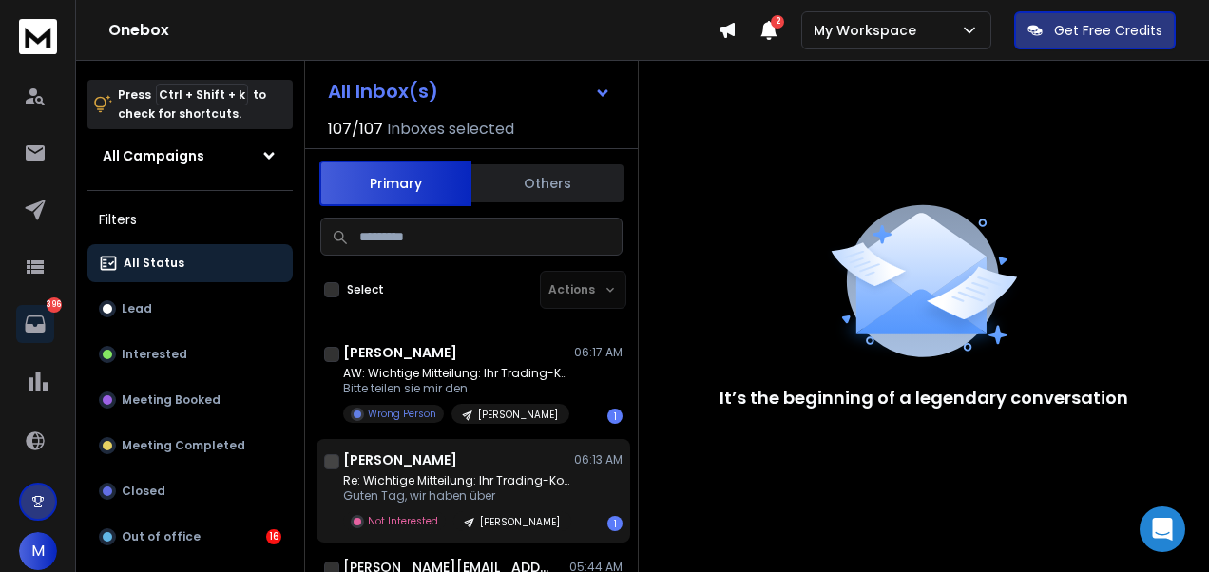
click at [378, 504] on div "Re: Wichtige Mitteilung: Ihr Trading-Konto Guten Tag, wir haben über Not Intere…" at bounding box center [457, 502] width 228 height 58
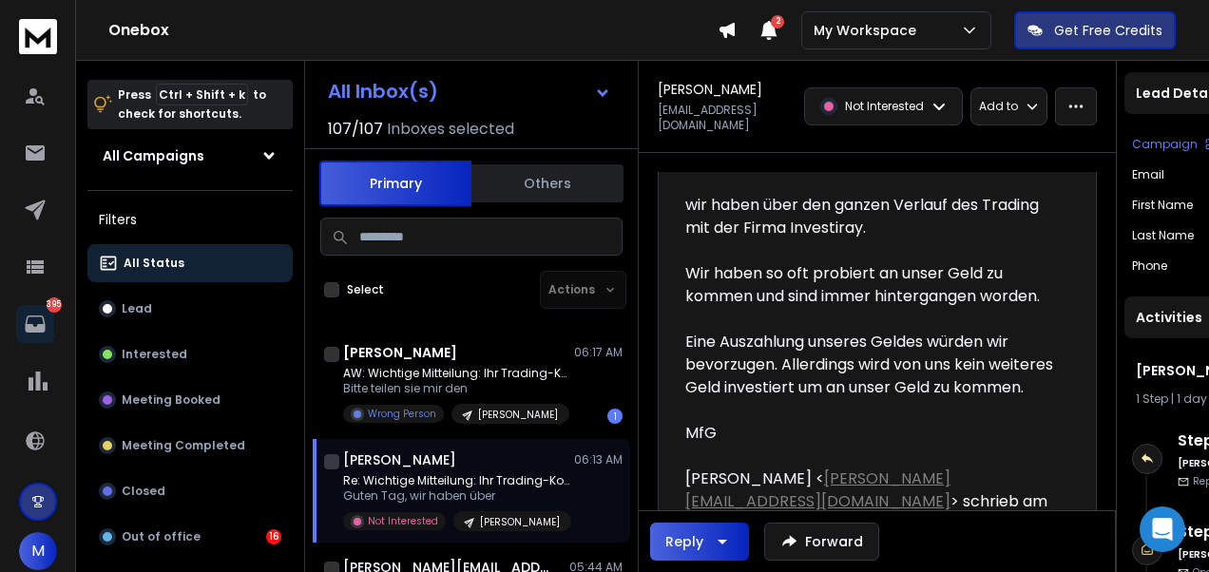
scroll to position [267, 0]
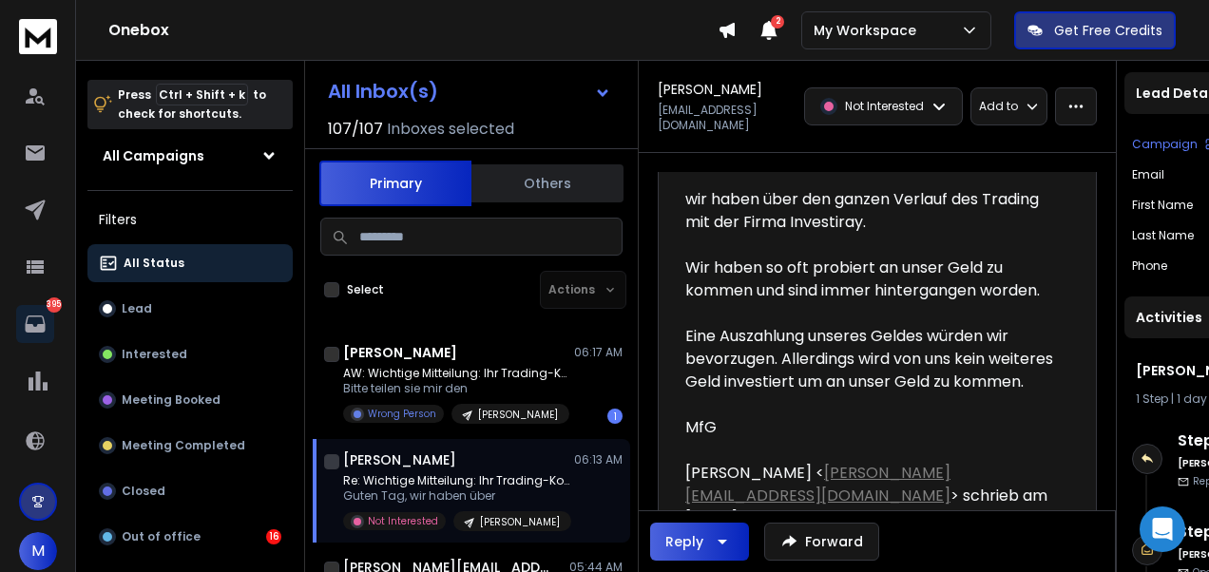
click at [658, 536] on button "Reply" at bounding box center [699, 542] width 99 height 38
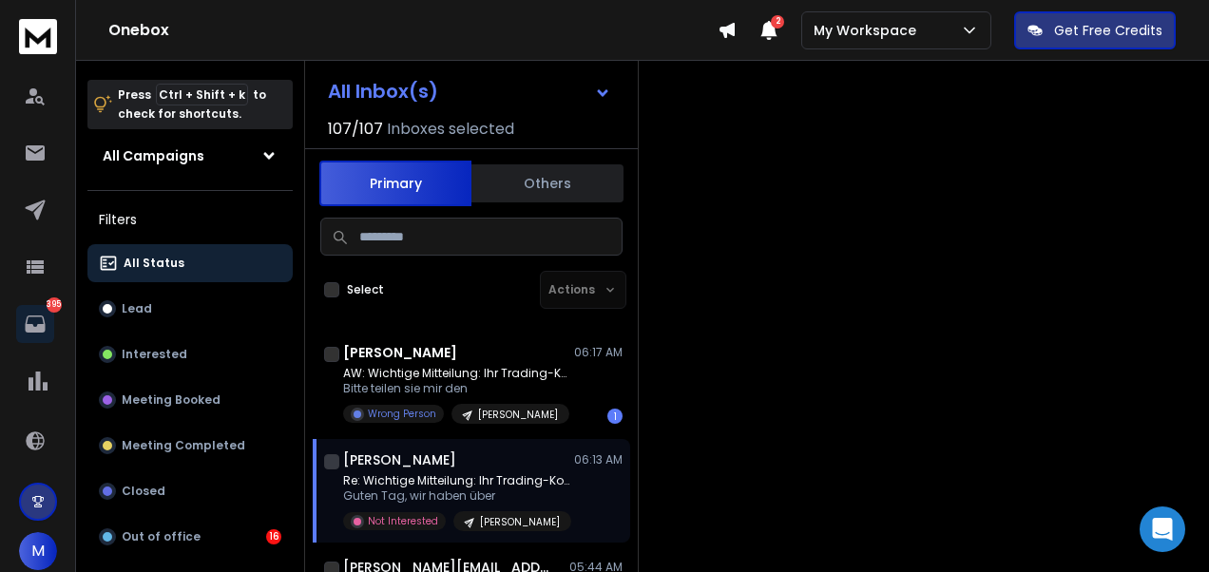
scroll to position [0, 0]
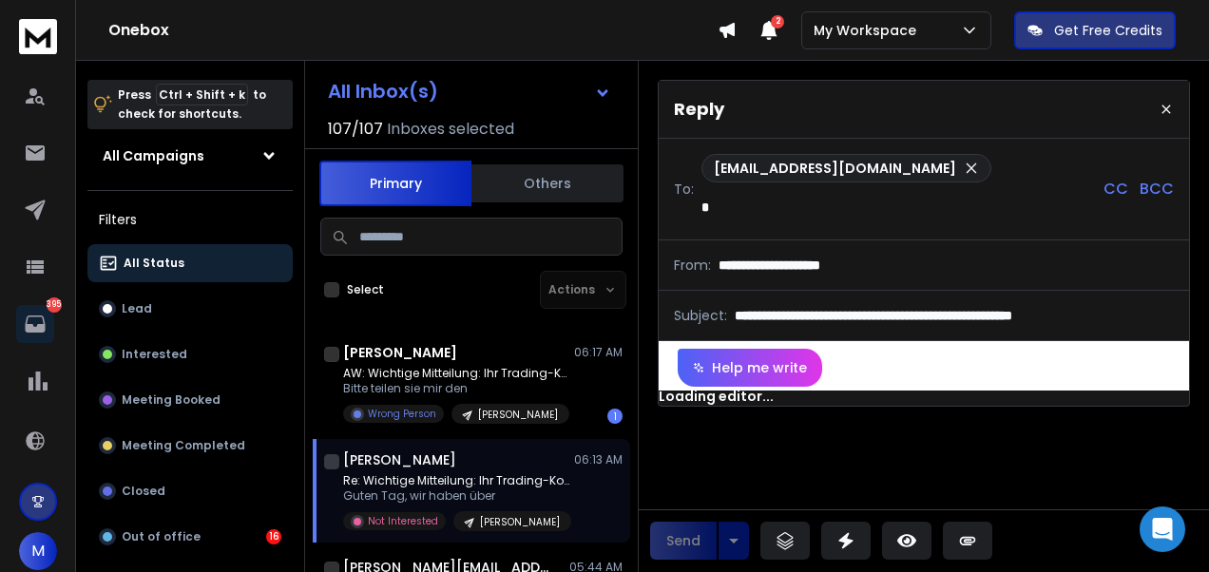
type input "*"
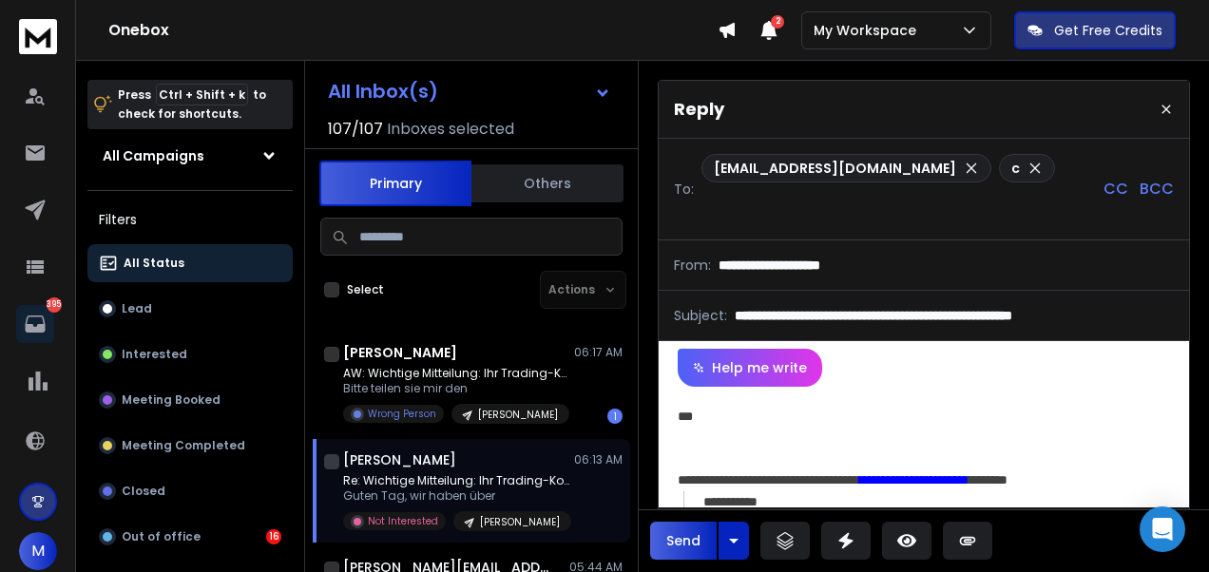
click at [1027, 174] on icon at bounding box center [1034, 168] width 15 height 15
click at [971, 166] on div "[EMAIL_ADDRESS][DOMAIN_NAME]" at bounding box center [898, 189] width 394 height 70
click at [862, 420] on div "***" at bounding box center [914, 416] width 472 height 21
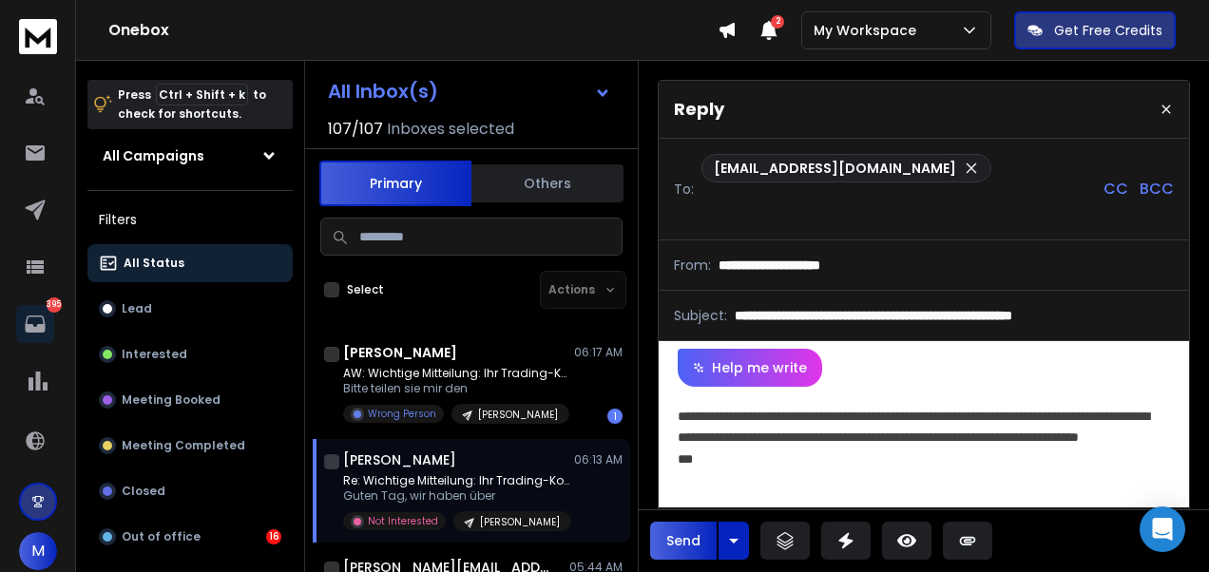
scroll to position [2, 0]
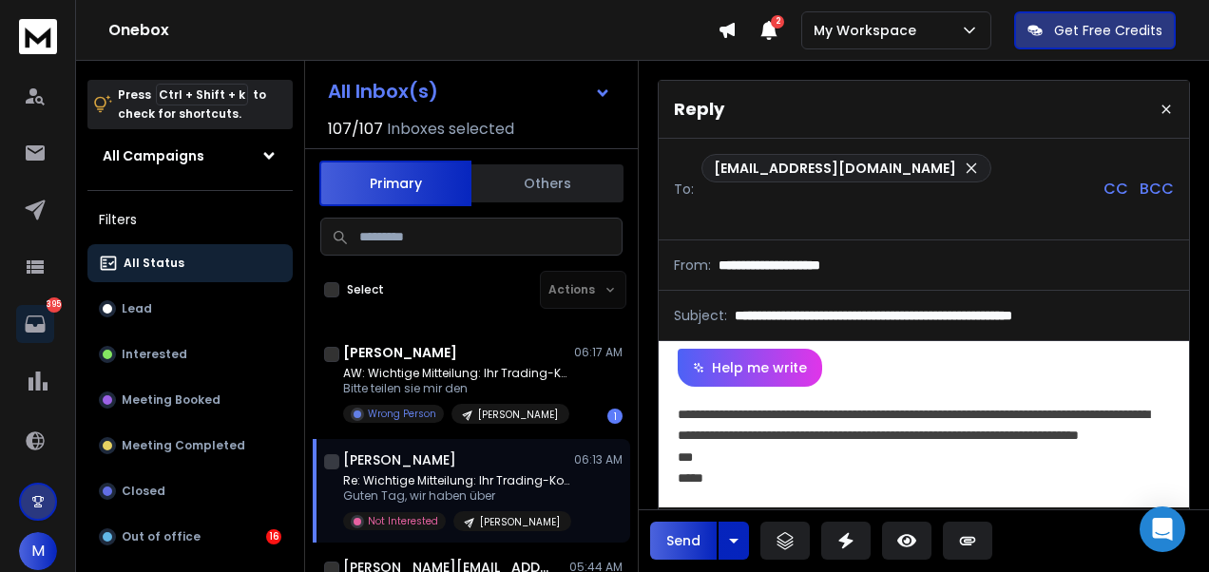
click at [696, 546] on button "Send" at bounding box center [683, 541] width 67 height 38
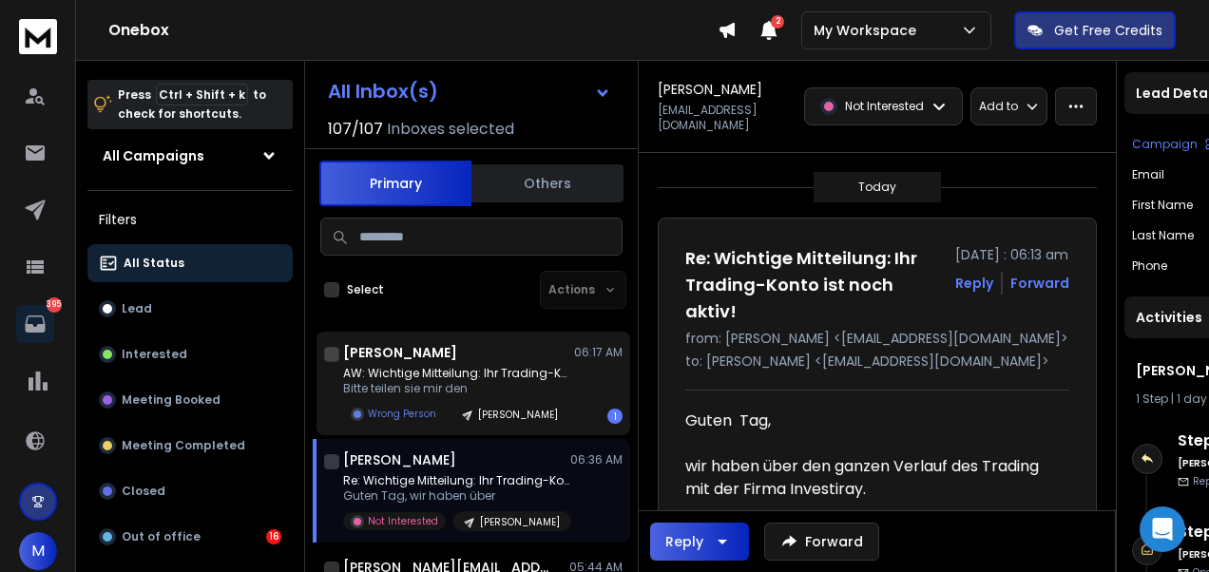
click at [466, 393] on p "Bitte teilen sie mir den" at bounding box center [457, 388] width 228 height 15
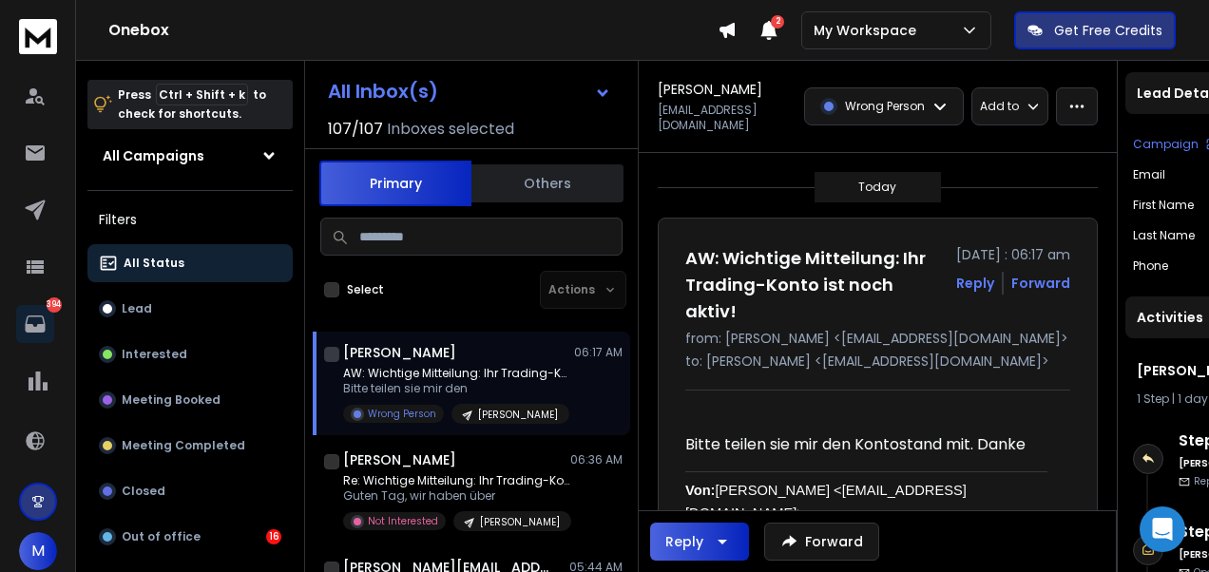
click at [992, 352] on p "to: [PERSON_NAME] <[EMAIL_ADDRESS][DOMAIN_NAME]>" at bounding box center [877, 361] width 385 height 19
click at [683, 546] on div "Reply" at bounding box center [684, 541] width 38 height 19
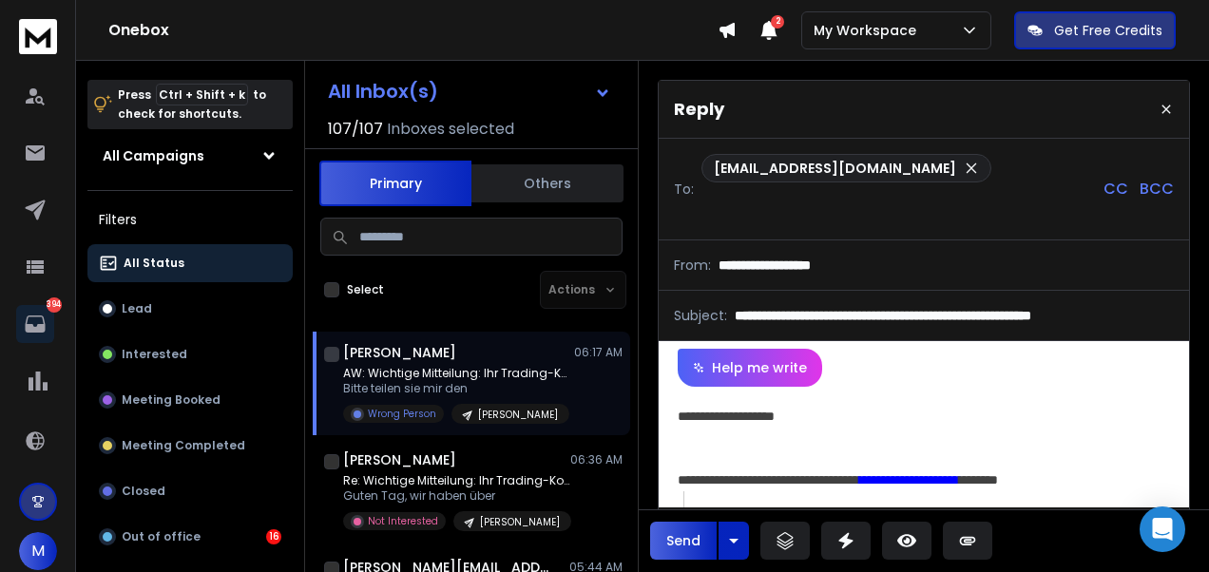
click at [680, 553] on button "Send" at bounding box center [683, 541] width 67 height 38
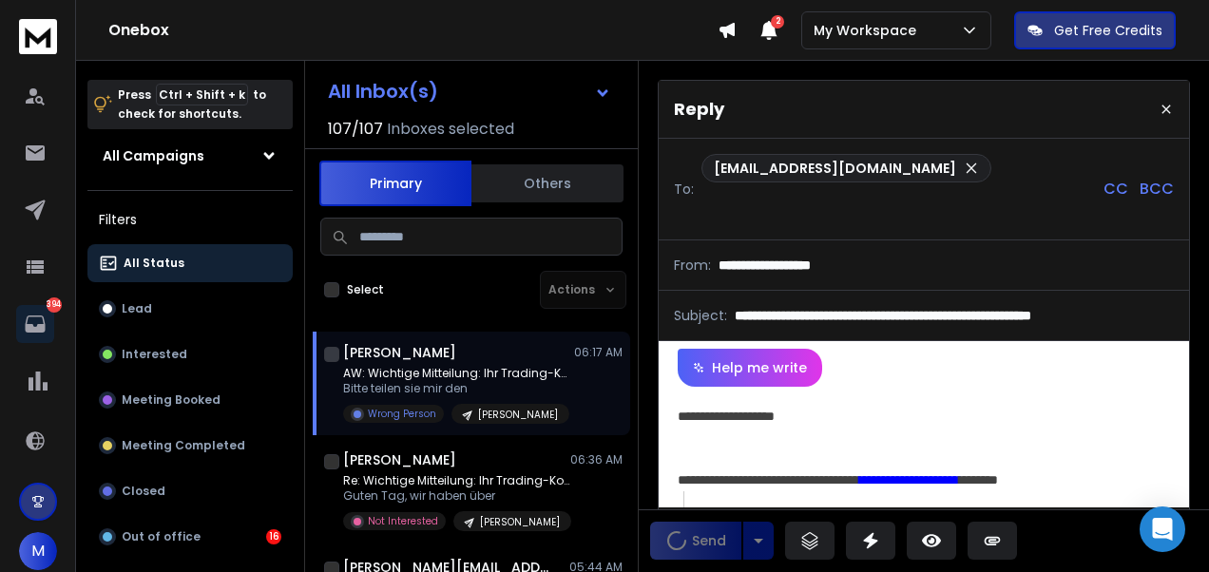
click at [427, 354] on h1 "[PERSON_NAME]" at bounding box center [399, 352] width 113 height 19
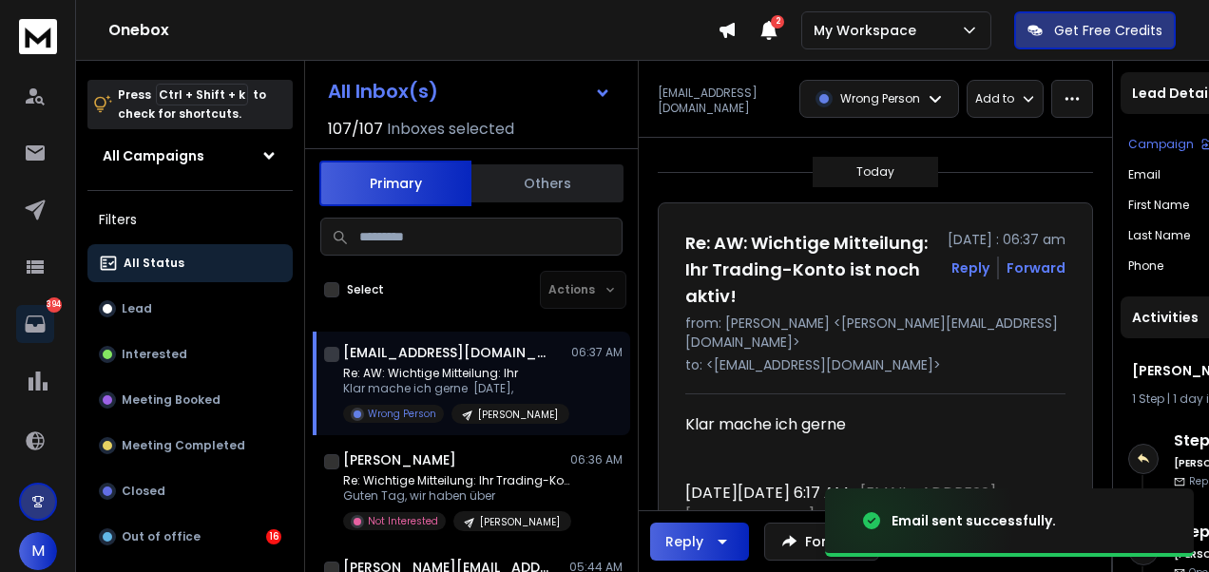
click at [726, 319] on div "Re: AW: Wichtige Mitteilung: Ihr Trading-Konto ist noch aktiv! [DATE] : 06:37 a…" at bounding box center [875, 302] width 380 height 144
drag, startPoint x: 726, startPoint y: 319, endPoint x: 724, endPoint y: 343, distance: 23.8
click at [724, 355] on p "to: <[EMAIL_ADDRESS][DOMAIN_NAME]>" at bounding box center [875, 364] width 380 height 19
click at [454, 388] on p "Klar mache ich gerne [DATE]," at bounding box center [456, 388] width 226 height 15
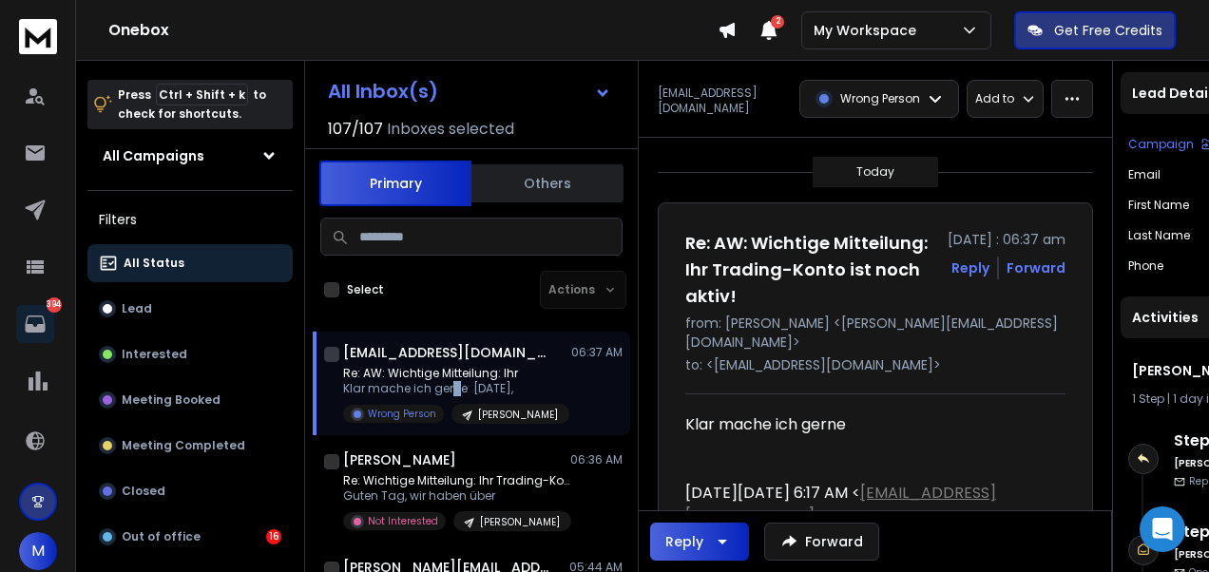
click at [454, 388] on p "Klar mache ich gerne [DATE]," at bounding box center [456, 388] width 226 height 15
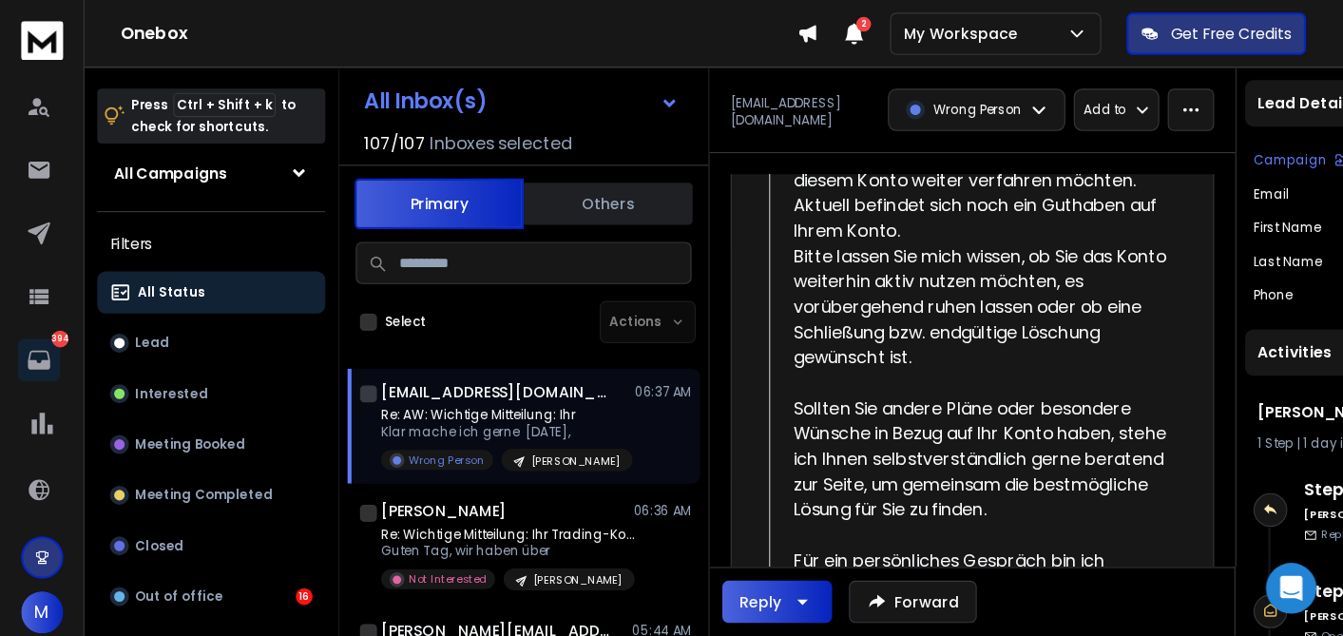
scroll to position [0, 0]
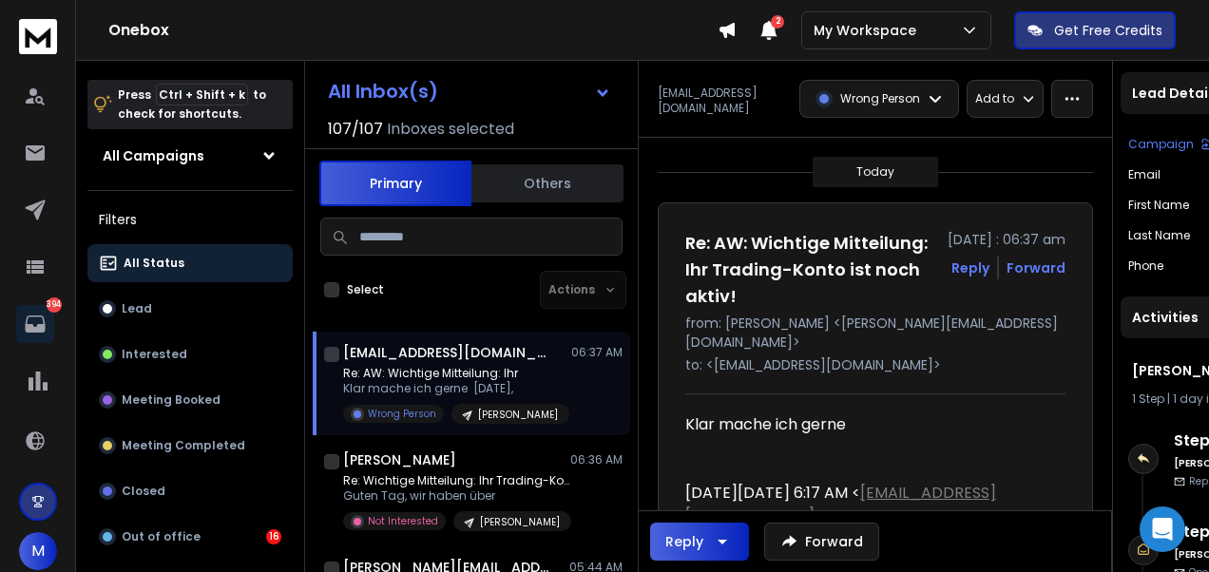
click at [428, 347] on h1 "[EMAIL_ADDRESS][DOMAIN_NAME]" at bounding box center [447, 352] width 209 height 19
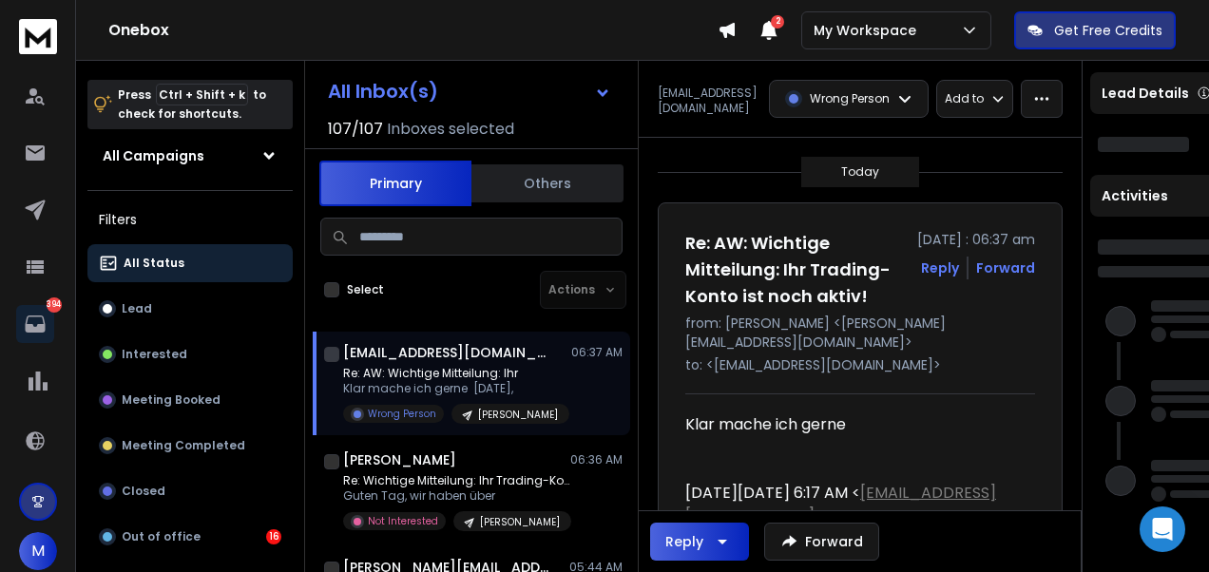
drag, startPoint x: 428, startPoint y: 347, endPoint x: 573, endPoint y: 164, distance: 233.3
click at [573, 164] on button "Others" at bounding box center [547, 184] width 152 height 42
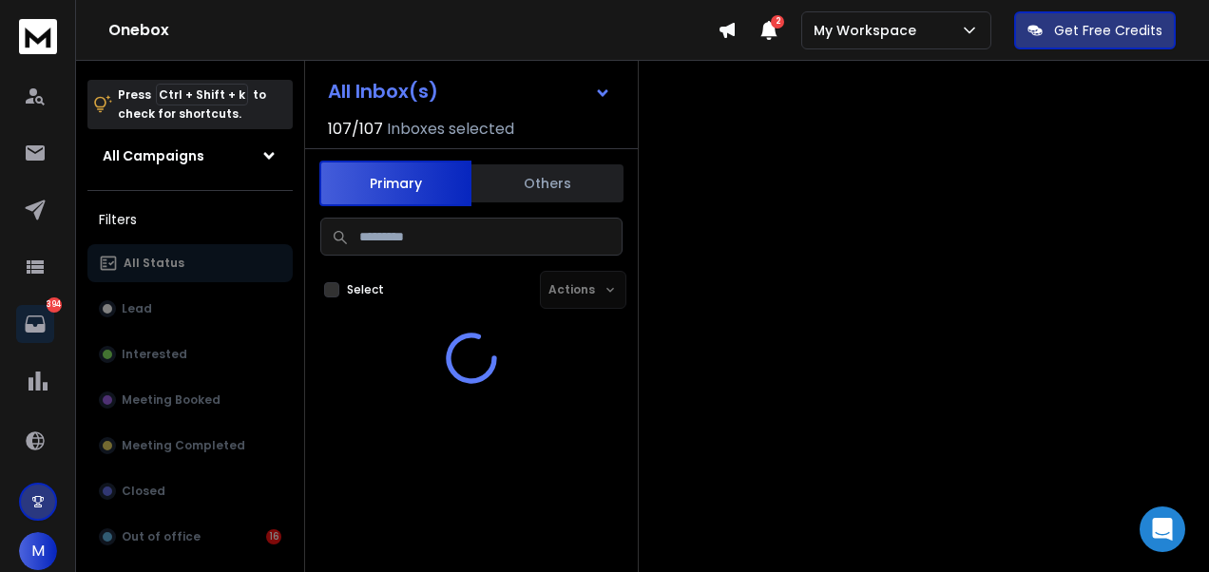
click at [411, 190] on button "Primary" at bounding box center [395, 184] width 152 height 46
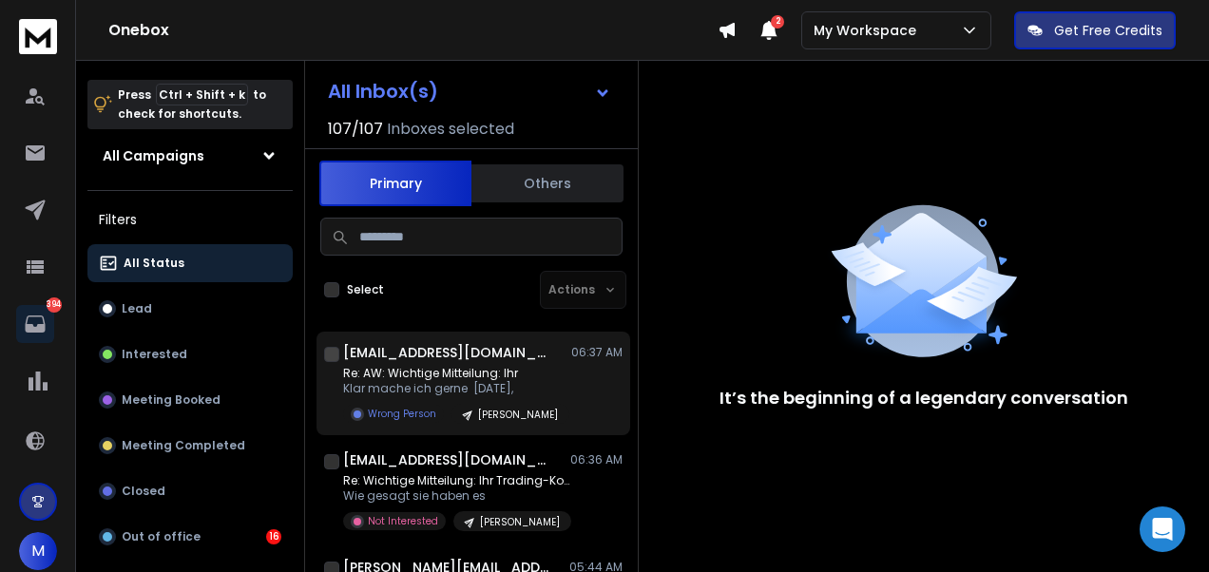
click at [462, 407] on icon at bounding box center [469, 414] width 16 height 16
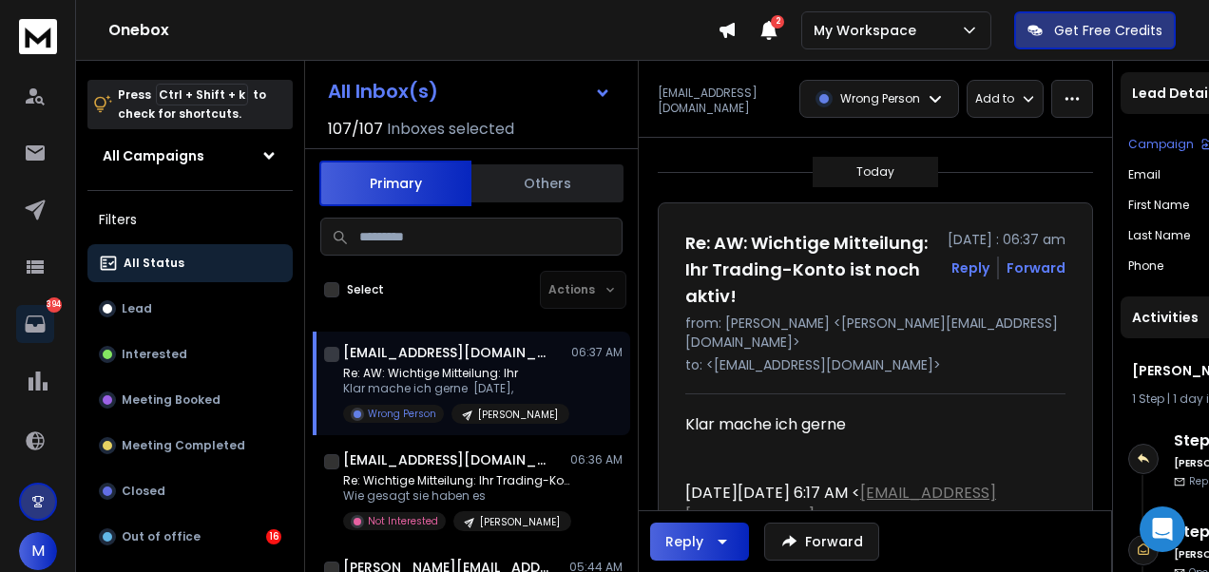
click at [1122, 177] on div "All Inbox(s) 107 / 107 Inboxes selected Primary Others Select Actions [EMAIL_AD…" at bounding box center [829, 347] width 1051 height 572
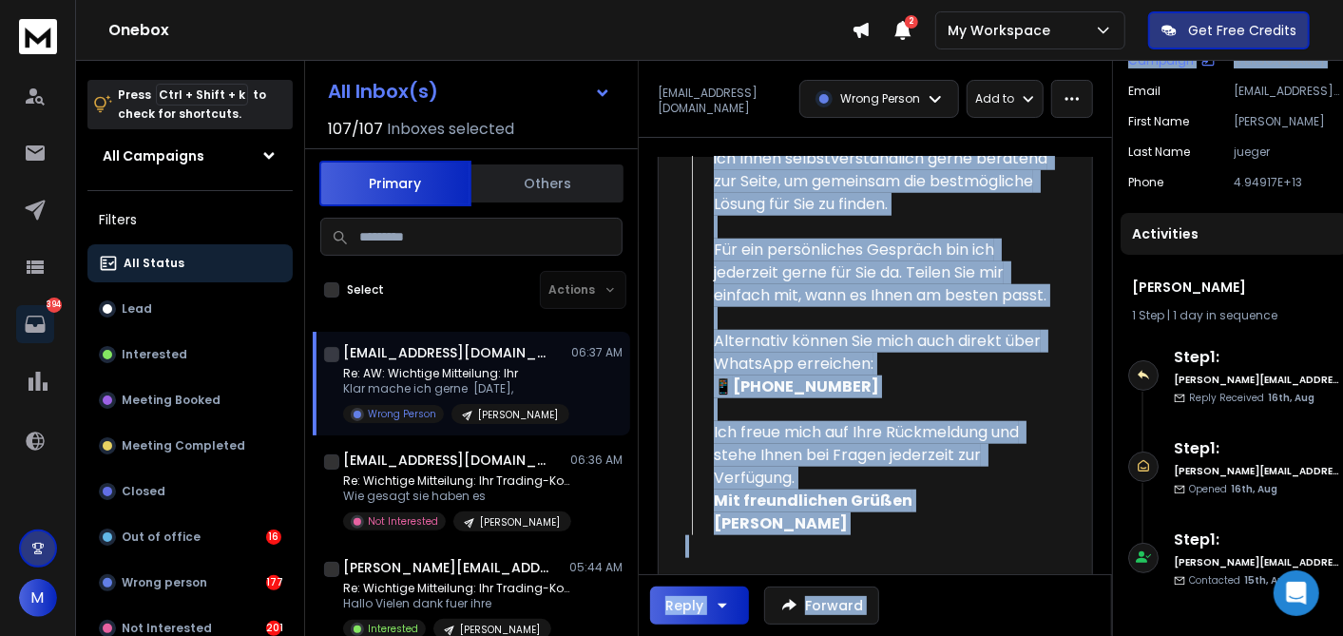
scroll to position [1116, 0]
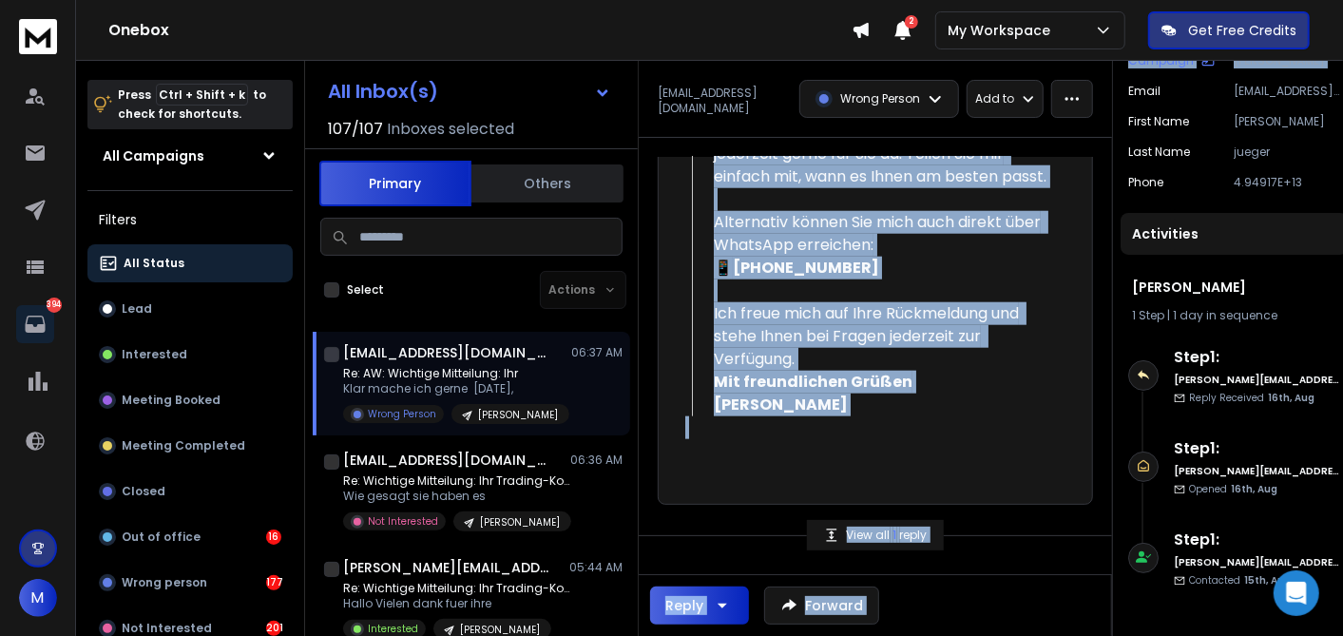
click at [897, 520] on div "View all 1 reply" at bounding box center [875, 535] width 136 height 30
click at [895, 520] on div "Today" at bounding box center [875, 535] width 125 height 30
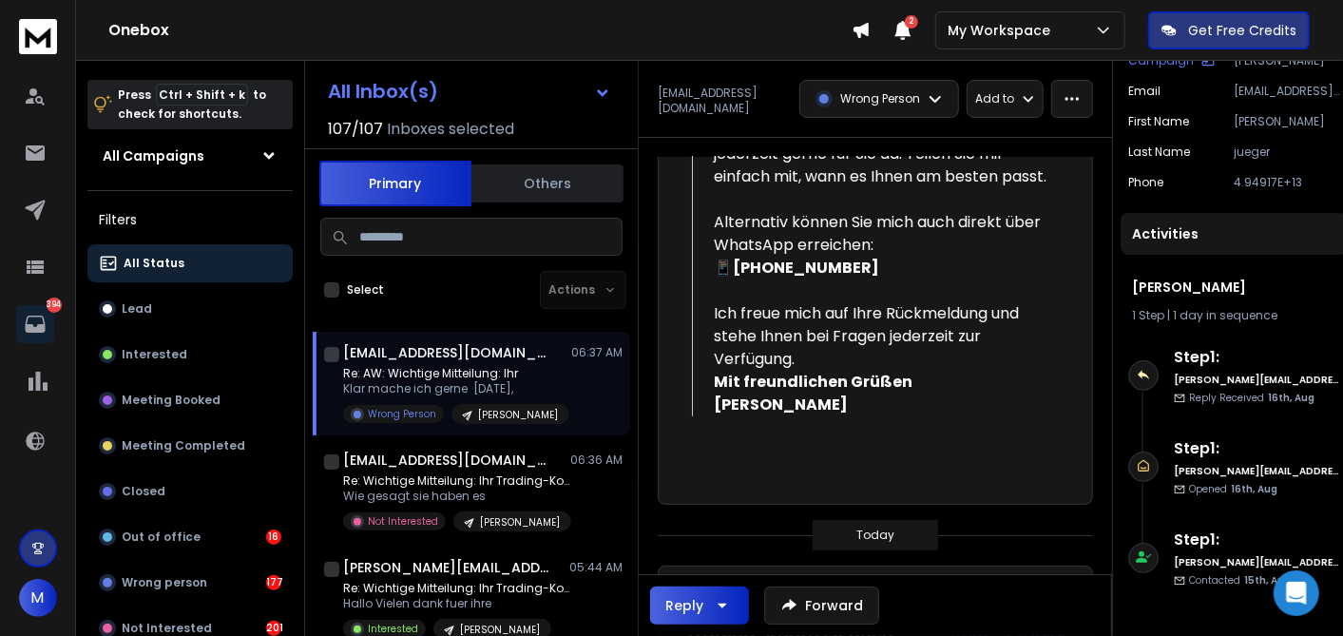
click at [881, 524] on div "Today" at bounding box center [875, 535] width 125 height 30
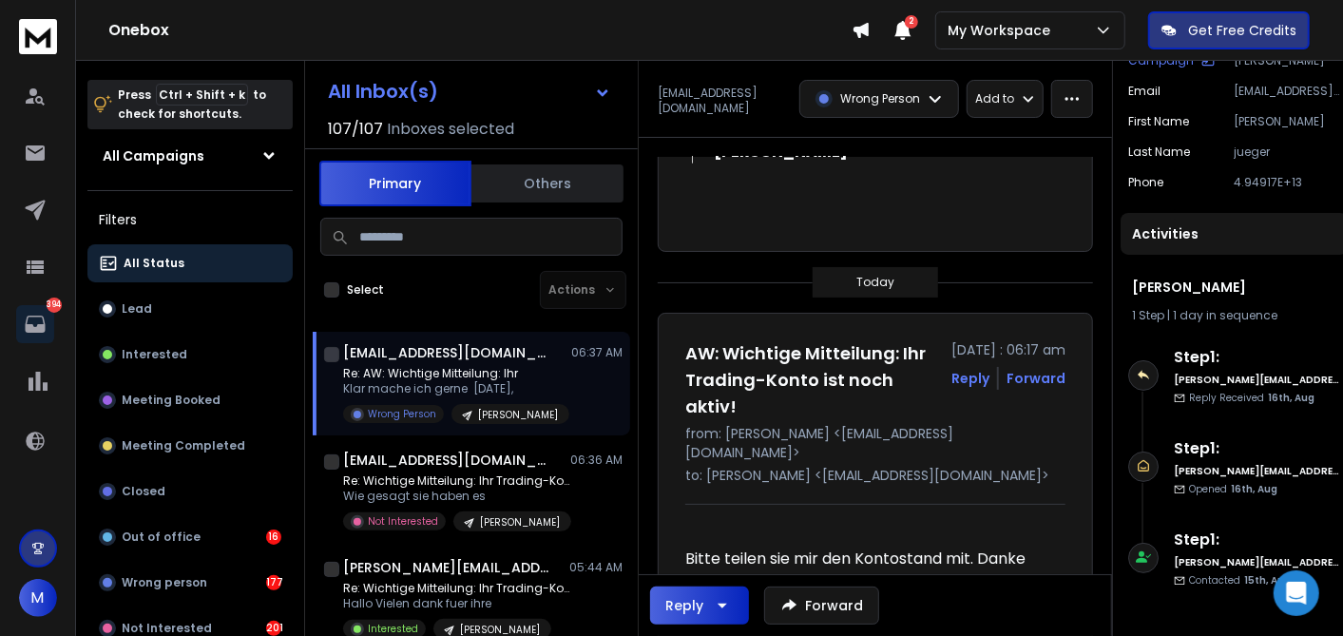
scroll to position [1369, 0]
drag, startPoint x: 726, startPoint y: 410, endPoint x: 821, endPoint y: 413, distance: 95.1
click at [821, 424] on p "from: [PERSON_NAME] <[EMAIL_ADDRESS][DOMAIN_NAME]>" at bounding box center [875, 443] width 380 height 38
copy p "[PERSON_NAME]"
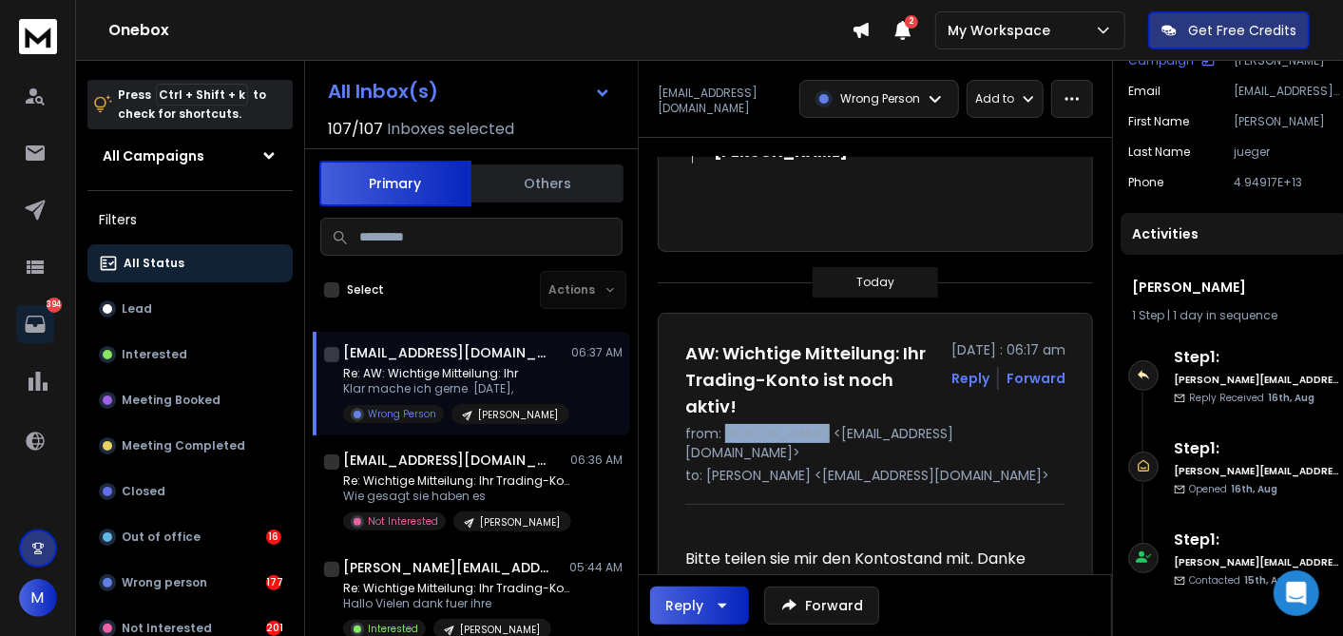
click at [668, 571] on div "Reply" at bounding box center [684, 605] width 38 height 19
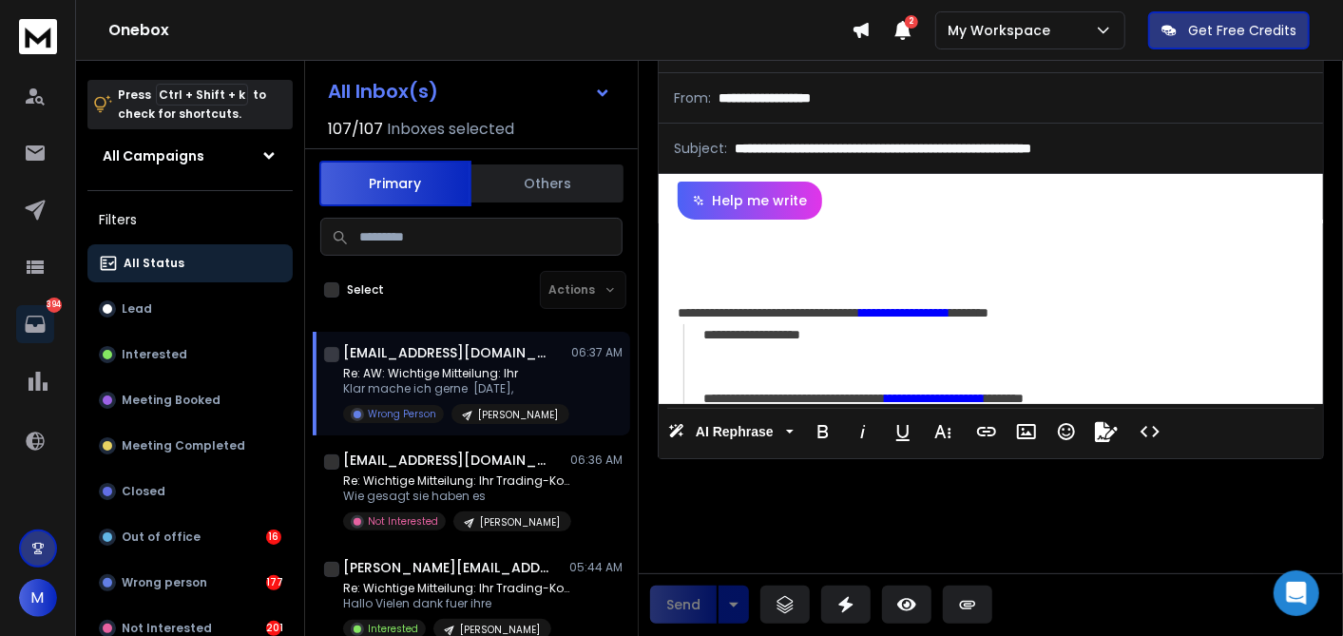
scroll to position [0, 0]
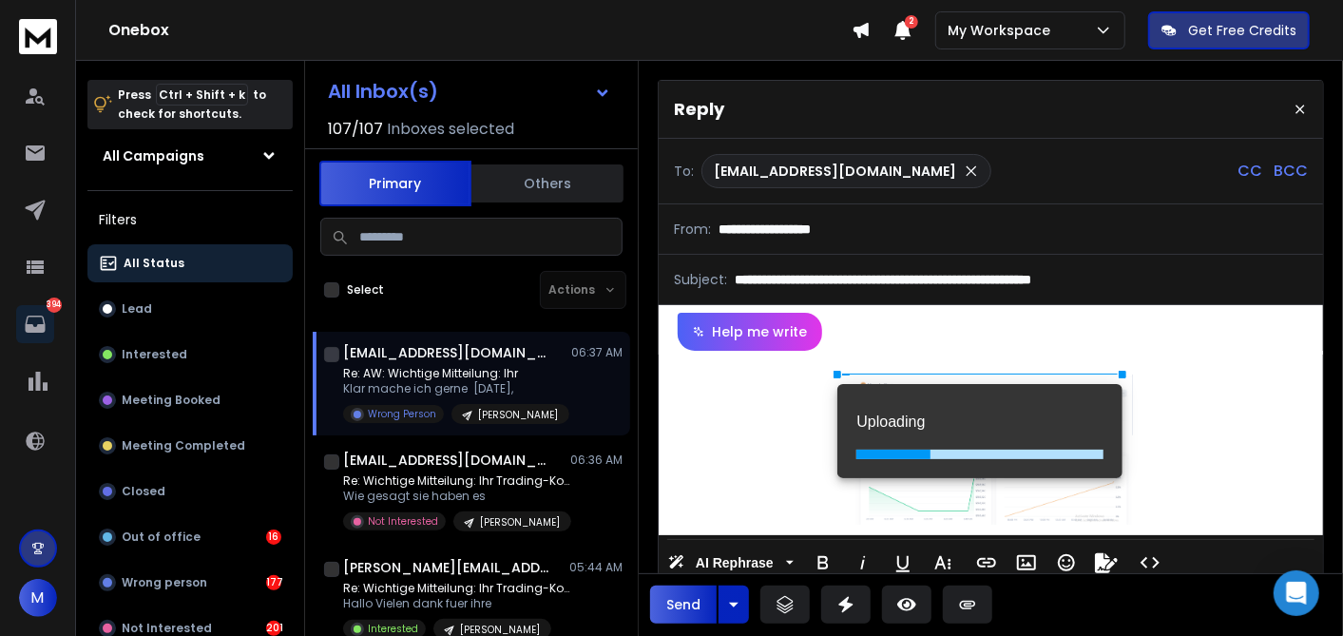
click at [692, 424] on div at bounding box center [991, 449] width 626 height 150
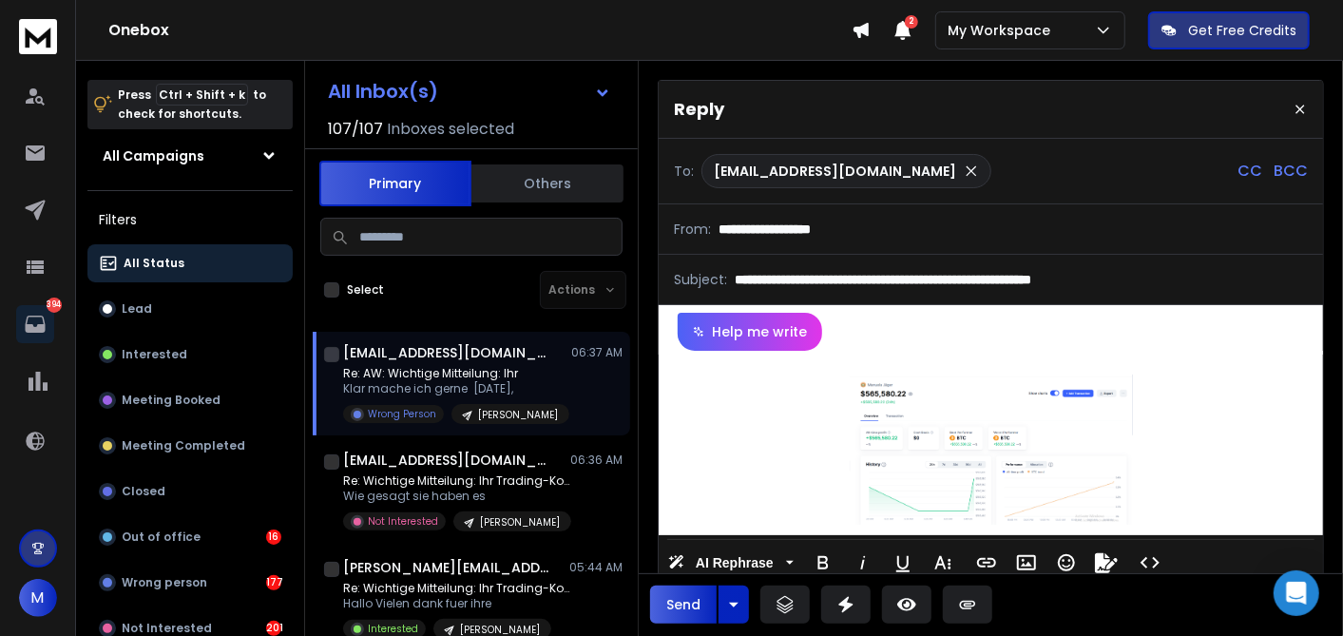
click at [661, 571] on button "Send" at bounding box center [683, 604] width 67 height 38
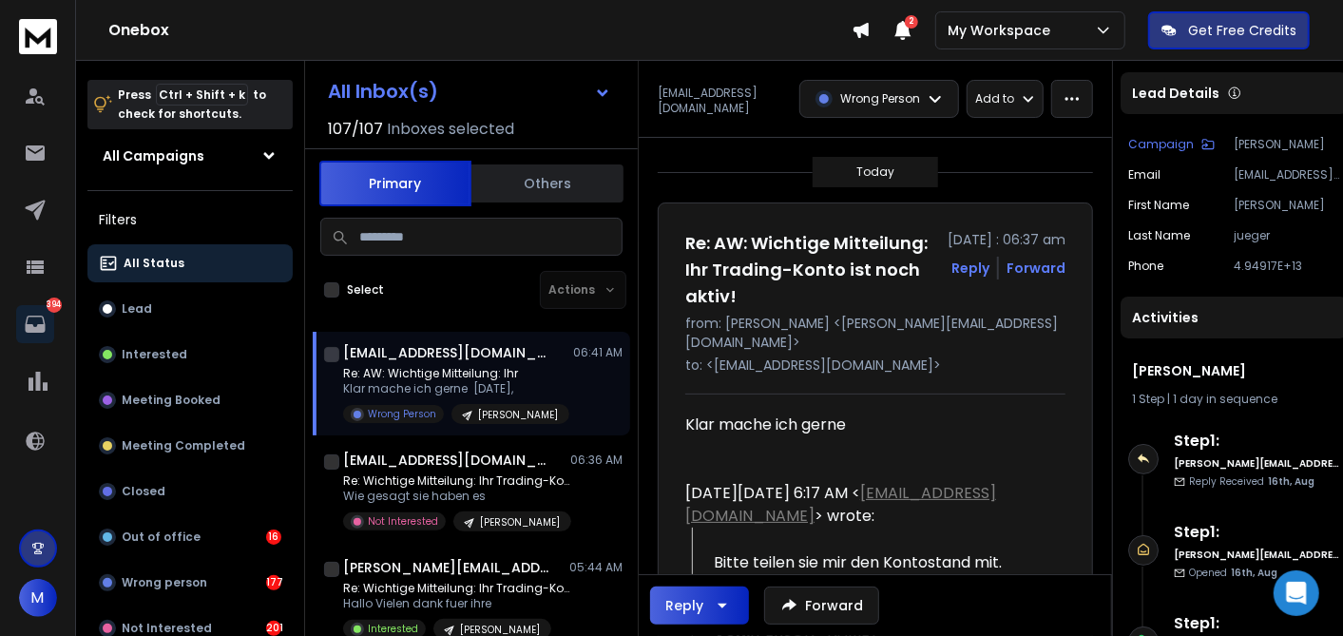
click at [483, 166] on button "Others" at bounding box center [547, 184] width 152 height 42
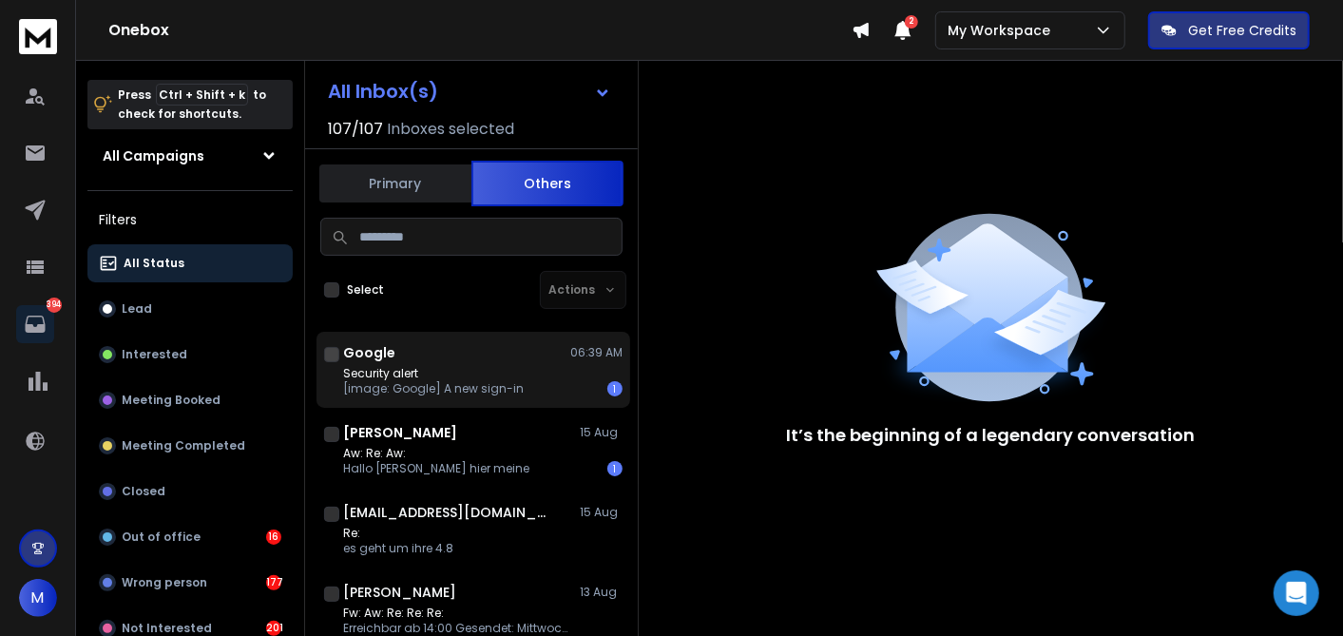
click at [440, 396] on div "Google 06:39 AM Security alert [image: Google] A new sign-in 1" at bounding box center [473, 370] width 314 height 76
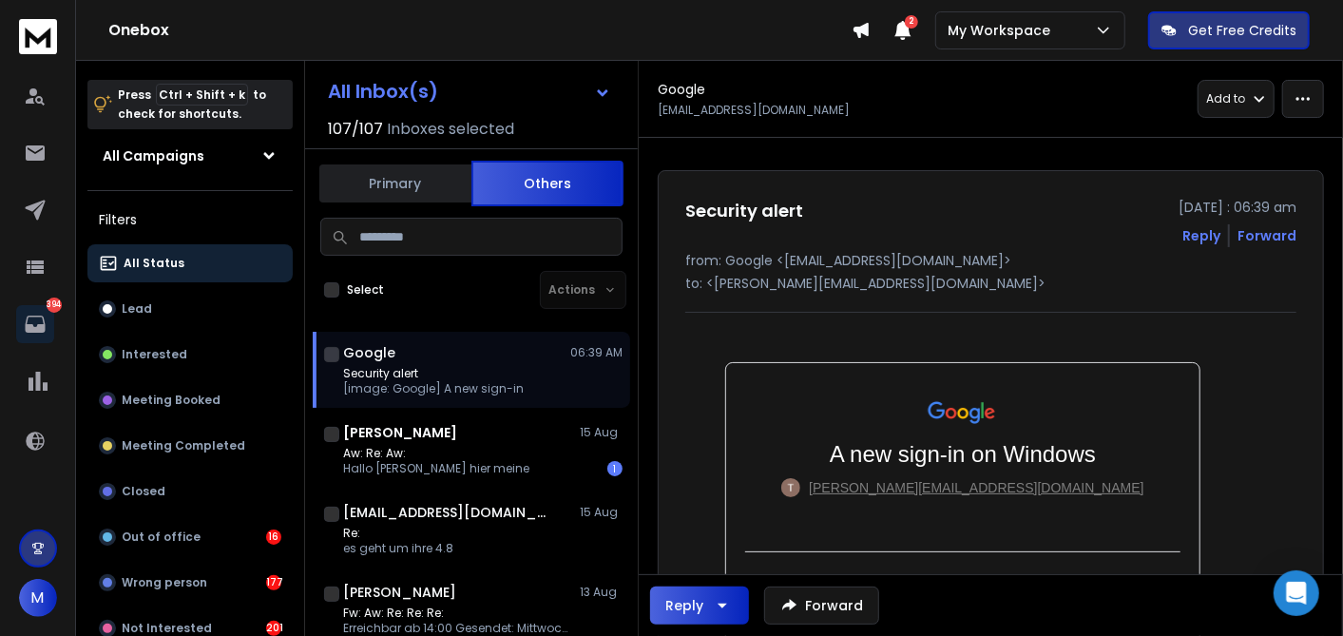
scroll to position [26, 0]
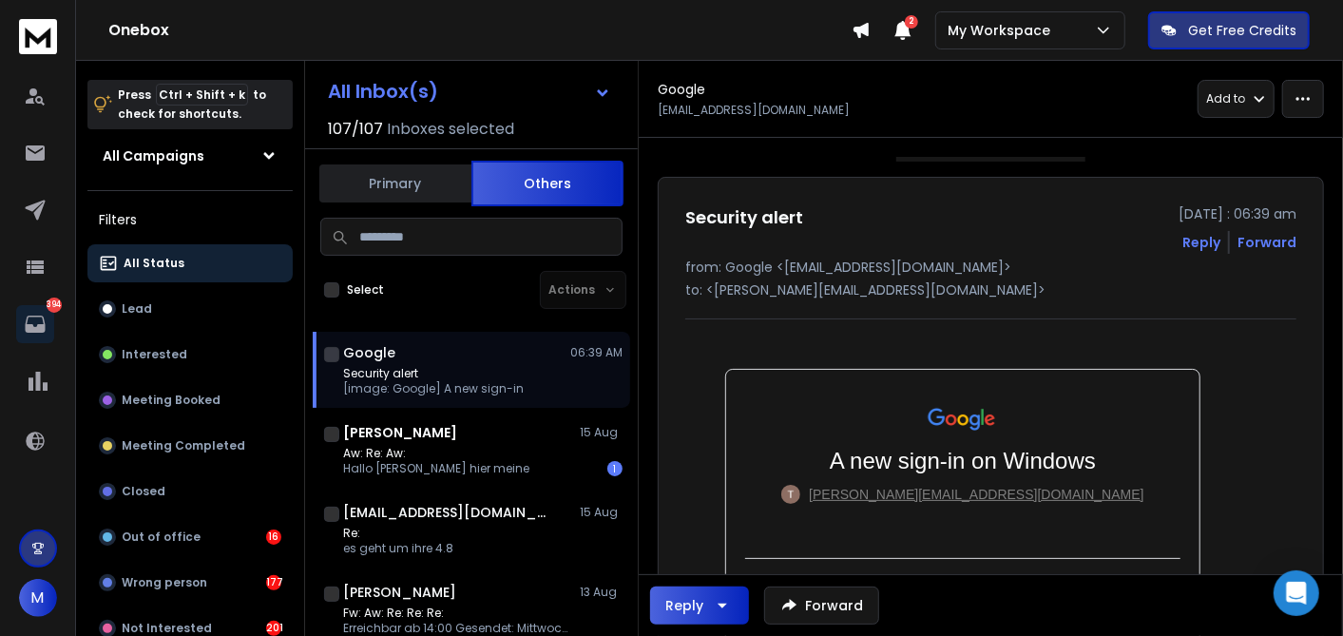
click at [326, 350] on button "button" at bounding box center [331, 354] width 15 height 15
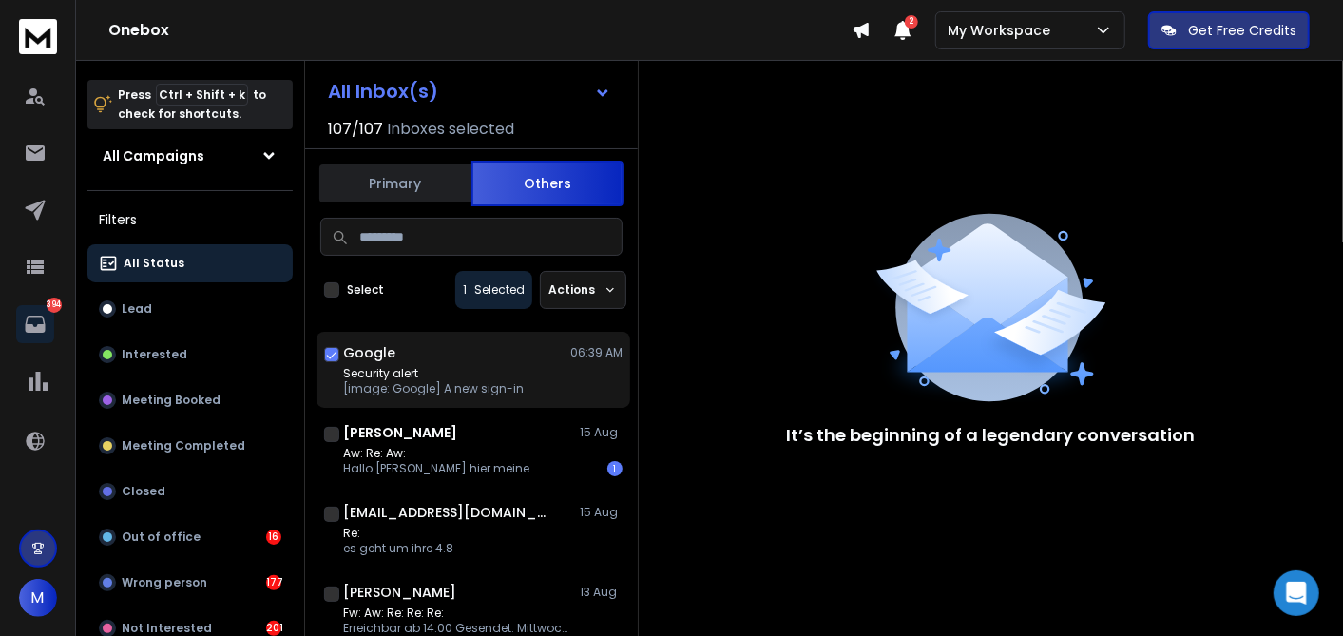
scroll to position [0, 0]
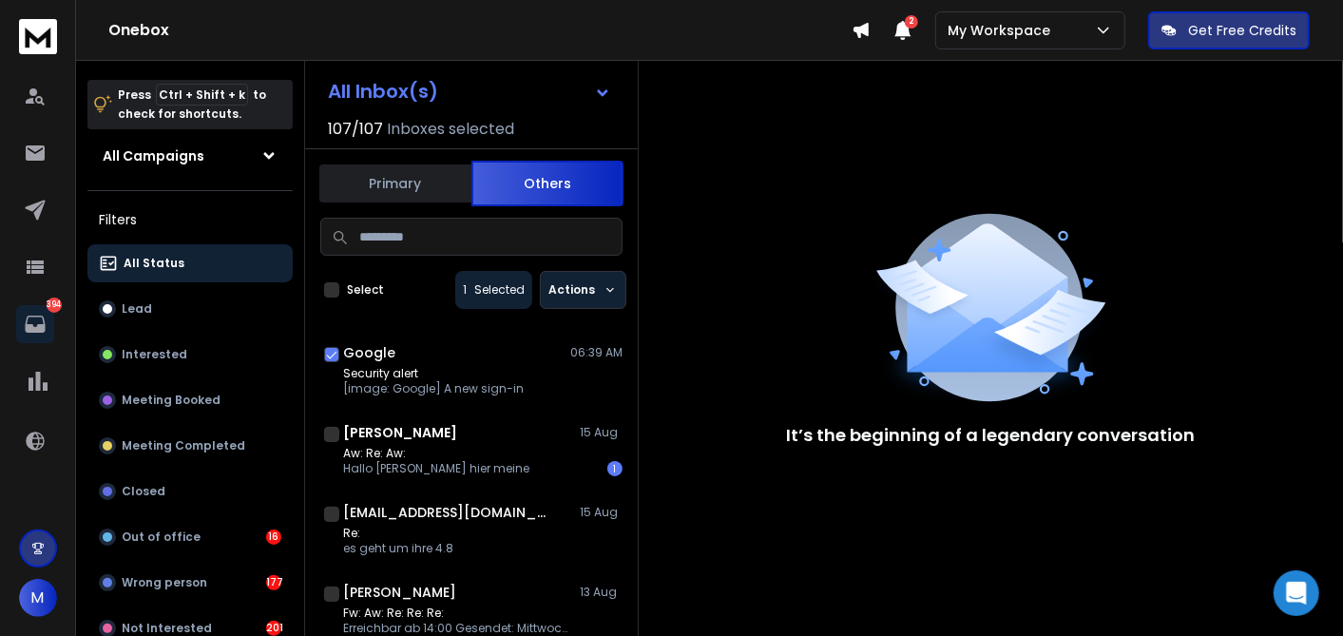
click at [591, 287] on p "Actions" at bounding box center [571, 289] width 47 height 15
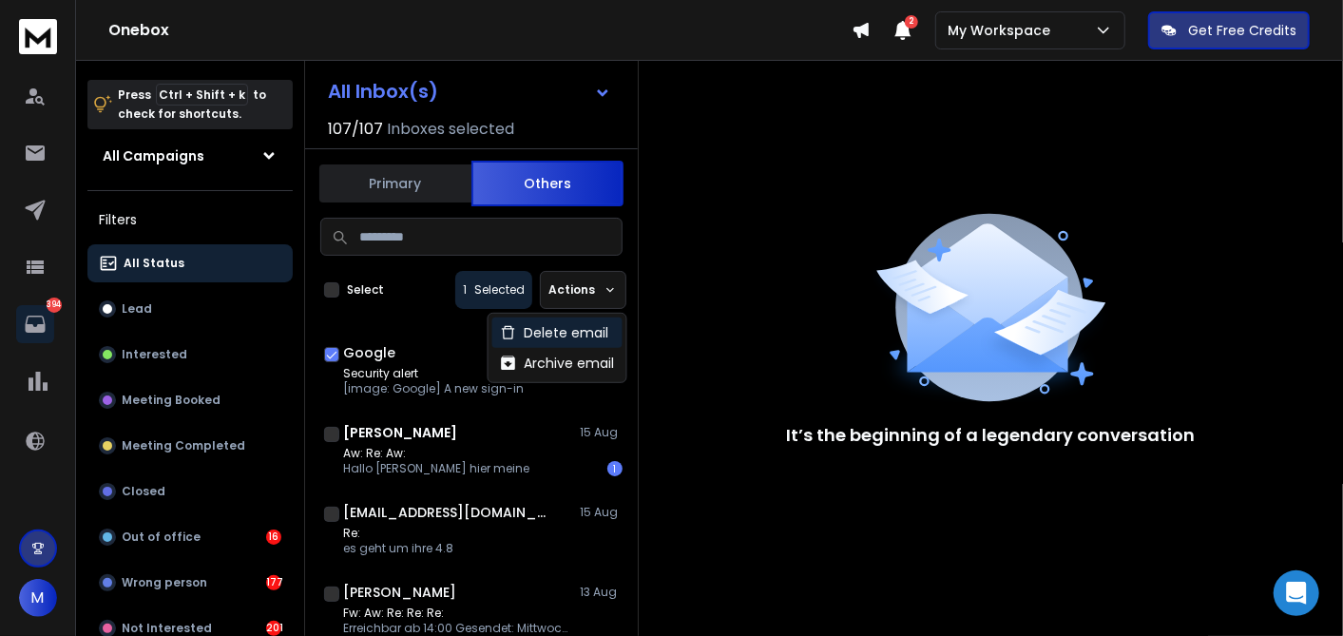
click at [561, 328] on div "Delete email" at bounding box center [554, 332] width 109 height 19
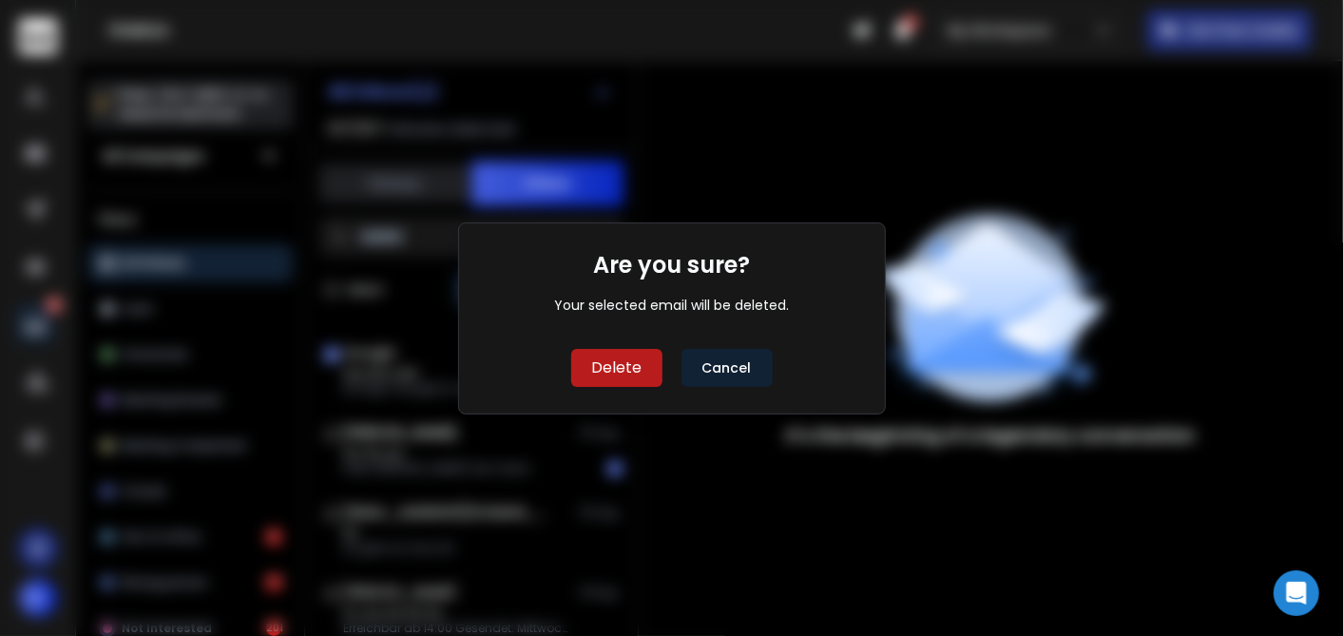
click at [602, 365] on button "Delete" at bounding box center [616, 368] width 91 height 38
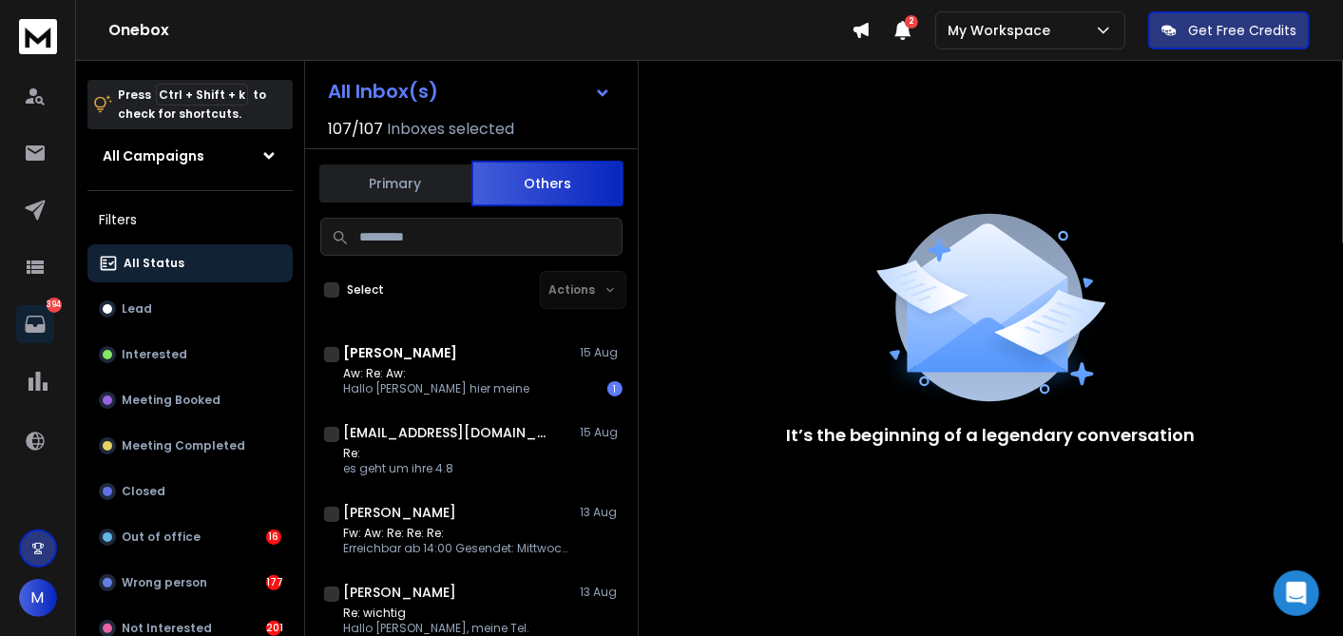
click at [370, 207] on div "Primary Others Select Actions [PERSON_NAME] [DATE] Aw: Re: Aw: [PERSON_NAME] [P…" at bounding box center [471, 481] width 333 height 634
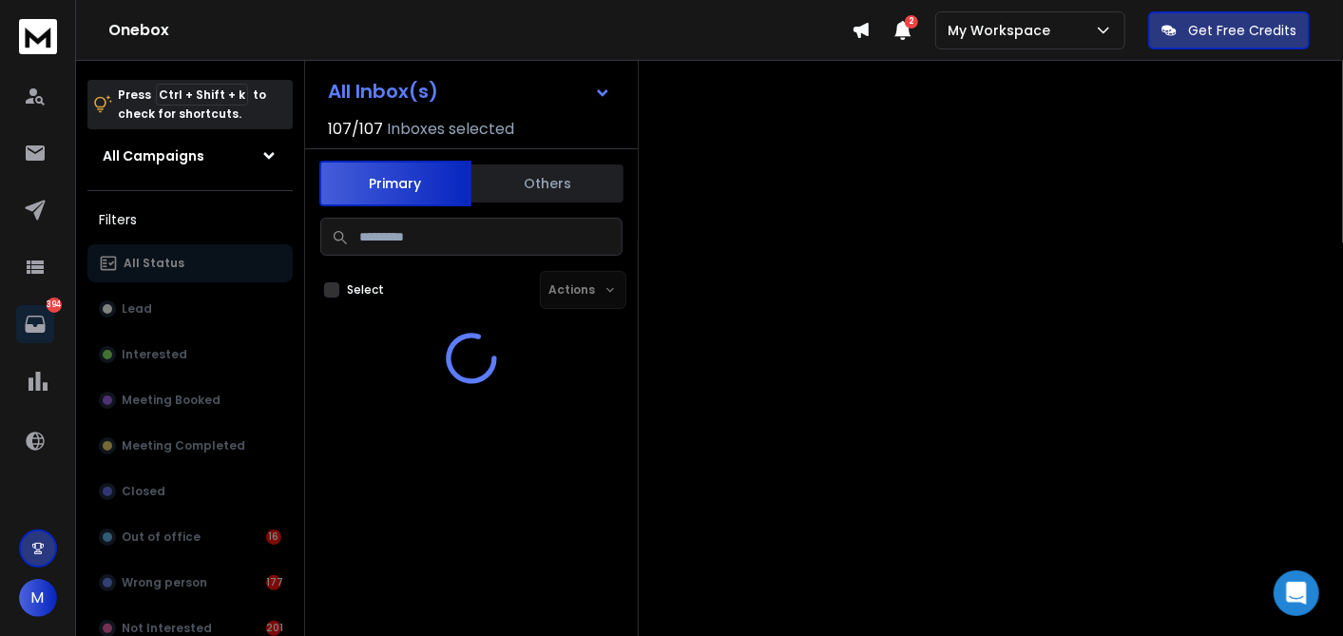
click at [369, 188] on button "Primary" at bounding box center [395, 184] width 152 height 46
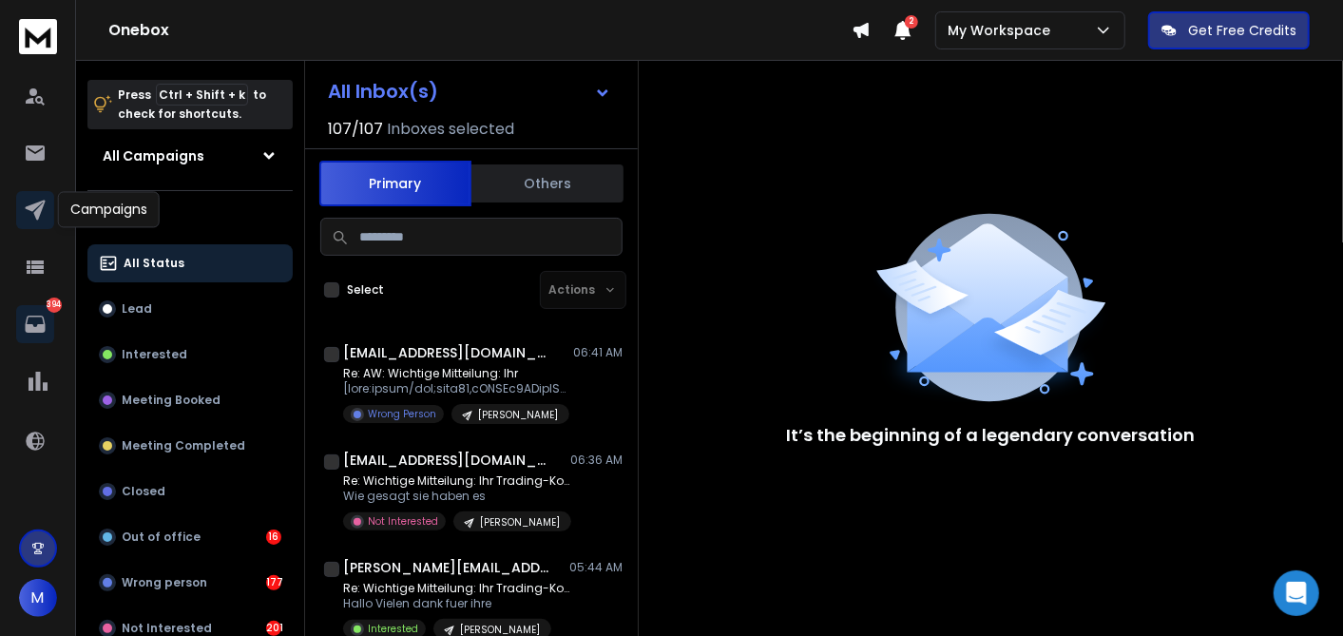
click at [35, 195] on link at bounding box center [35, 210] width 38 height 38
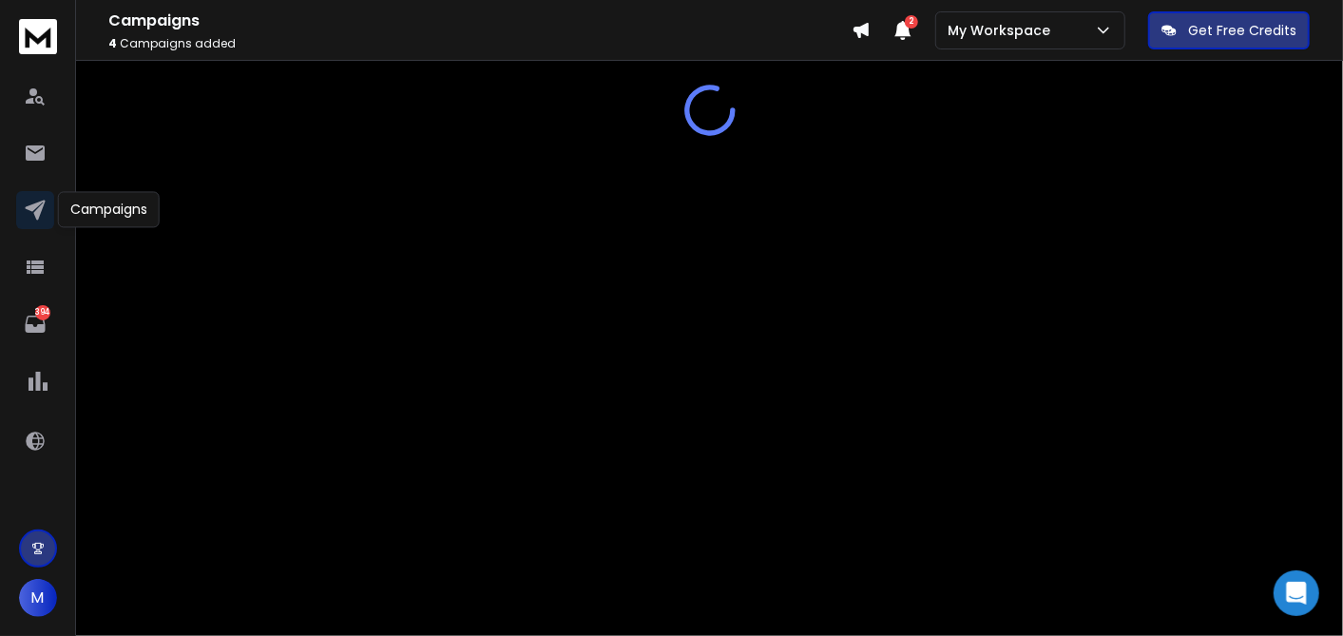
click at [35, 195] on link at bounding box center [35, 210] width 38 height 38
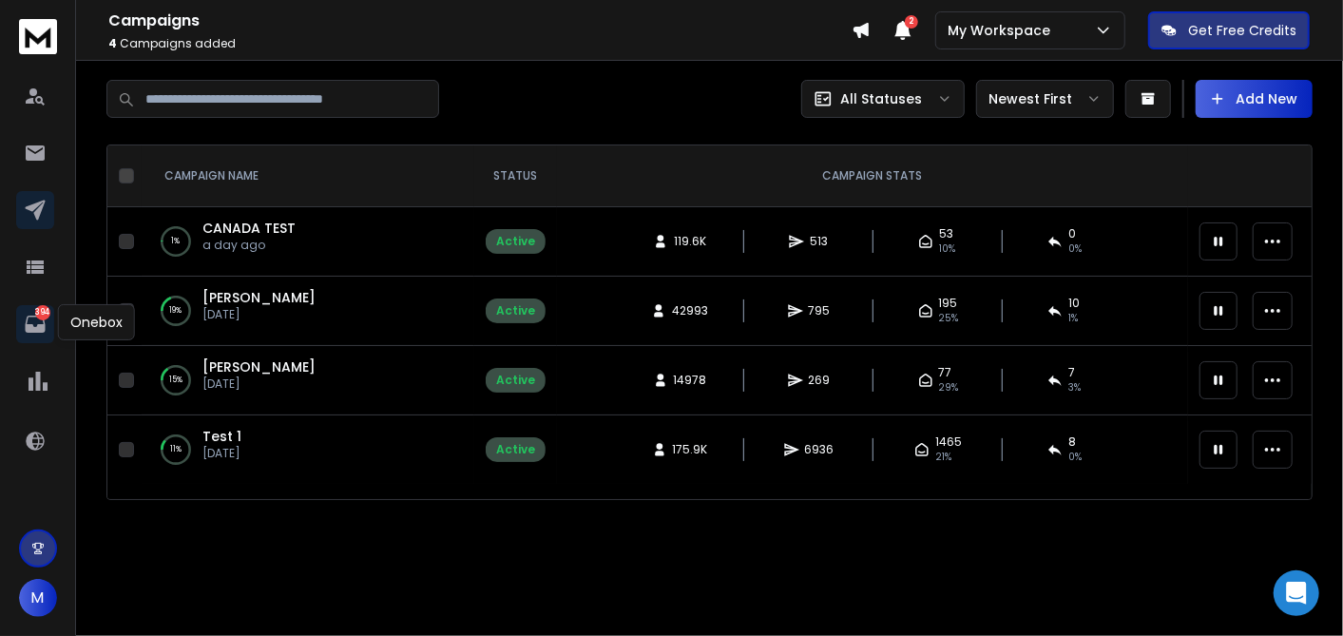
click at [24, 317] on icon at bounding box center [35, 324] width 23 height 23
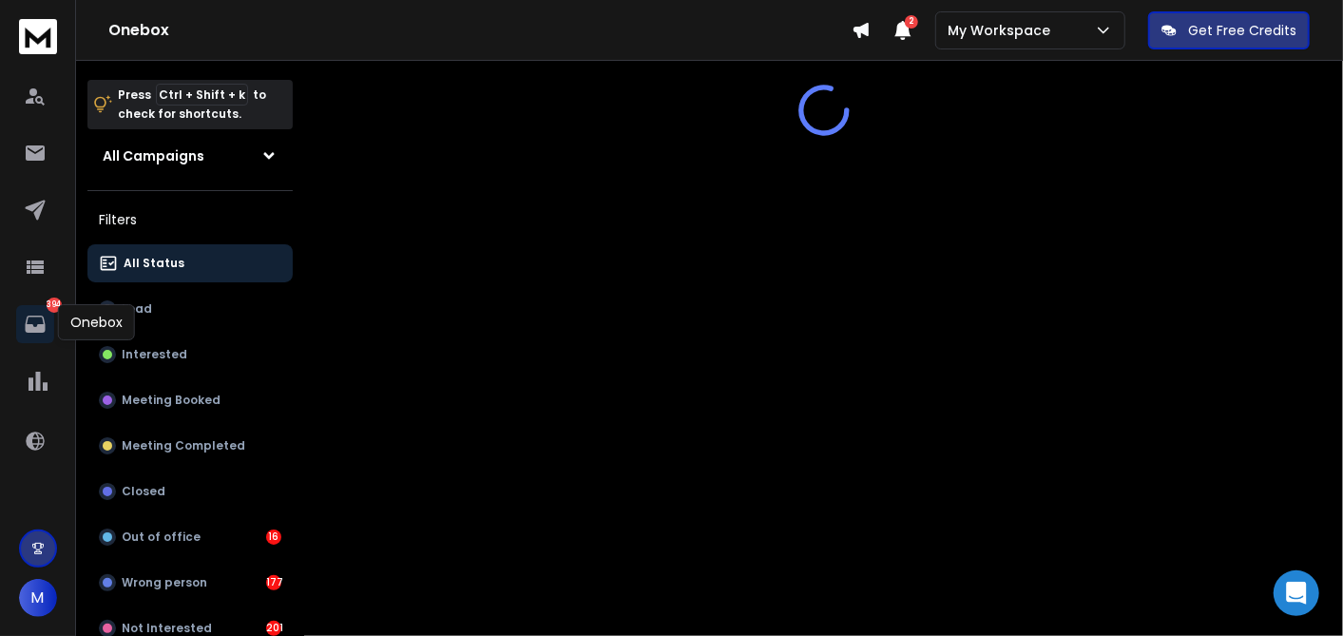
click at [24, 317] on icon at bounding box center [35, 324] width 23 height 23
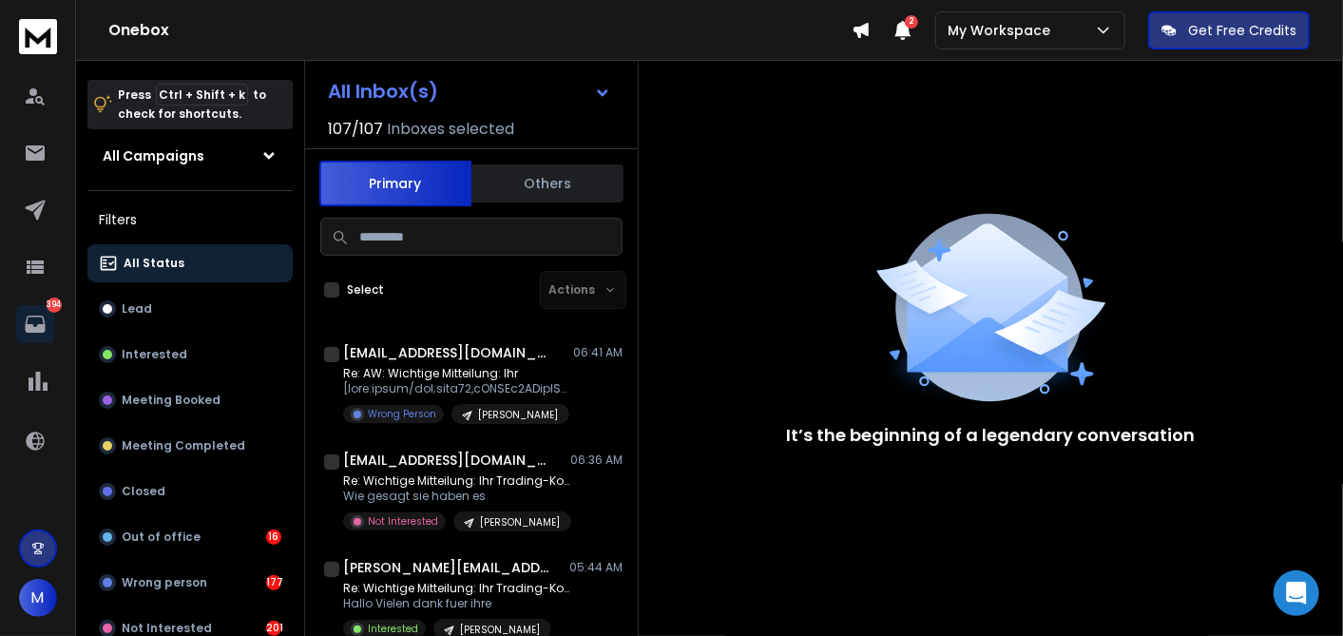
click at [521, 184] on button "Others" at bounding box center [547, 184] width 152 height 42
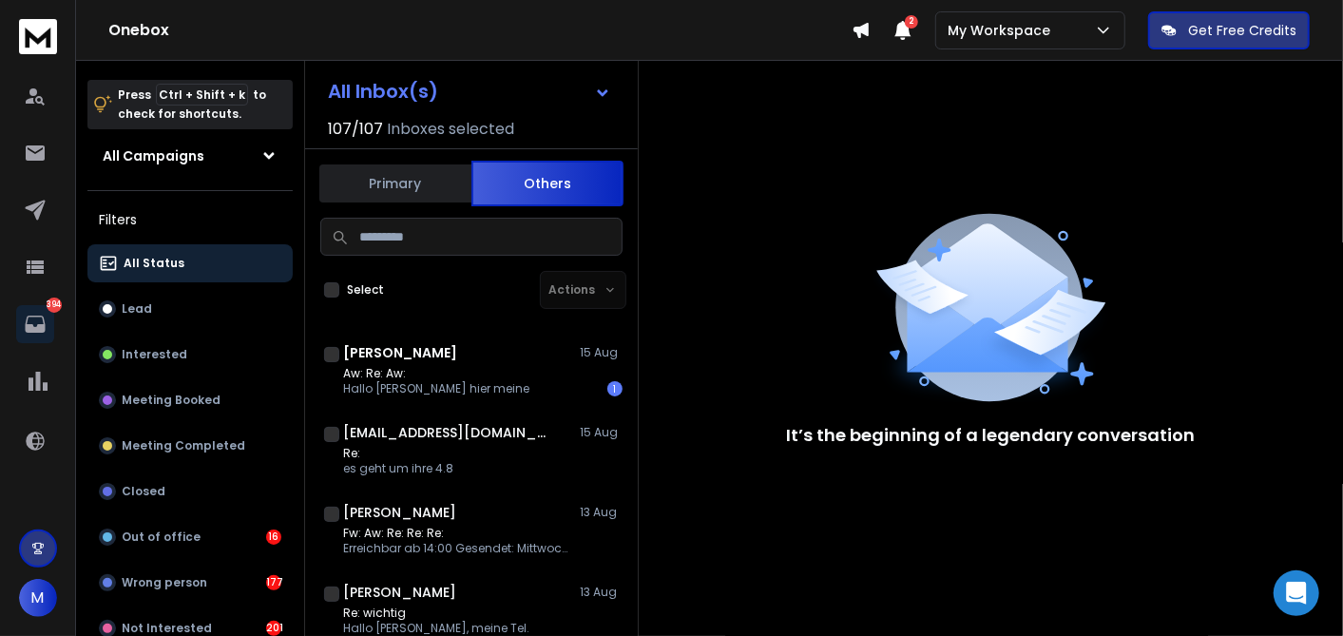
click at [475, 331] on div "[PERSON_NAME] [DATE] Aw: Re: Aw: Hallo [PERSON_NAME] hier meine 1 [EMAIL_ADDRES…" at bounding box center [471, 563] width 333 height 470
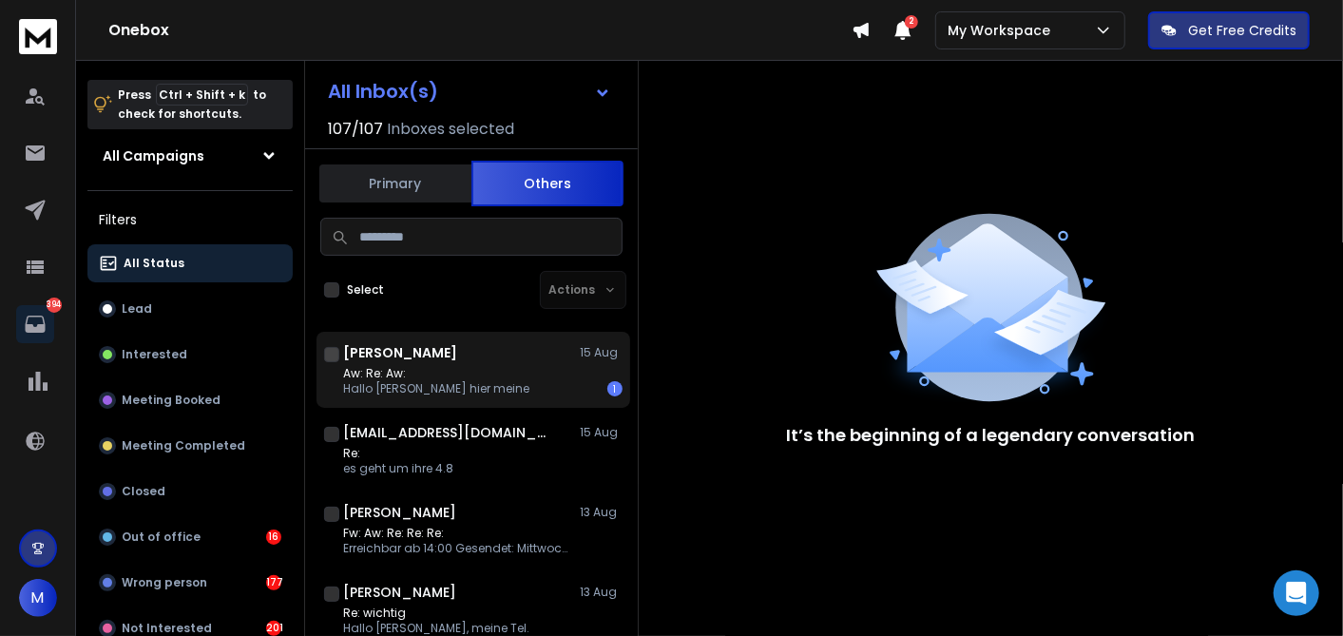
click at [470, 350] on div "[PERSON_NAME] [DATE]" at bounding box center [482, 352] width 279 height 19
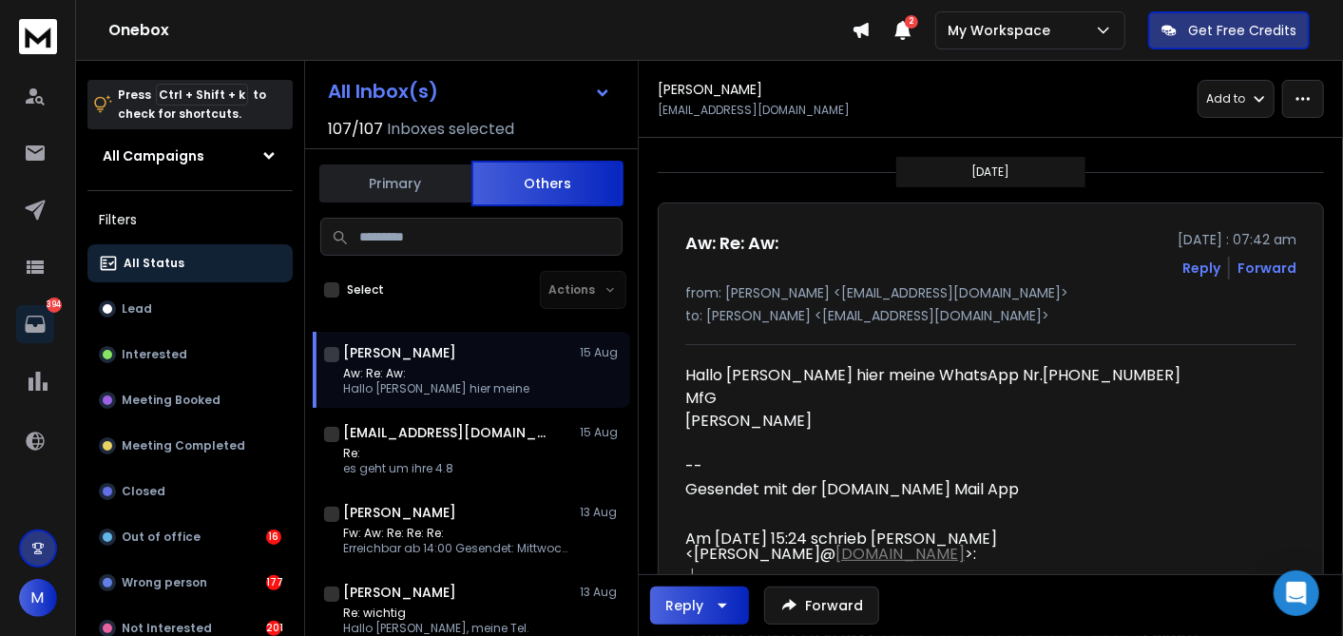
click at [470, 350] on div "[PERSON_NAME] [DATE]" at bounding box center [482, 352] width 279 height 19
click at [698, 603] on div "Reply" at bounding box center [684, 605] width 38 height 19
